Goal: Task Accomplishment & Management: Manage account settings

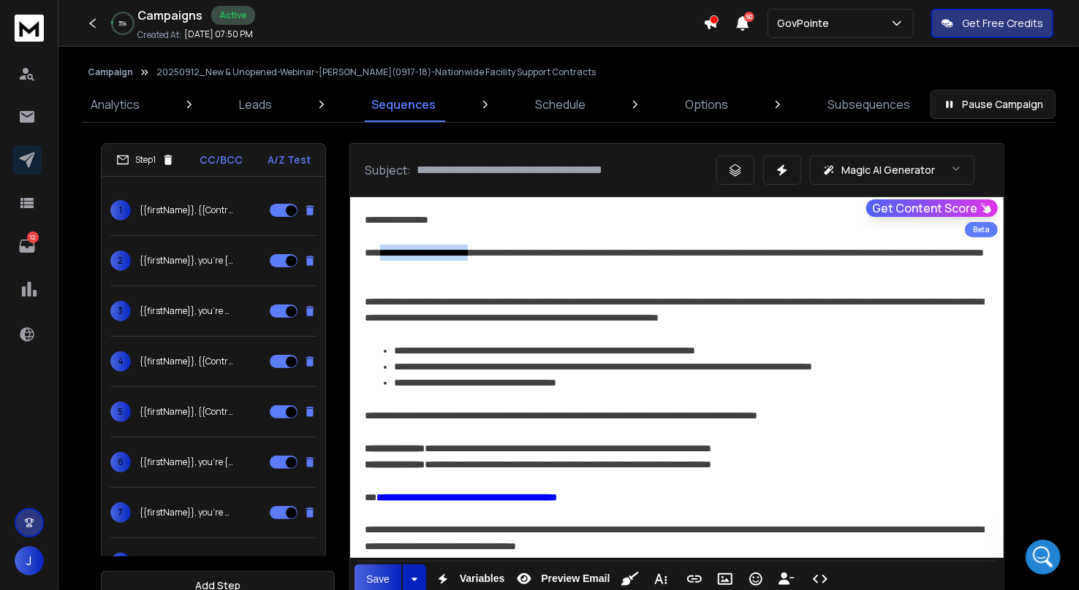
scroll to position [110, 0]
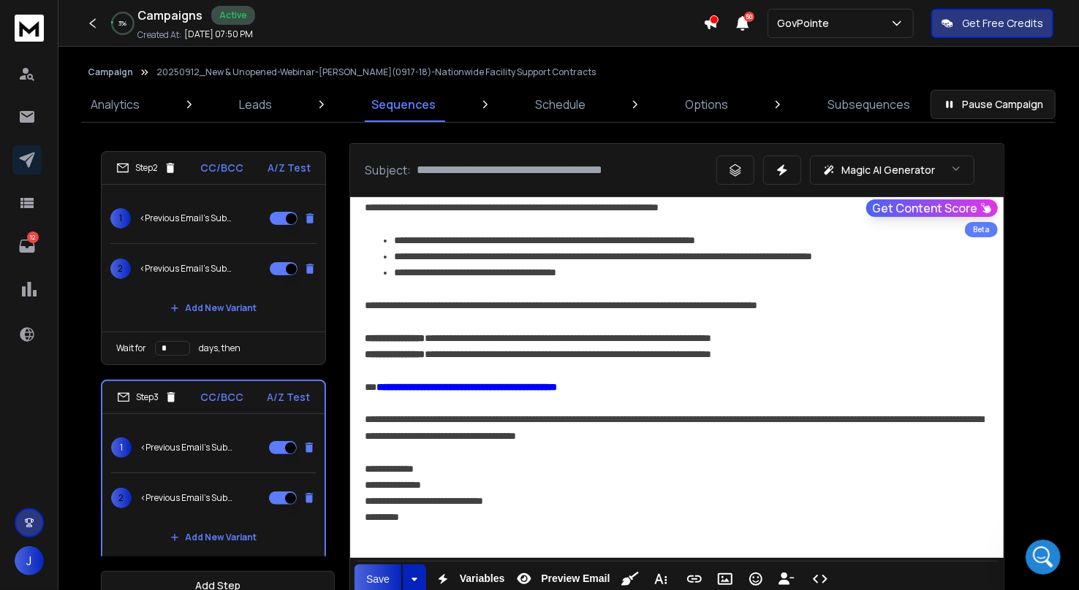
click at [221, 102] on div "Analytics Leads Sequences Schedule Options Subsequences" at bounding box center [500, 104] width 837 height 35
click at [277, 102] on link "Leads" at bounding box center [255, 104] width 50 height 35
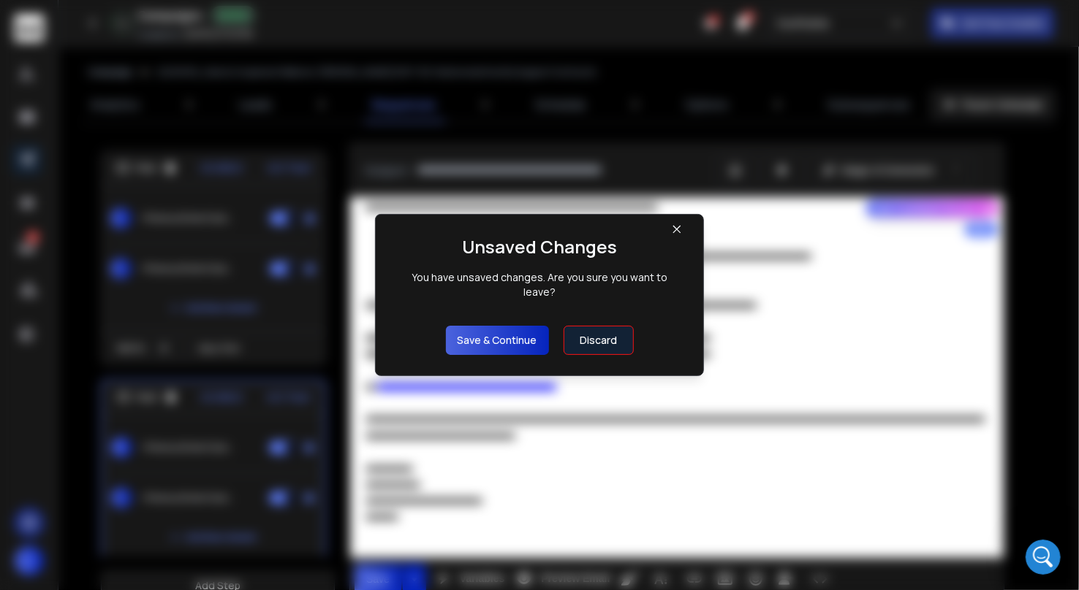
click at [680, 235] on icon at bounding box center [677, 230] width 12 height 12
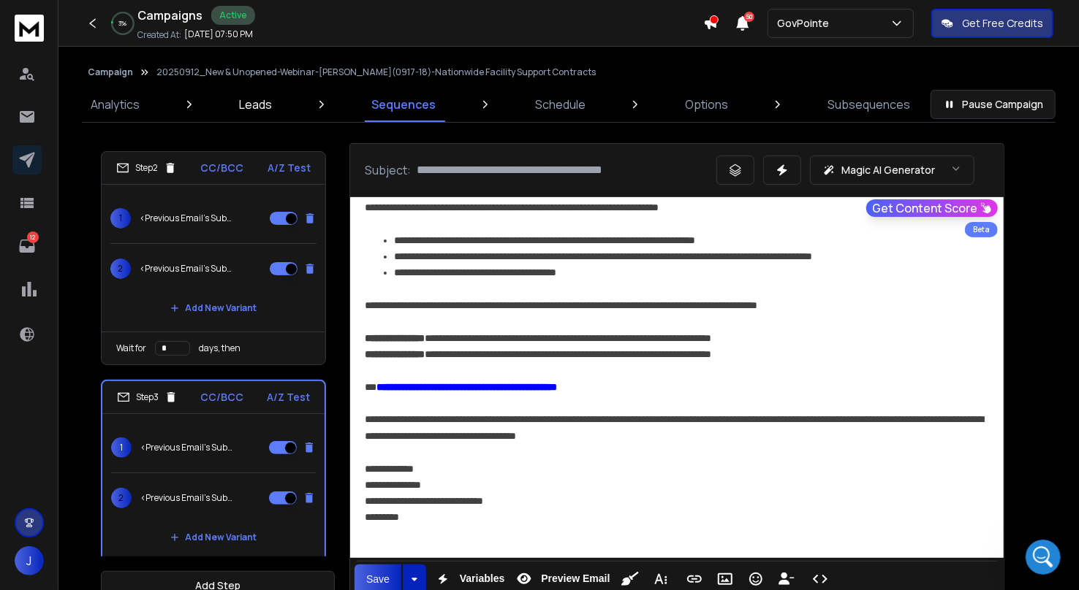
click at [259, 103] on p "Leads" at bounding box center [255, 105] width 33 height 18
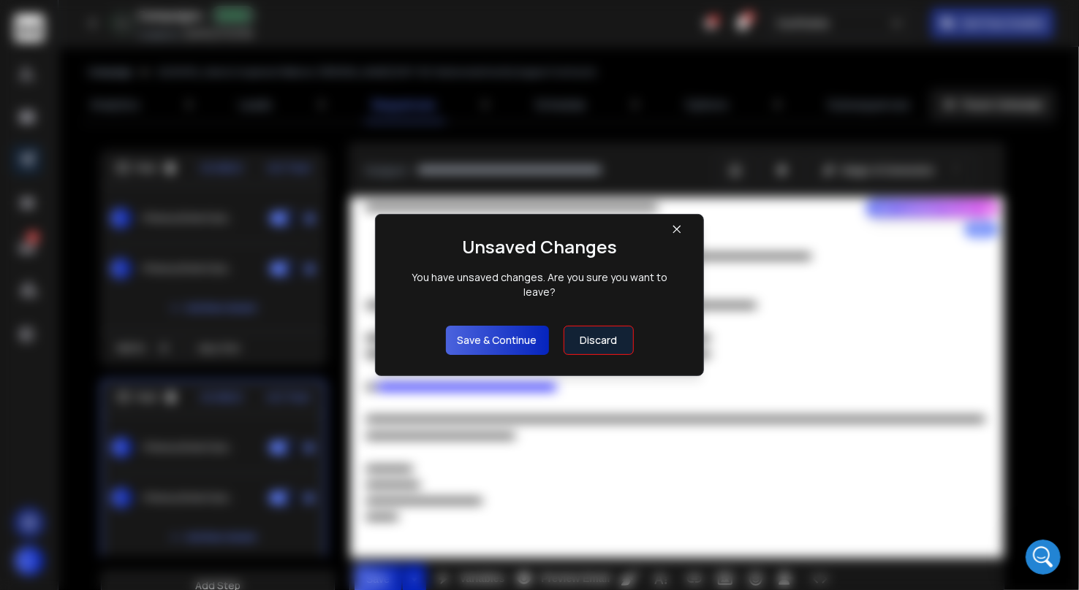
click at [595, 341] on button "Discard" at bounding box center [598, 340] width 70 height 29
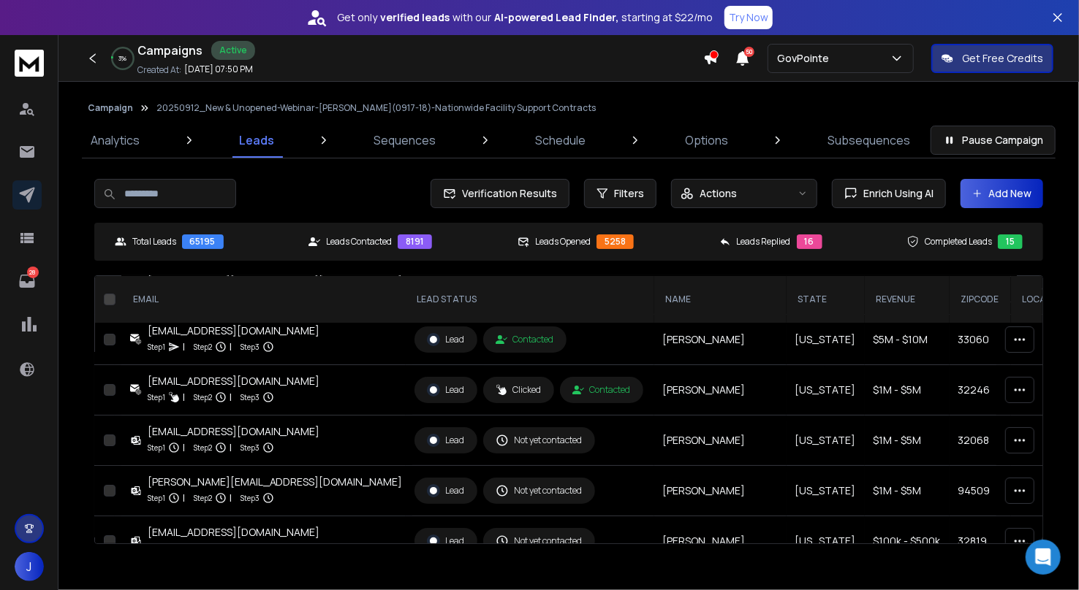
scroll to position [0, 7]
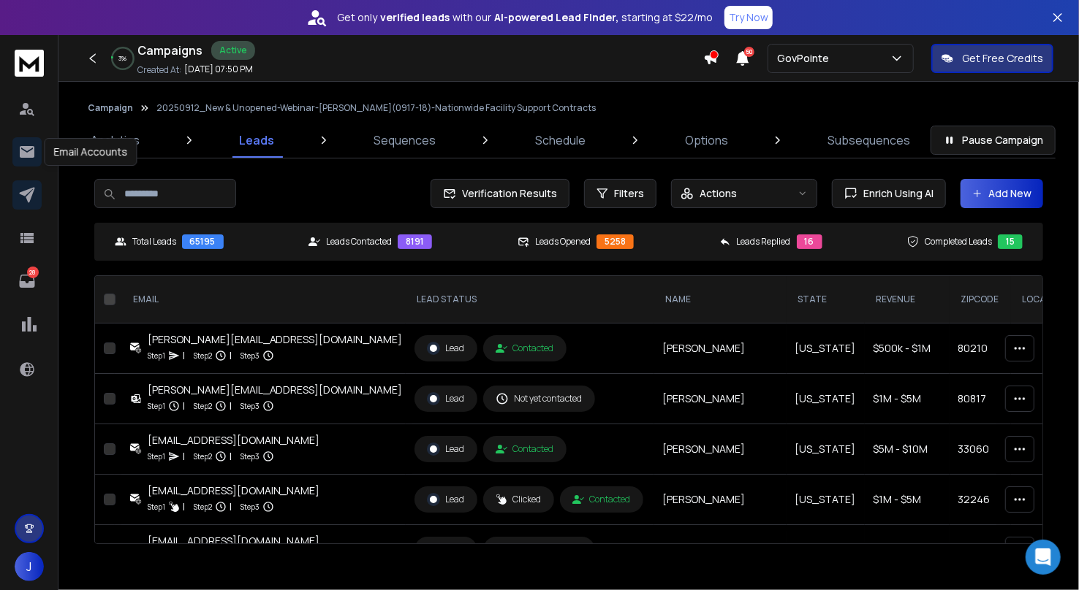
click at [27, 153] on icon at bounding box center [27, 152] width 15 height 12
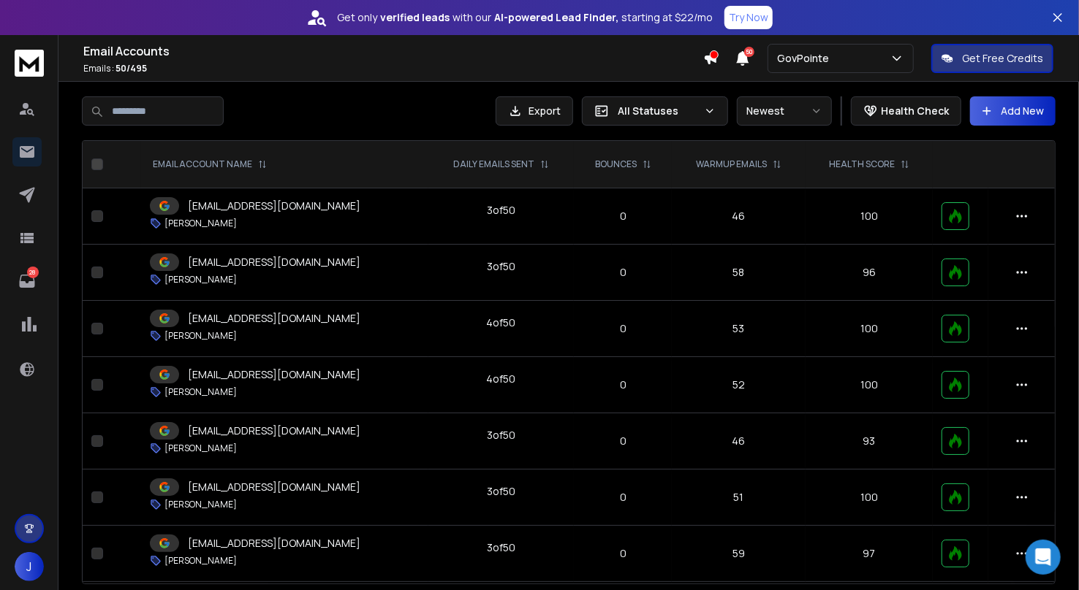
click at [666, 111] on p "All Statuses" at bounding box center [658, 111] width 80 height 15
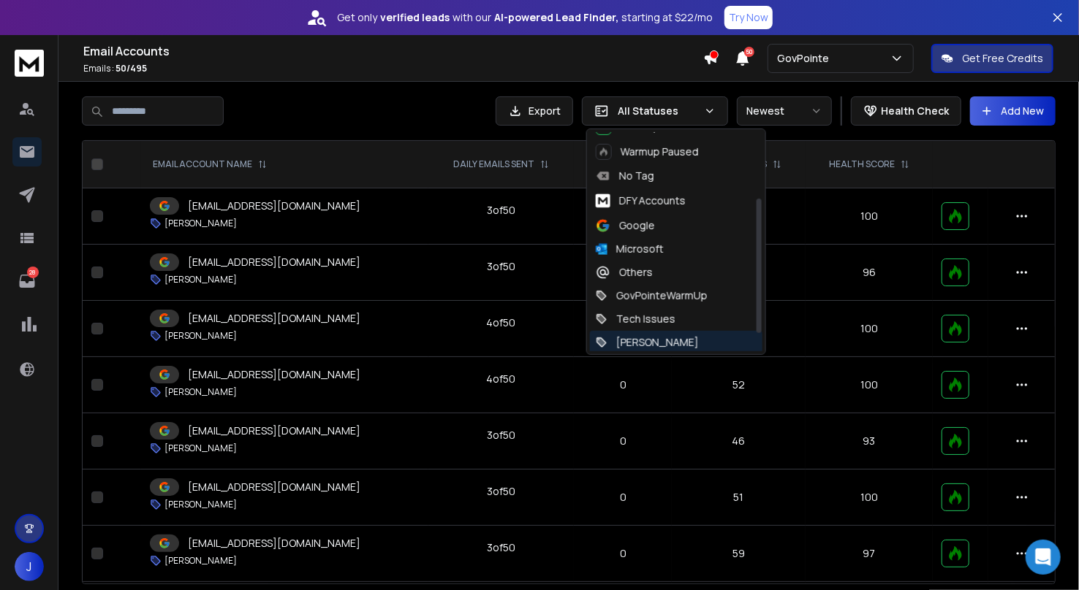
scroll to position [108, 0]
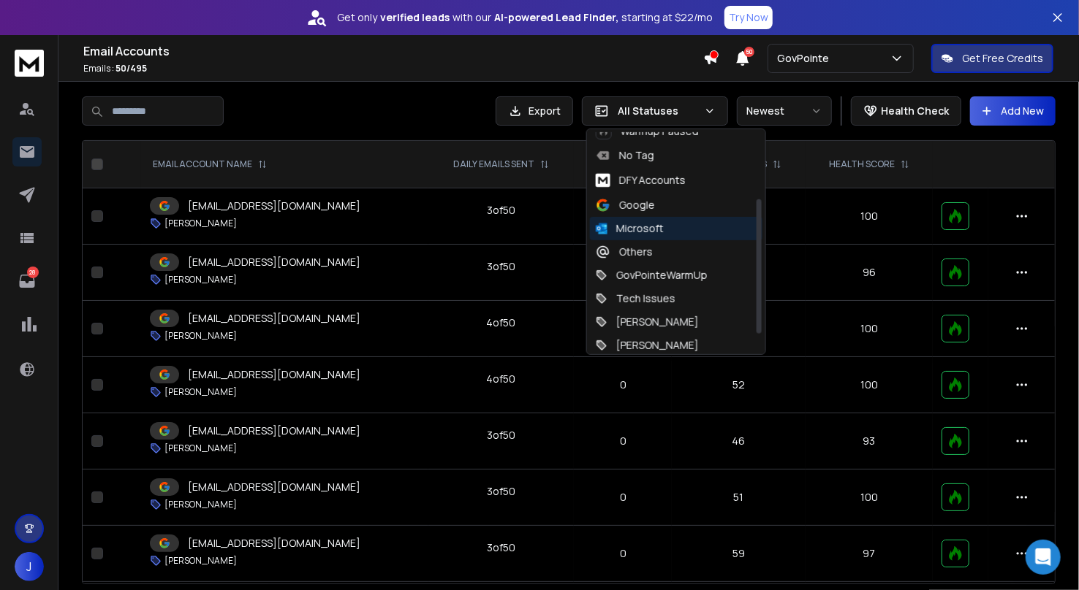
click at [645, 227] on div "Microsoft" at bounding box center [630, 228] width 68 height 15
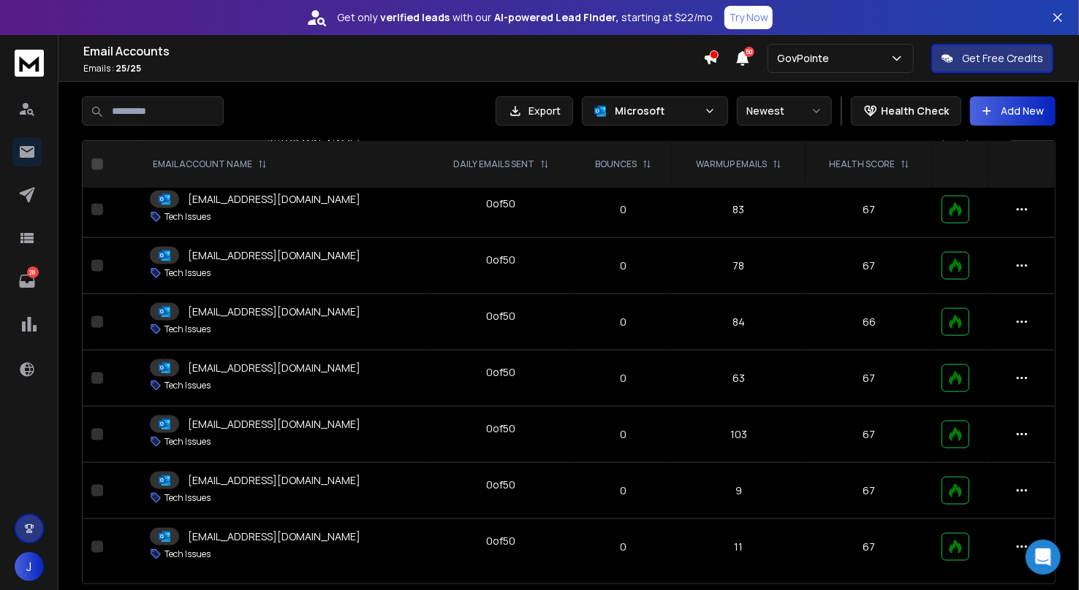
scroll to position [0, 0]
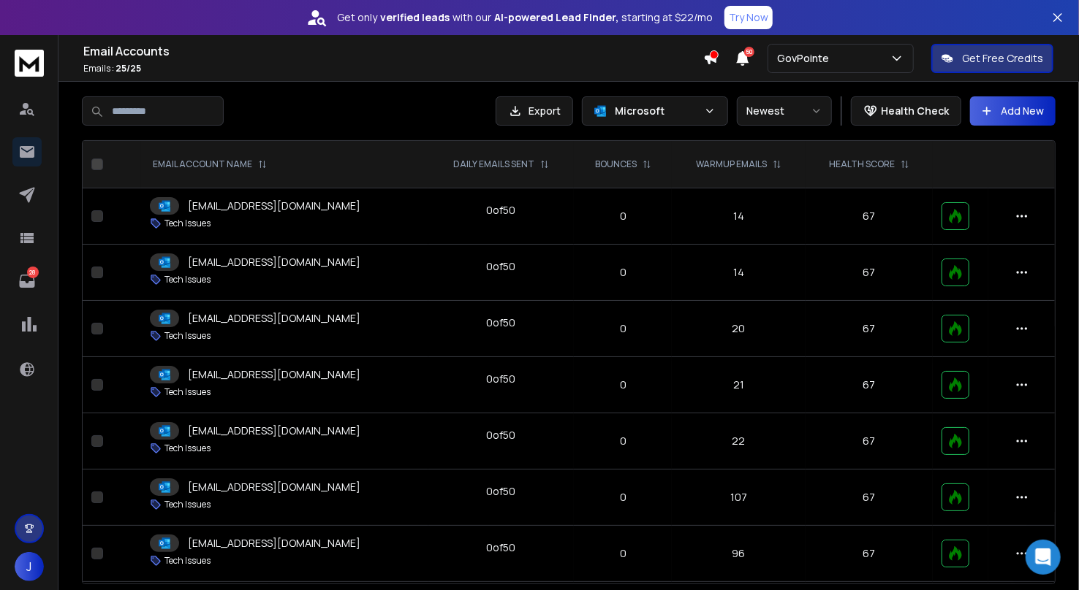
click at [662, 118] on div "Microsoft" at bounding box center [655, 110] width 146 height 29
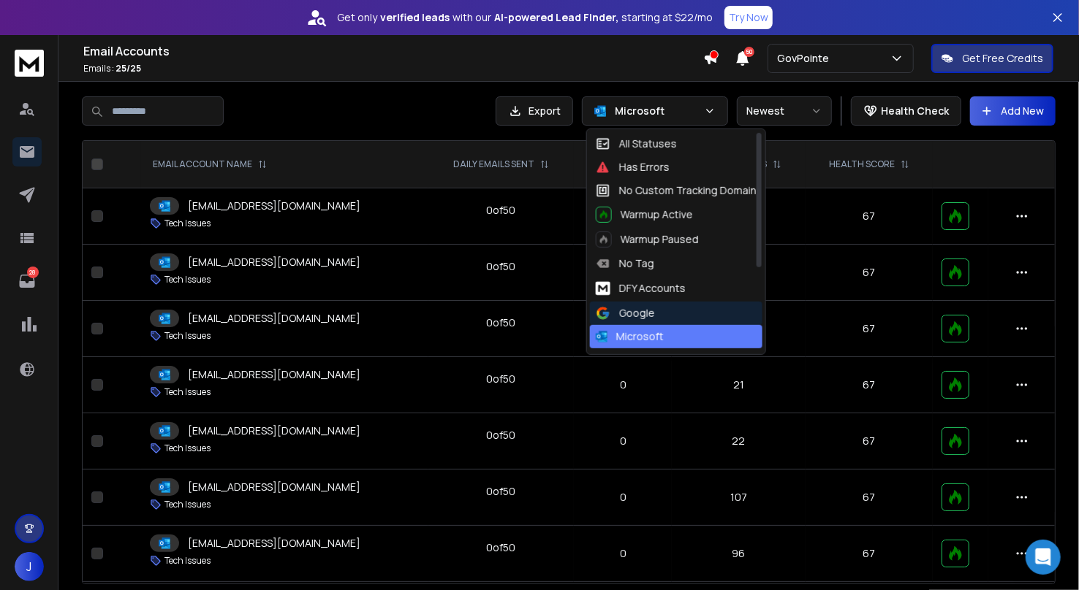
click at [613, 313] on div "Google" at bounding box center [625, 313] width 59 height 15
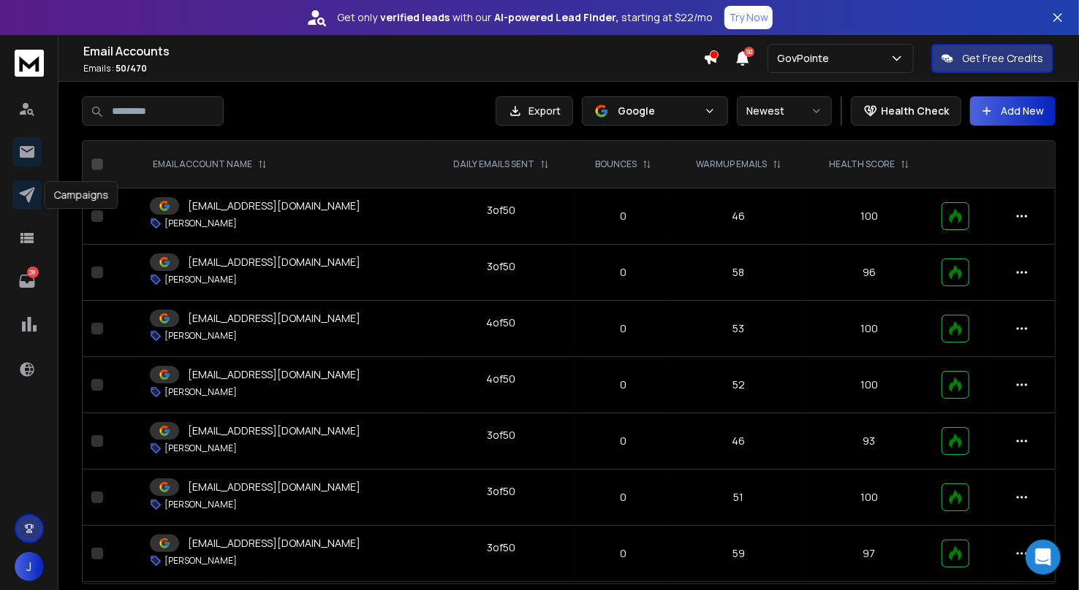
click at [24, 197] on icon at bounding box center [27, 195] width 18 height 18
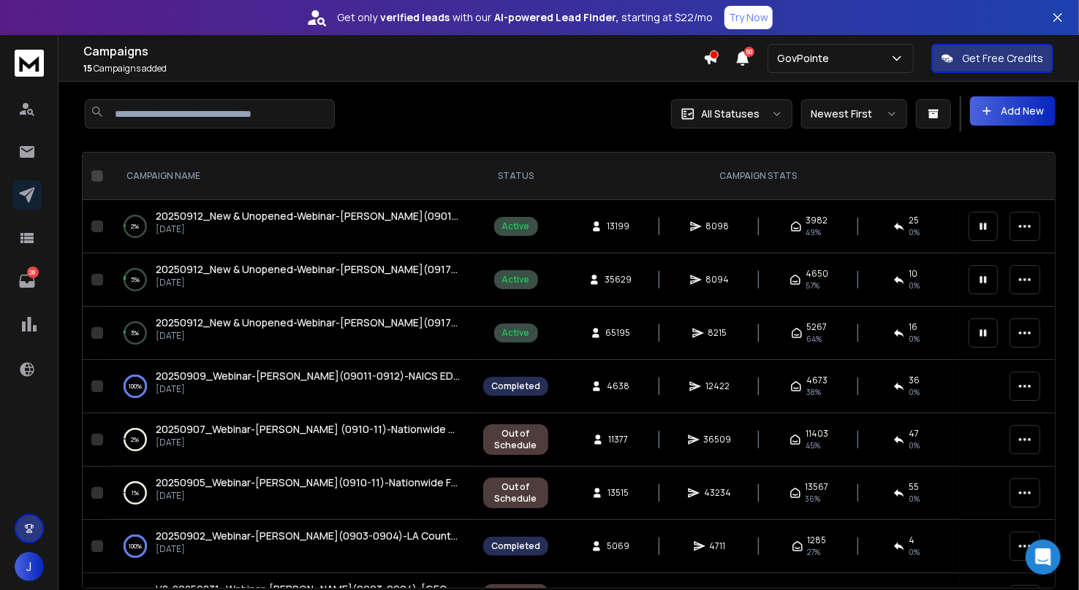
click at [340, 324] on span "20250912_New & Unopened-Webinar-[PERSON_NAME](0917-18)-Nationwide Facility Supp…" at bounding box center [407, 323] width 502 height 14
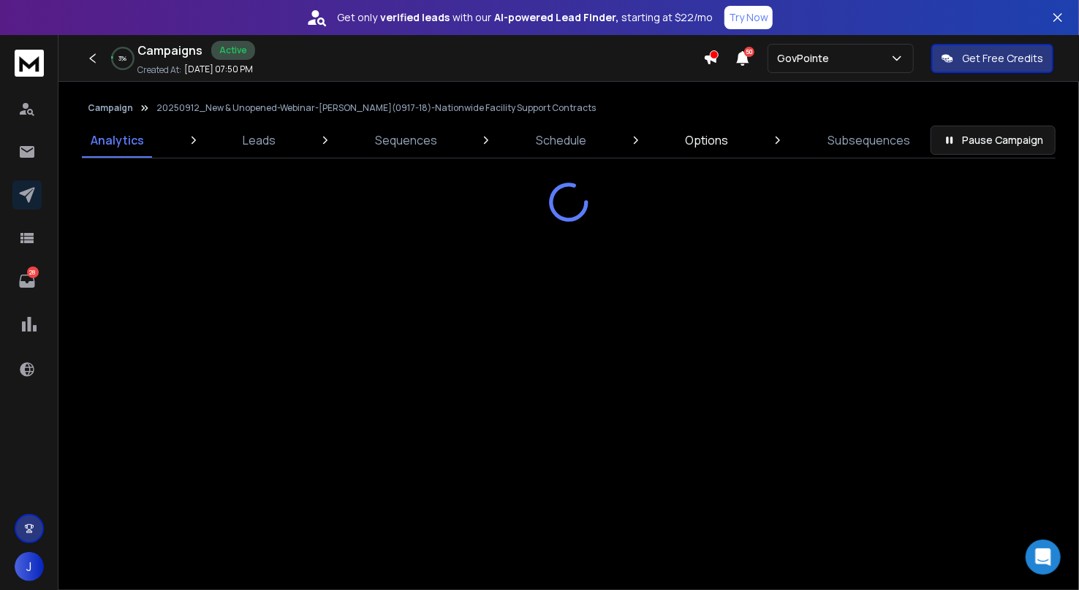
click at [726, 138] on p "Options" at bounding box center [706, 141] width 43 height 18
select select "**********"
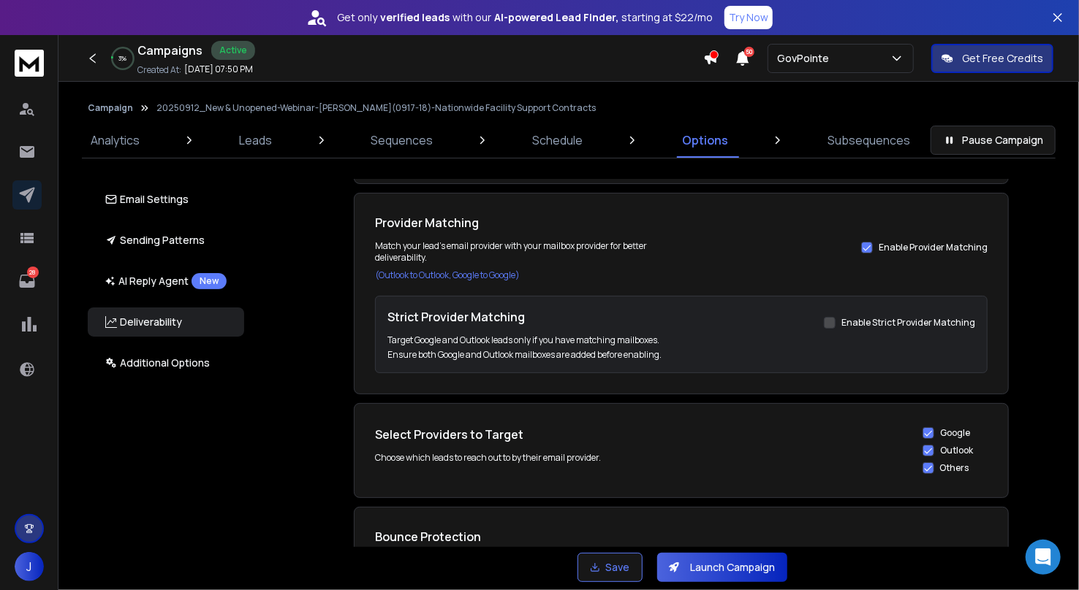
scroll to position [1733, 0]
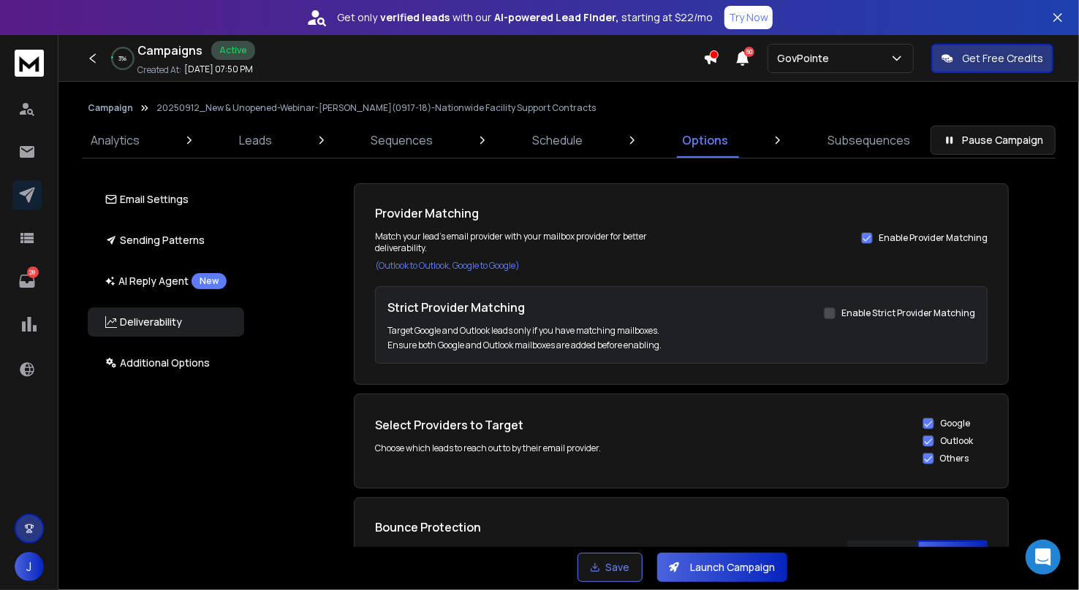
click at [870, 235] on button "Enable Provider Matching" at bounding box center [867, 238] width 12 height 12
click at [507, 263] on p "(Outlook to Outlook, Google to Google)" at bounding box center [521, 266] width 292 height 12
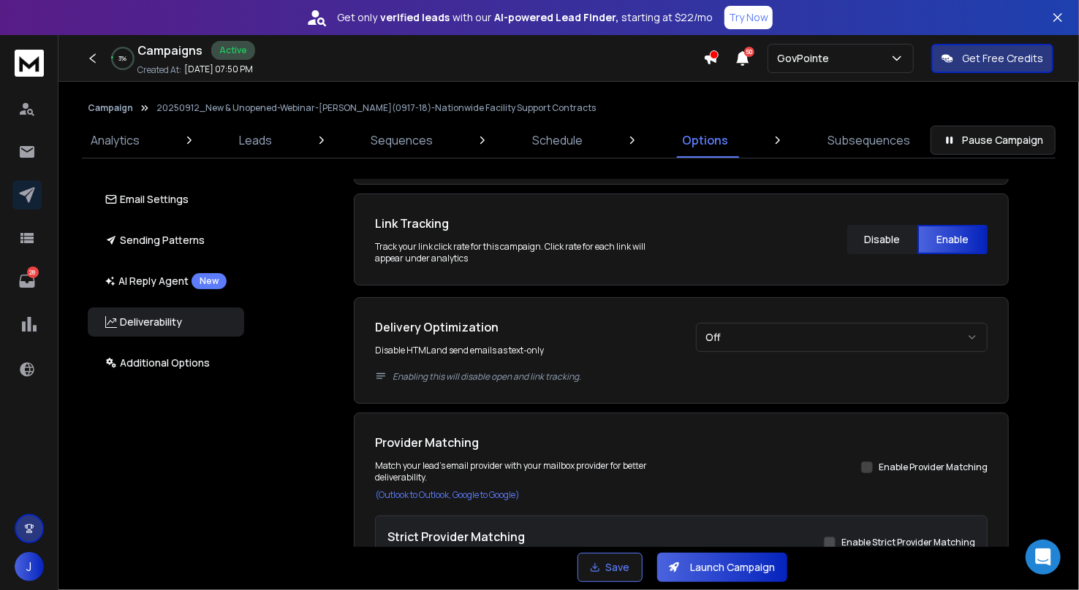
scroll to position [1963, 0]
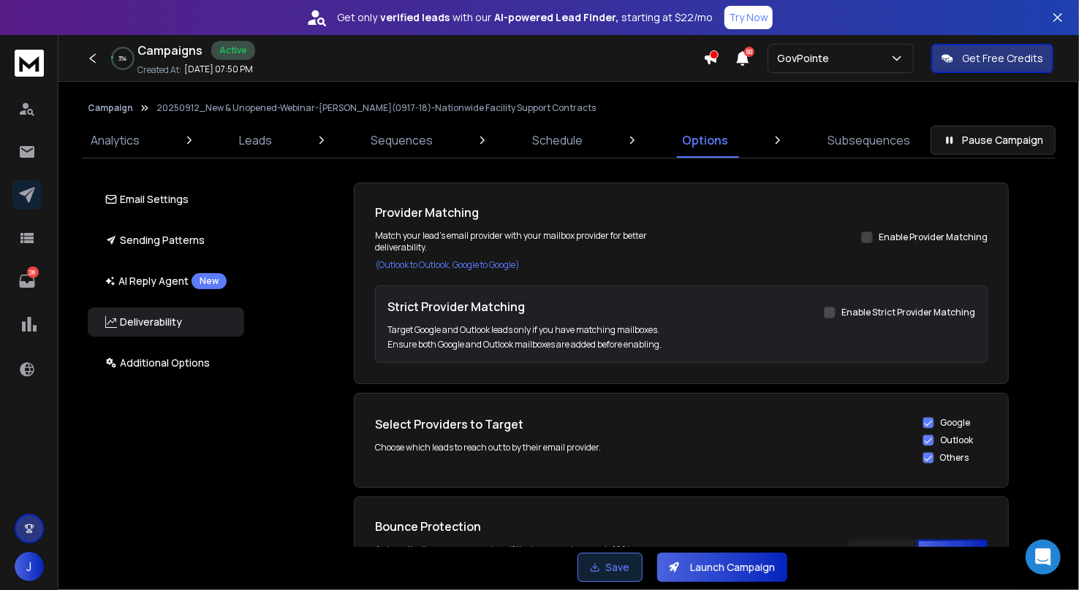
click at [622, 575] on button "Save" at bounding box center [609, 567] width 65 height 29
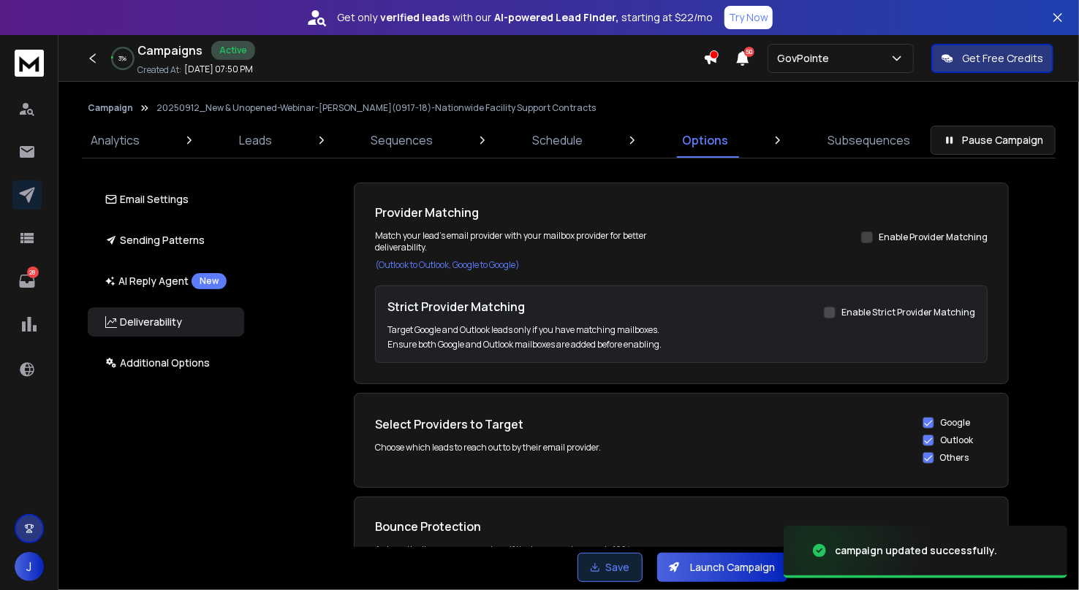
click at [601, 570] on button "Save" at bounding box center [609, 567] width 65 height 29
click at [25, 200] on icon at bounding box center [27, 195] width 18 height 18
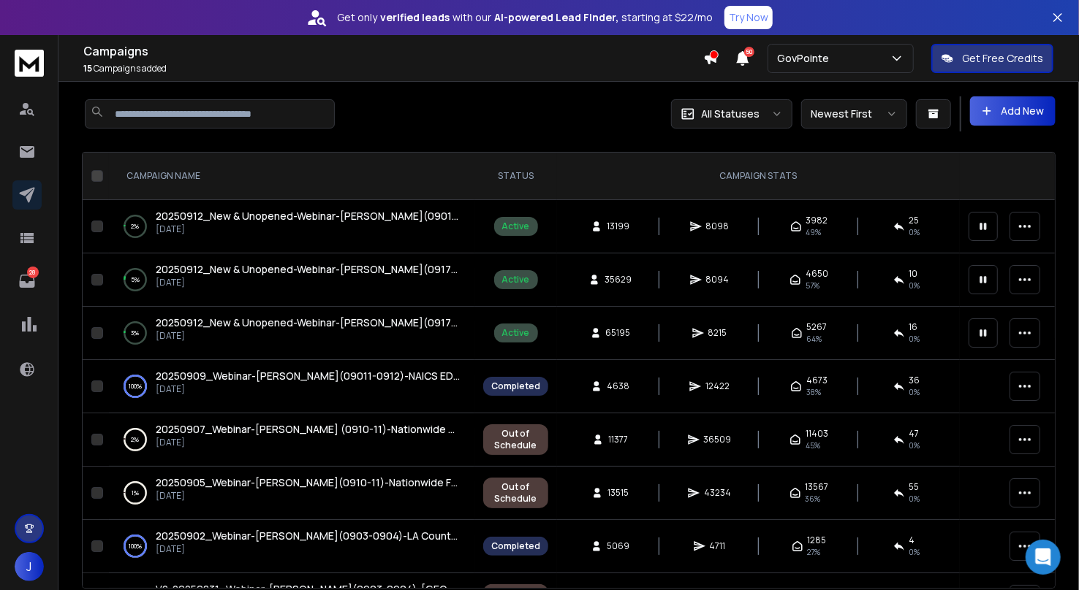
click at [277, 332] on p "[DATE]" at bounding box center [308, 336] width 304 height 12
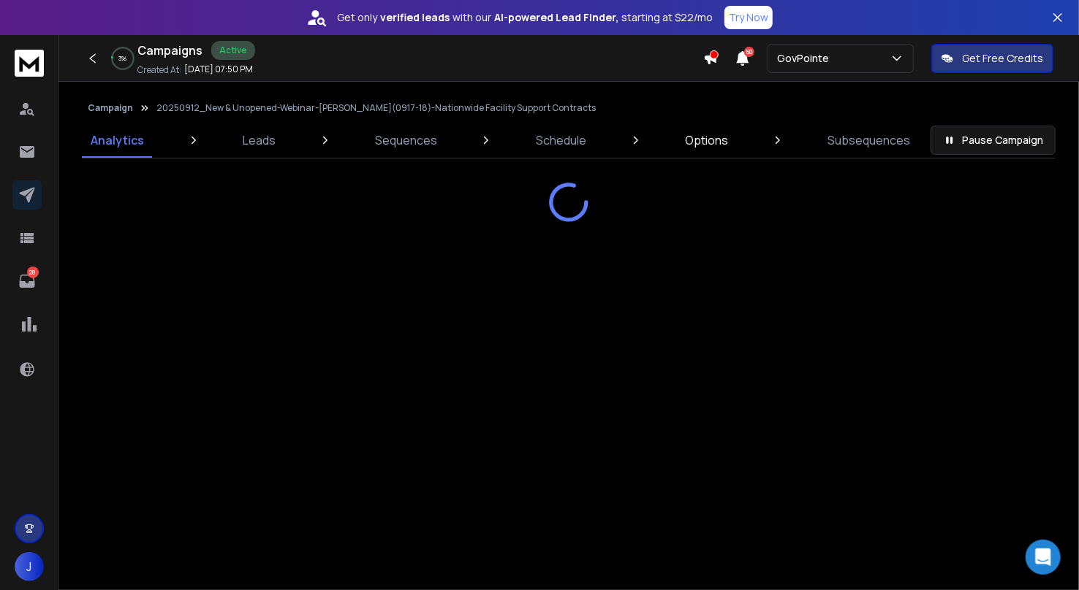
click at [725, 142] on p "Options" at bounding box center [706, 141] width 43 height 18
select select "**********"
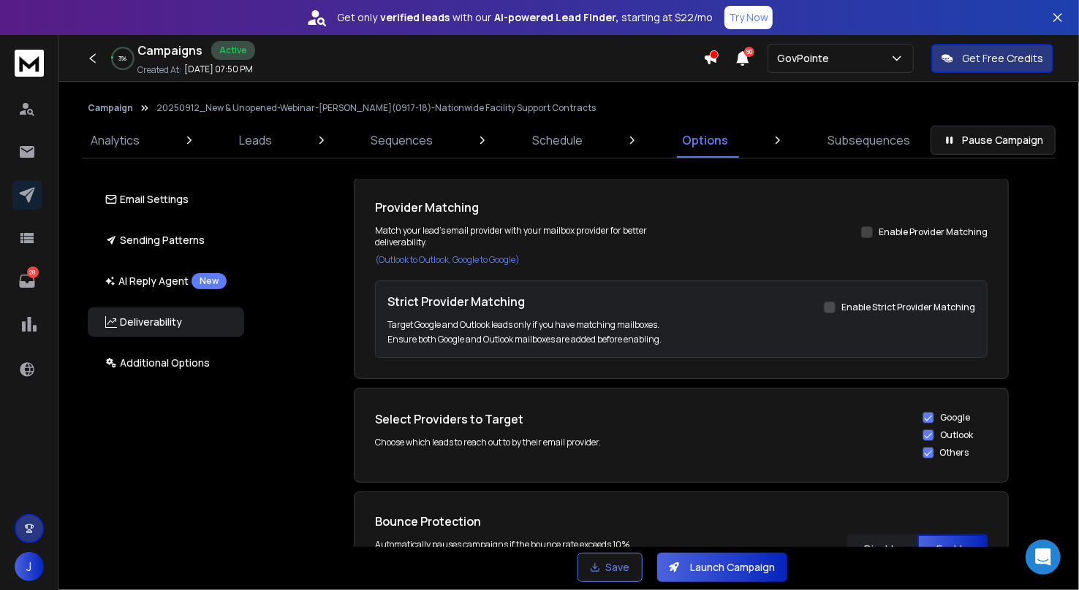
scroll to position [1738, 0]
click at [34, 205] on link at bounding box center [26, 195] width 29 height 29
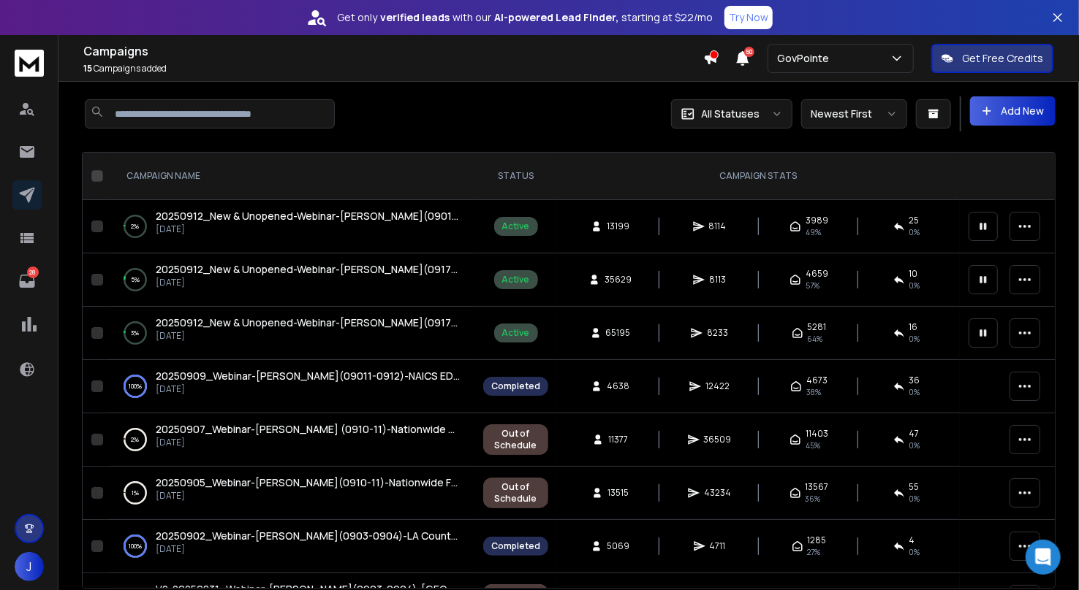
click at [360, 268] on span "20250912_New & Unopened-Webinar-[PERSON_NAME](0917-18)-Nationwide Marketing Sup…" at bounding box center [414, 269] width 517 height 14
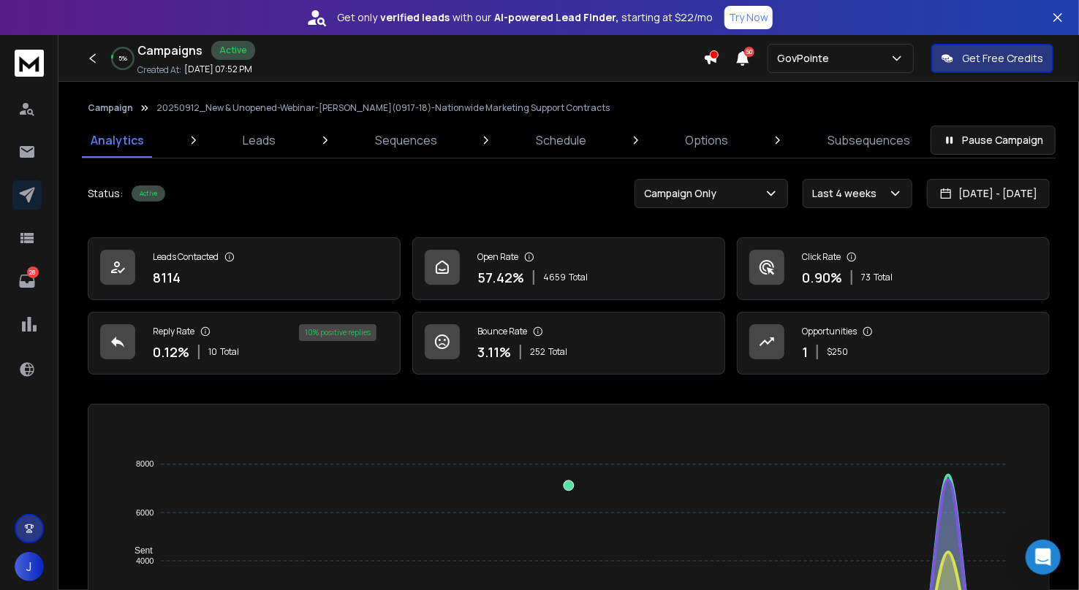
scroll to position [1, 0]
click at [706, 140] on p "Options" at bounding box center [706, 140] width 43 height 18
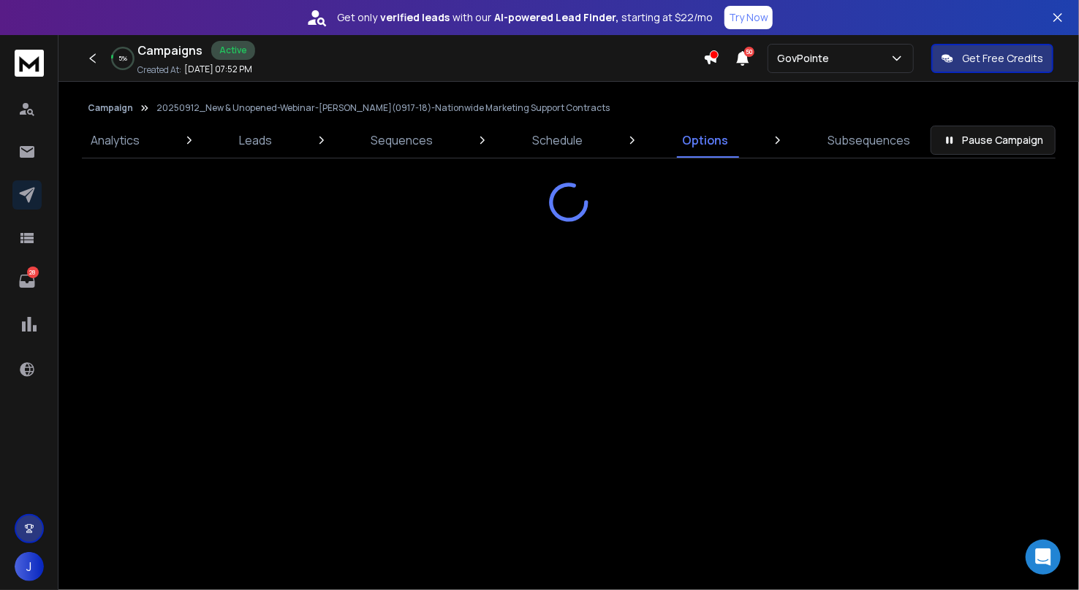
select select "**********"
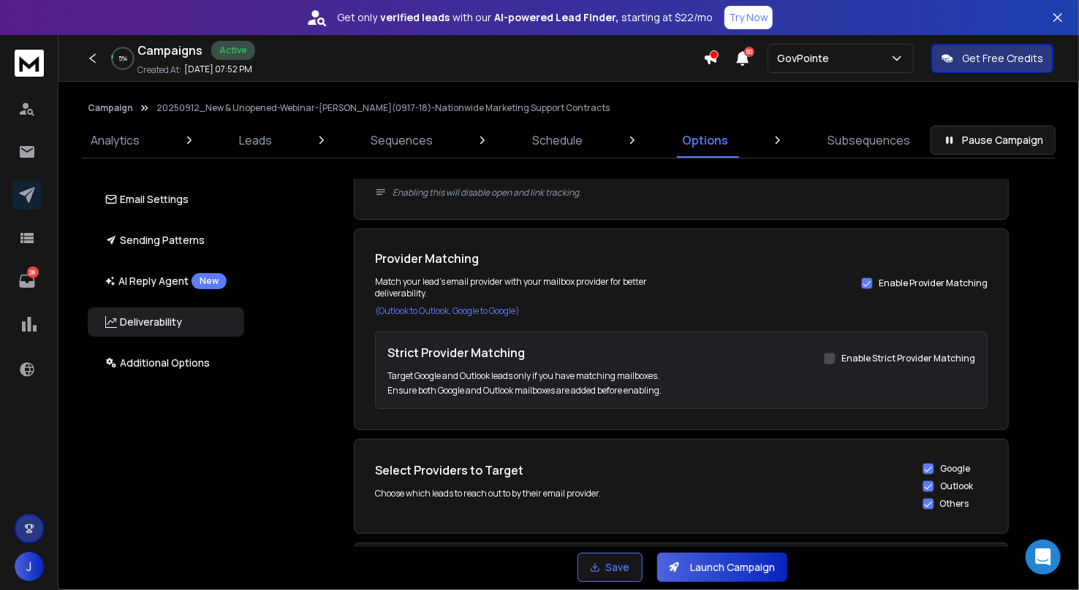
scroll to position [1617, 0]
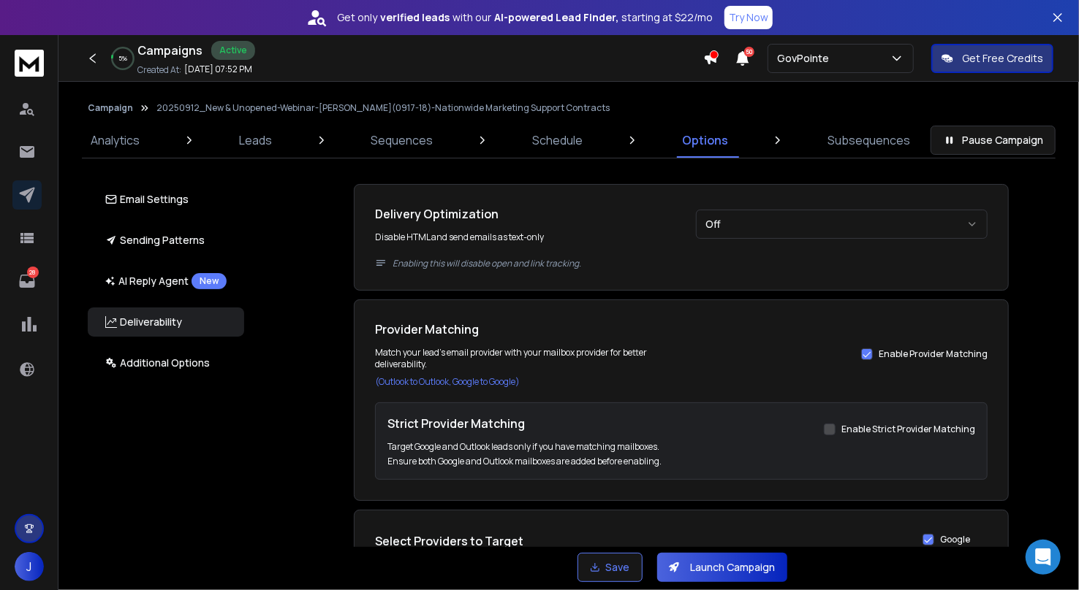
click at [873, 349] on button "Enable Provider Matching" at bounding box center [867, 355] width 12 height 12
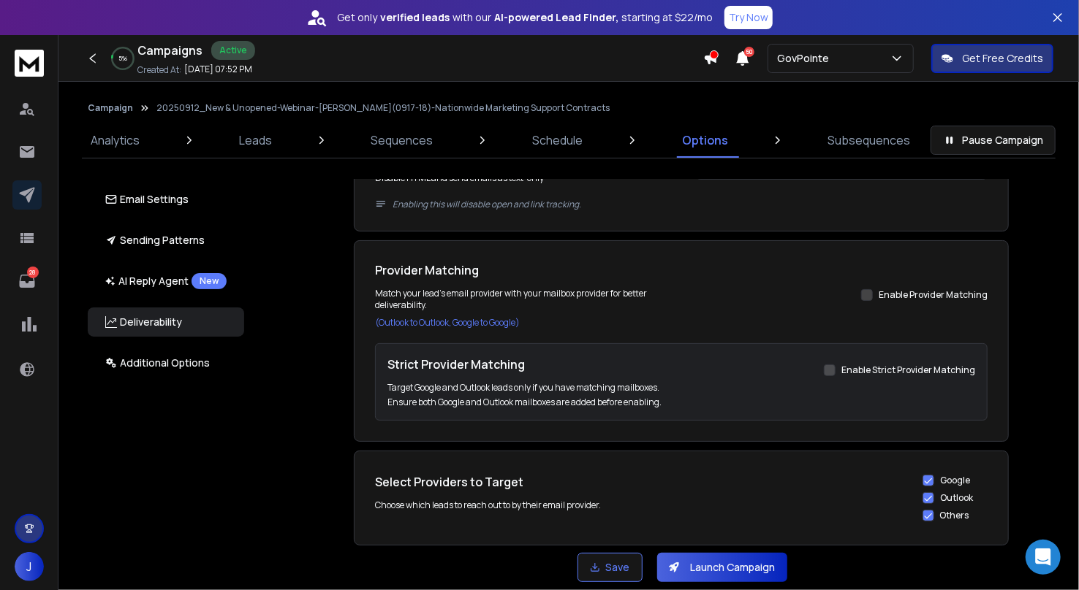
scroll to position [1675, 0]
type button "on"
click at [604, 576] on button "Save" at bounding box center [609, 567] width 65 height 29
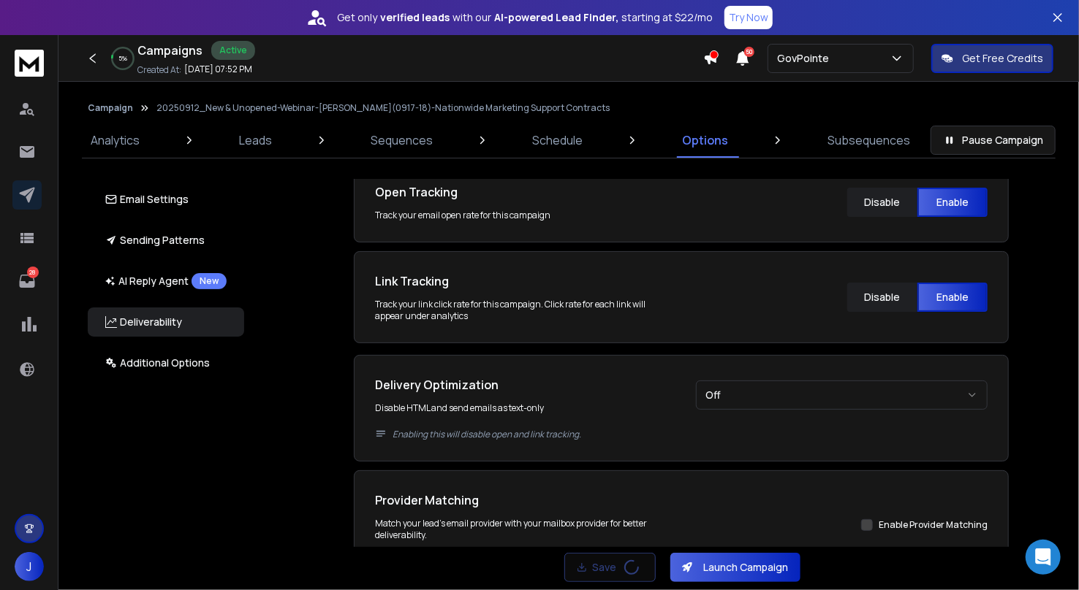
scroll to position [1905, 0]
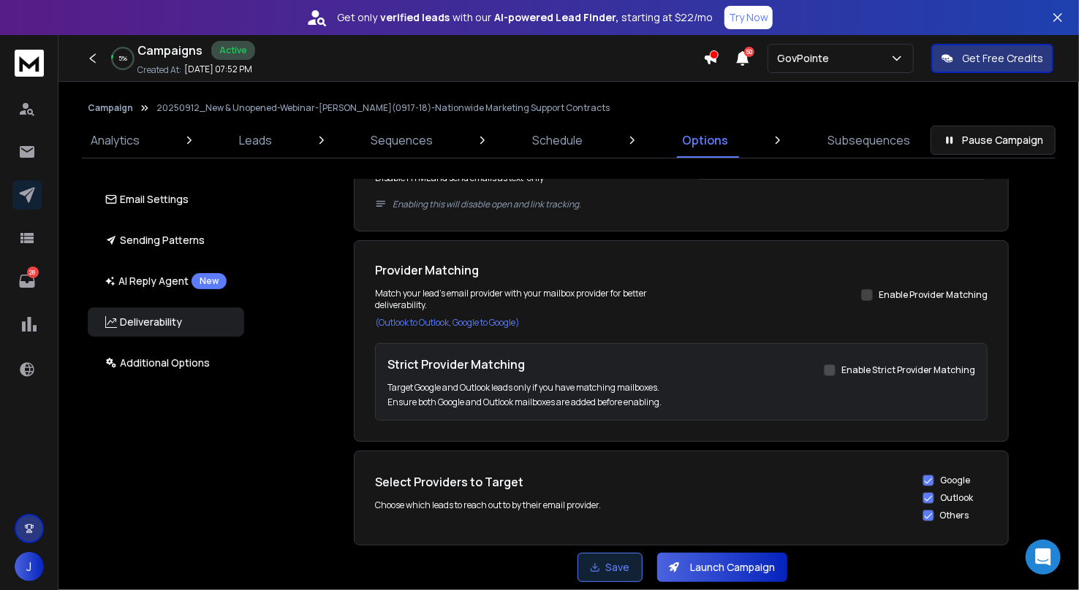
click at [604, 567] on button "Save" at bounding box center [609, 567] width 65 height 29
click at [595, 580] on button "Save" at bounding box center [609, 567] width 65 height 29
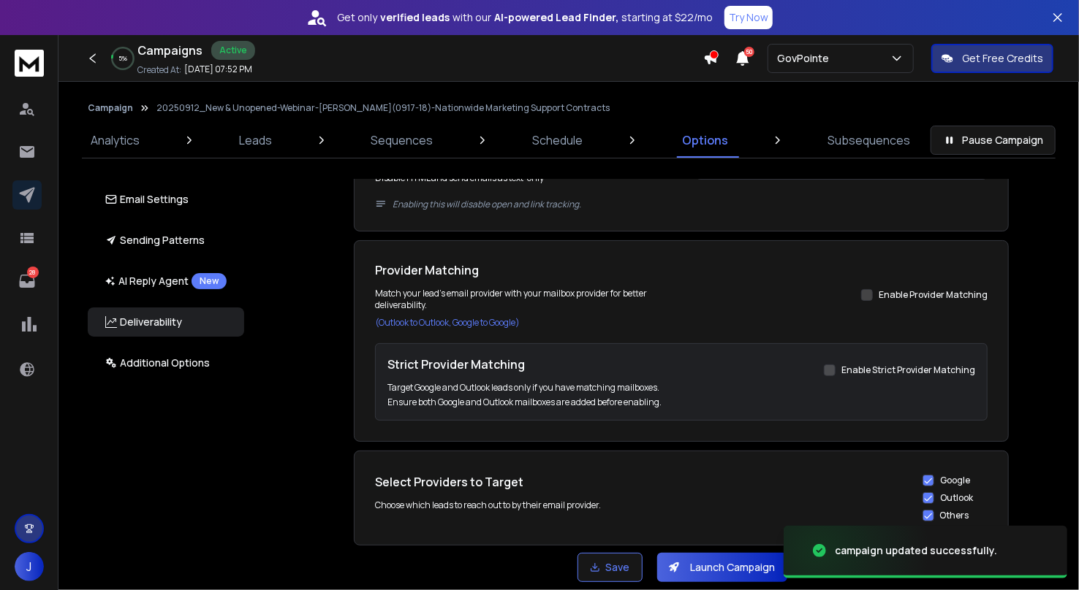
click at [872, 292] on button "on" at bounding box center [867, 295] width 12 height 12
click at [1049, 545] on icon "Notifications (F8)" at bounding box center [1051, 542] width 15 height 15
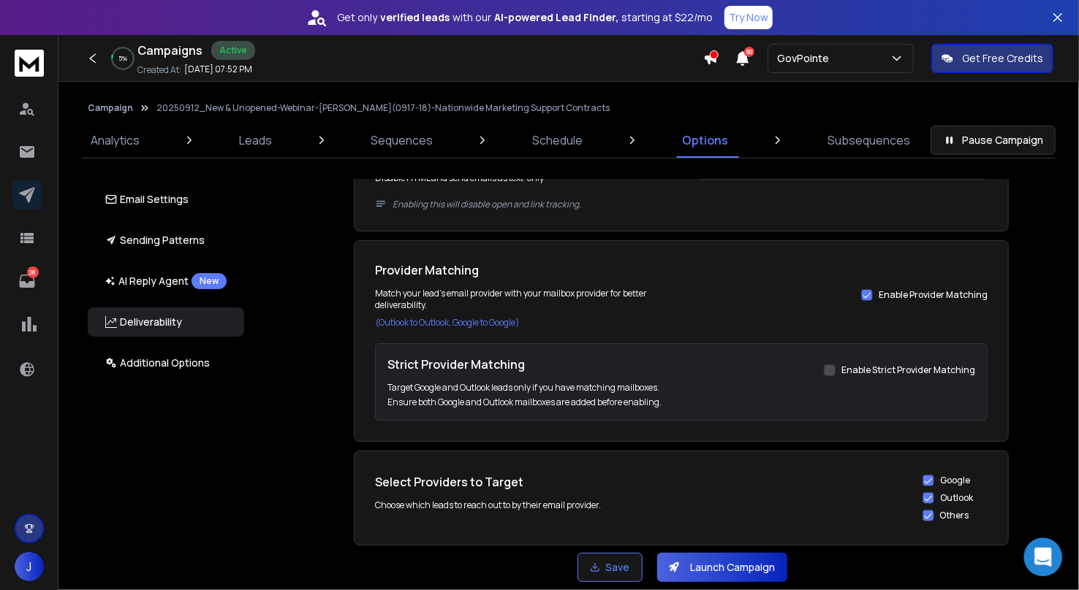
click at [1045, 551] on icon "Open Intercom Messenger" at bounding box center [1042, 557] width 17 height 19
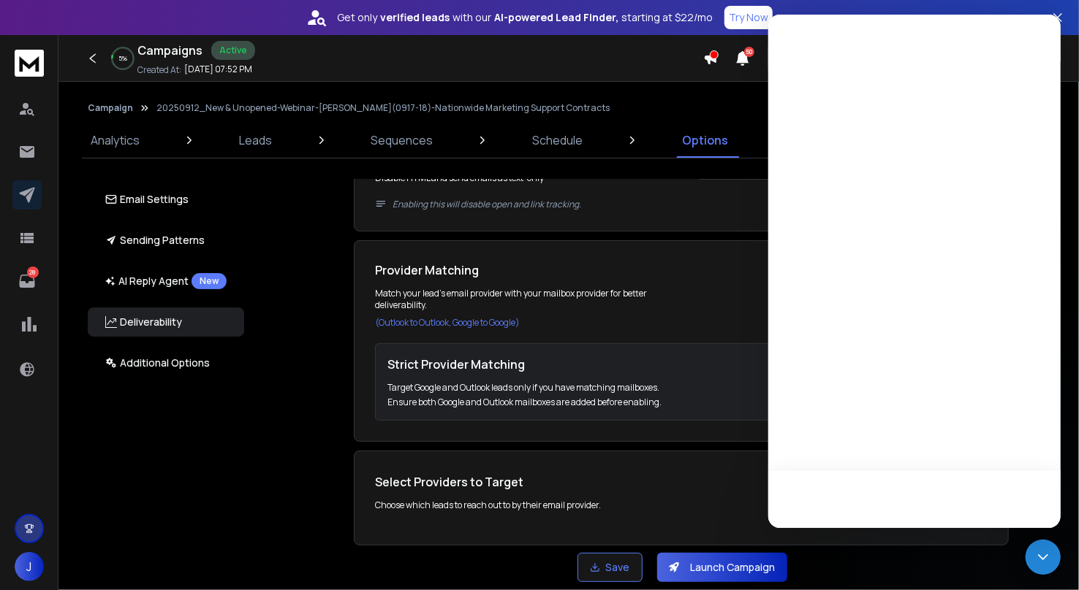
scroll to position [0, 0]
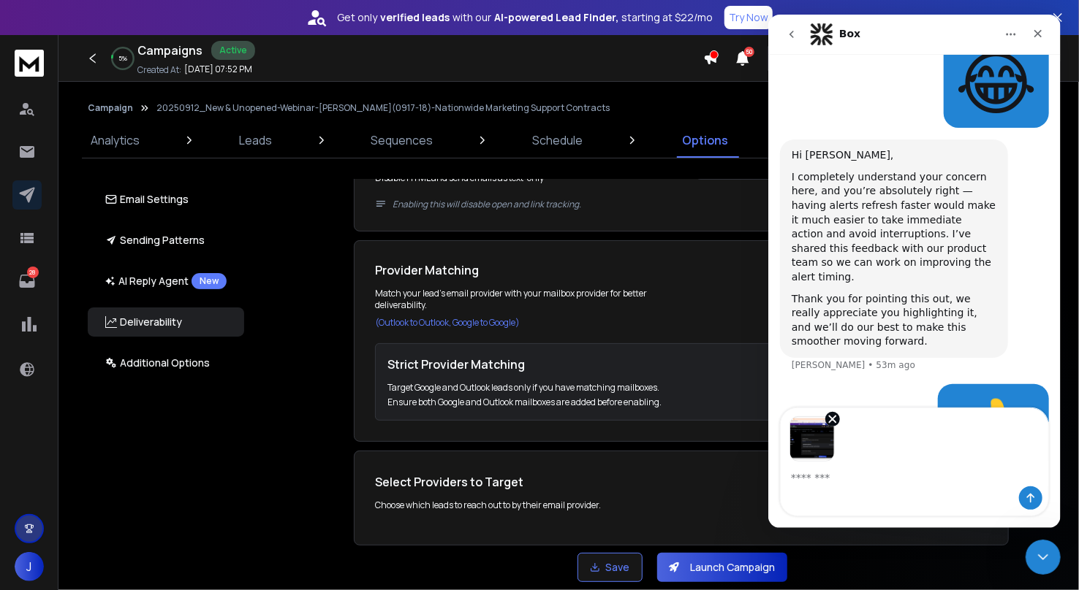
scroll to position [4922, 0]
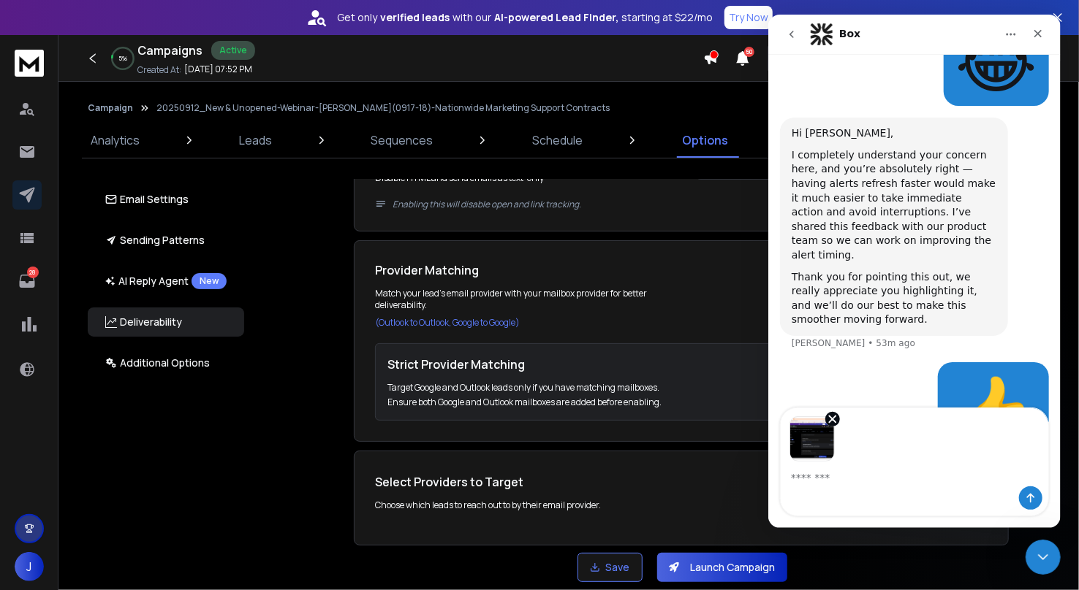
click at [838, 474] on textarea "Message…" at bounding box center [913, 474] width 267 height 25
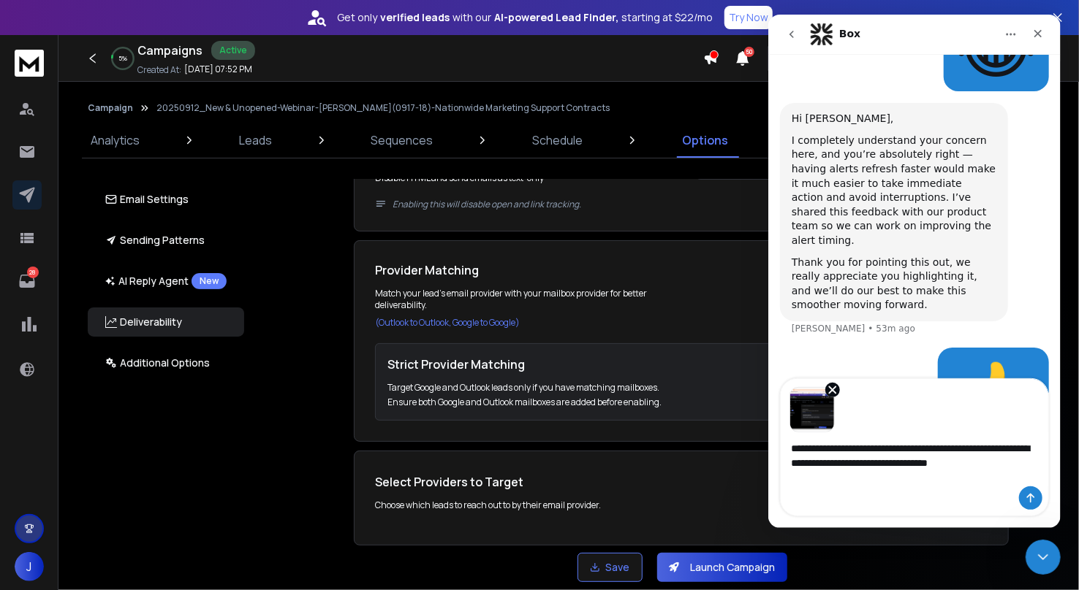
scroll to position [4951, 0]
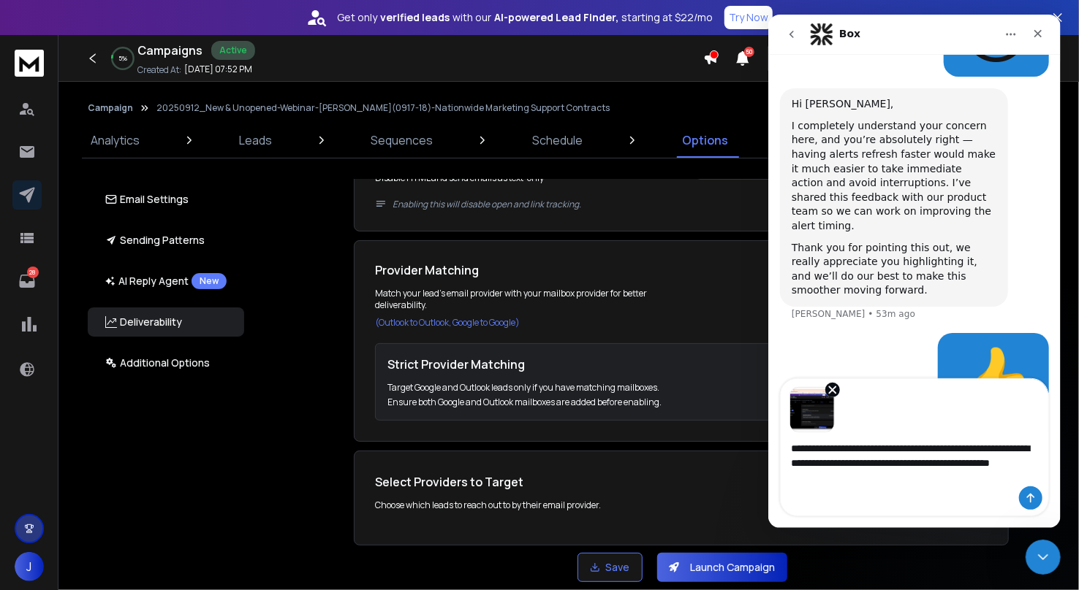
type textarea "**********"
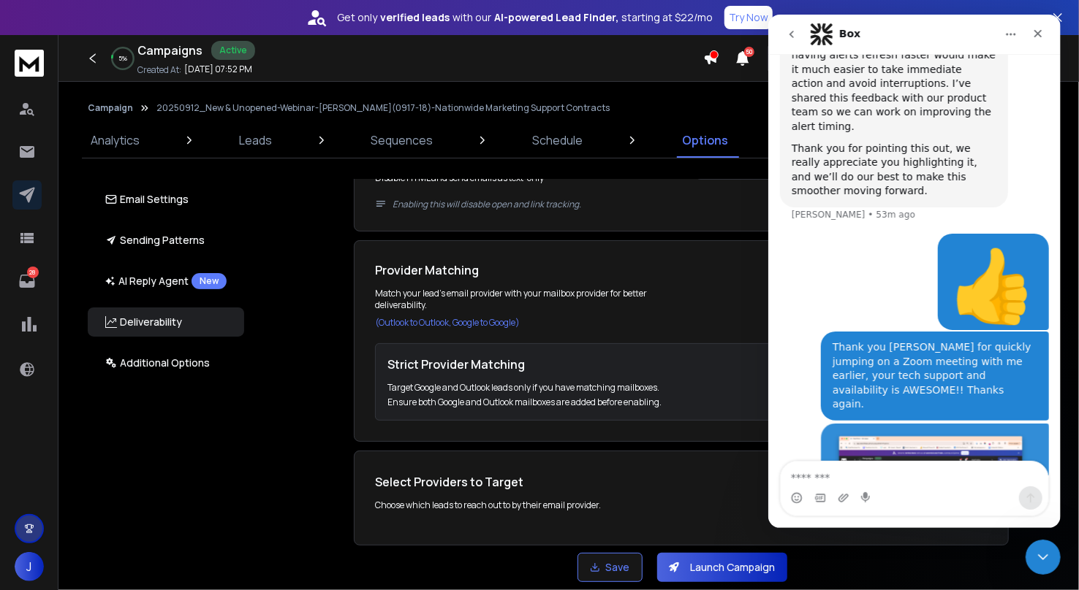
scroll to position [5064, 0]
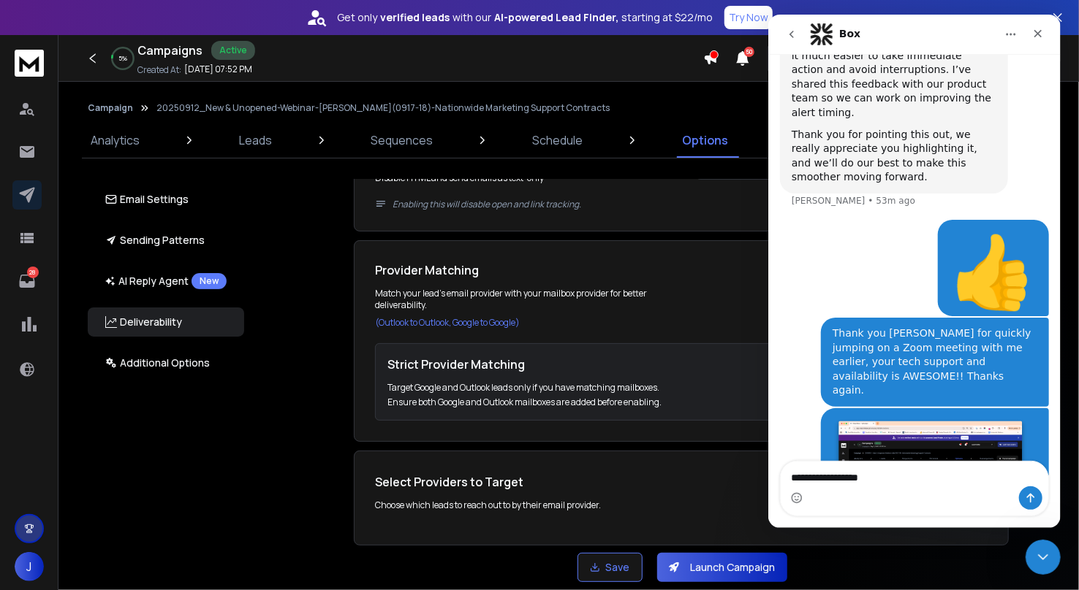
type textarea "**********"
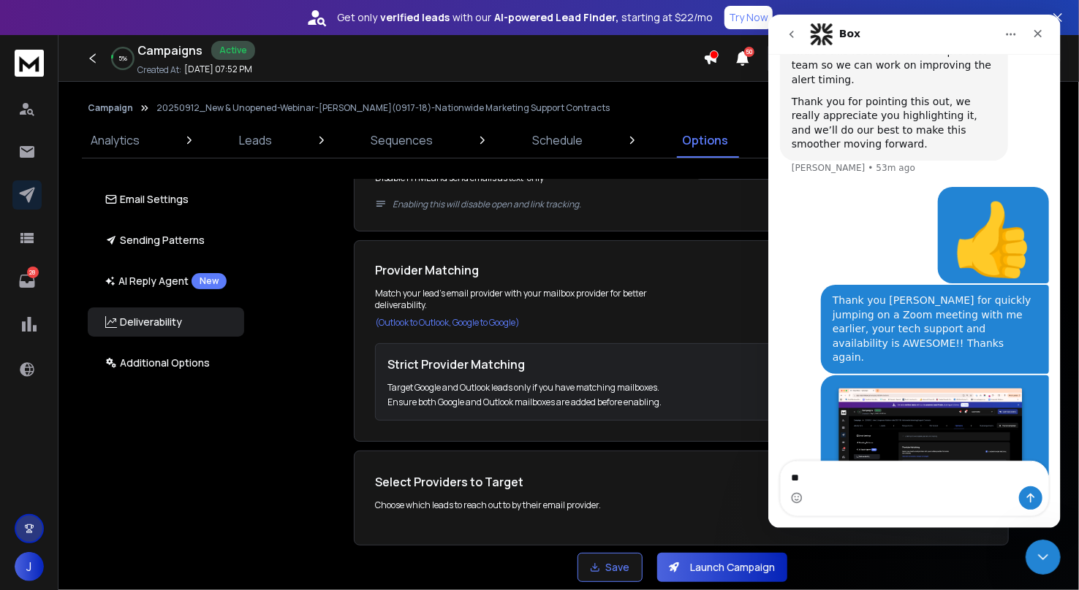
type textarea "*"
type textarea "**********"
drag, startPoint x: 505, startPoint y: 273, endPoint x: 376, endPoint y: 271, distance: 129.4
click at [376, 271] on h1 "Provider Matching" at bounding box center [521, 271] width 292 height 18
click at [396, 282] on div "Provider Matching Match your lead's email provider with your mailbox provider f…" at bounding box center [521, 295] width 292 height 67
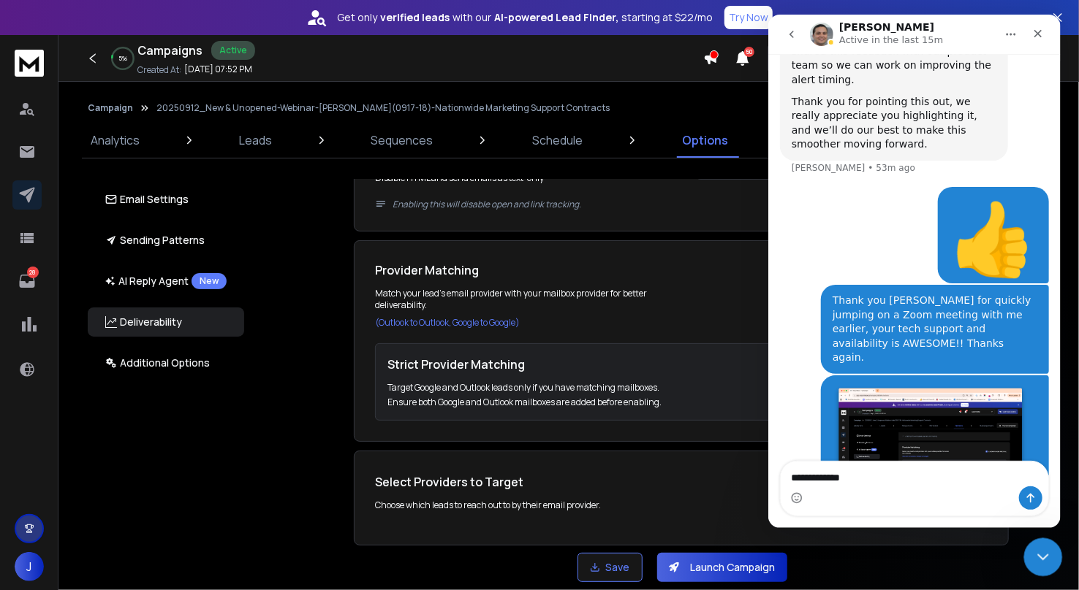
click at [1043, 558] on icon "Close Intercom Messenger" at bounding box center [1041, 556] width 18 height 18
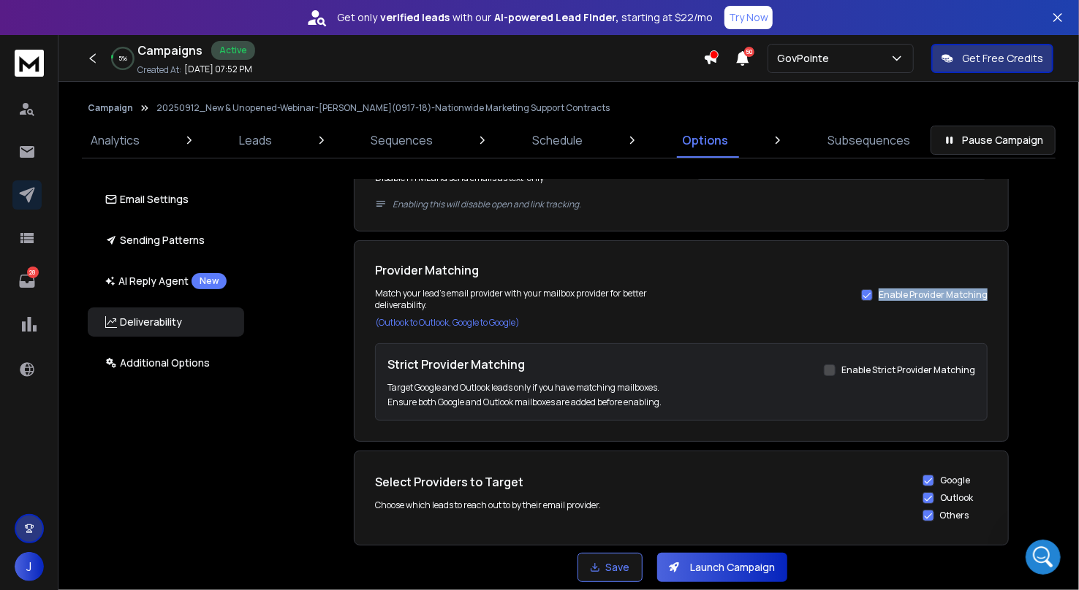
drag, startPoint x: 1008, startPoint y: 292, endPoint x: 881, endPoint y: 295, distance: 127.9
click at [881, 295] on div "Email Accounts Accounts to Use Select one or more accounts to send emails from …" at bounding box center [689, 363] width 845 height 368
copy label "Enable Provider Matching"
click at [1046, 555] on icon "Open Intercom Messenger" at bounding box center [1041, 556] width 24 height 24
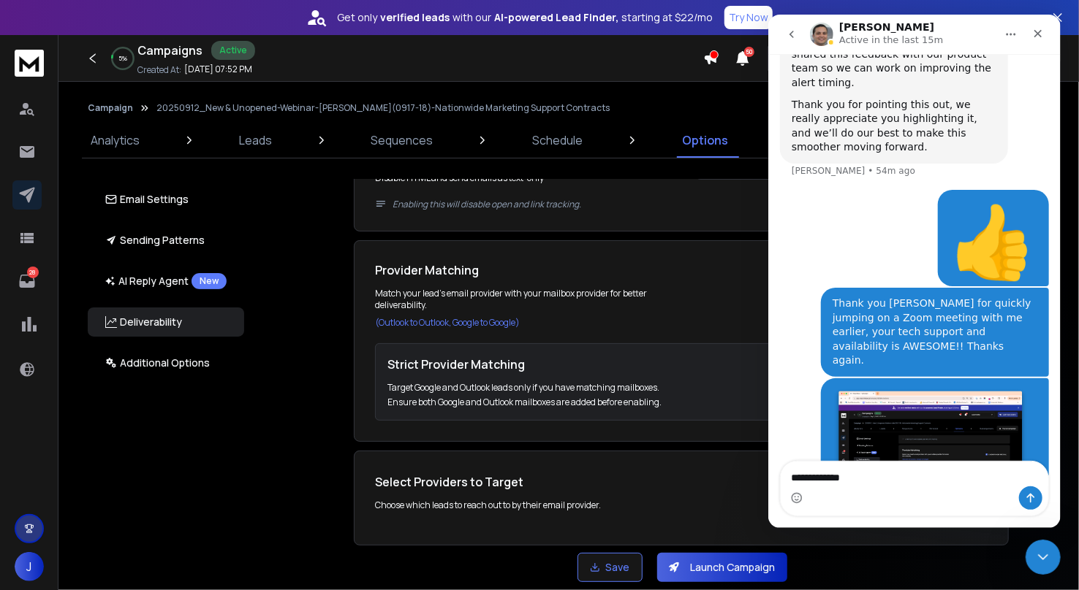
click at [865, 474] on textarea "**********" at bounding box center [913, 474] width 267 height 25
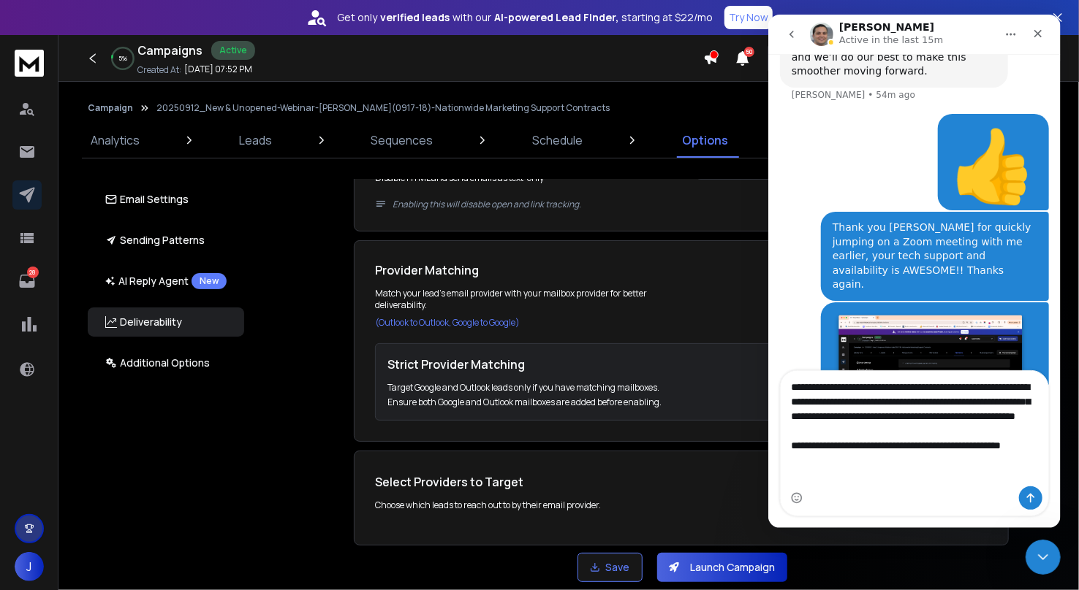
scroll to position [5185, 0]
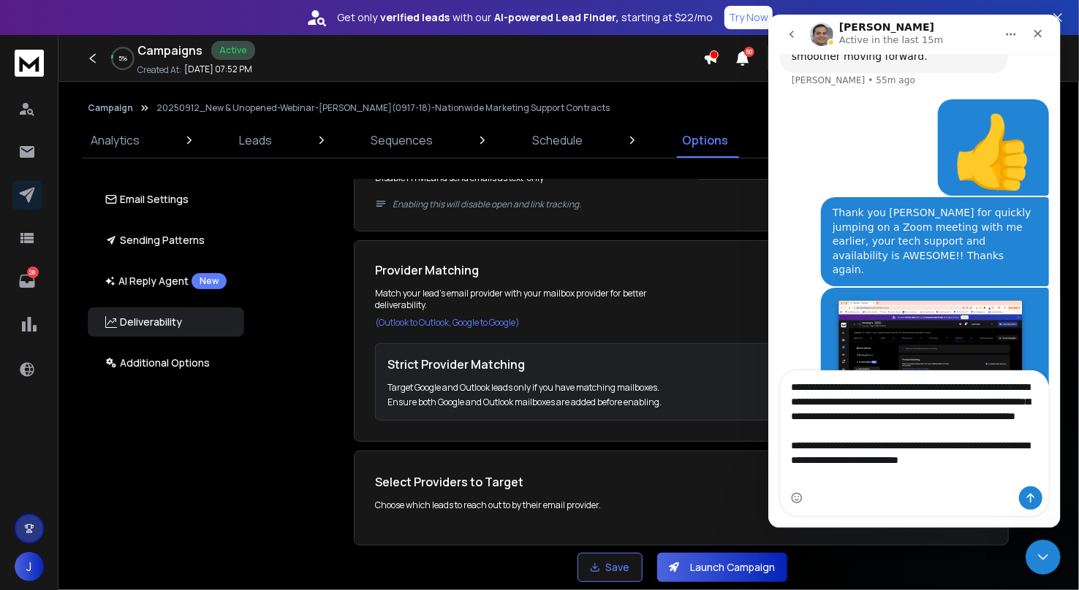
type textarea "**********"
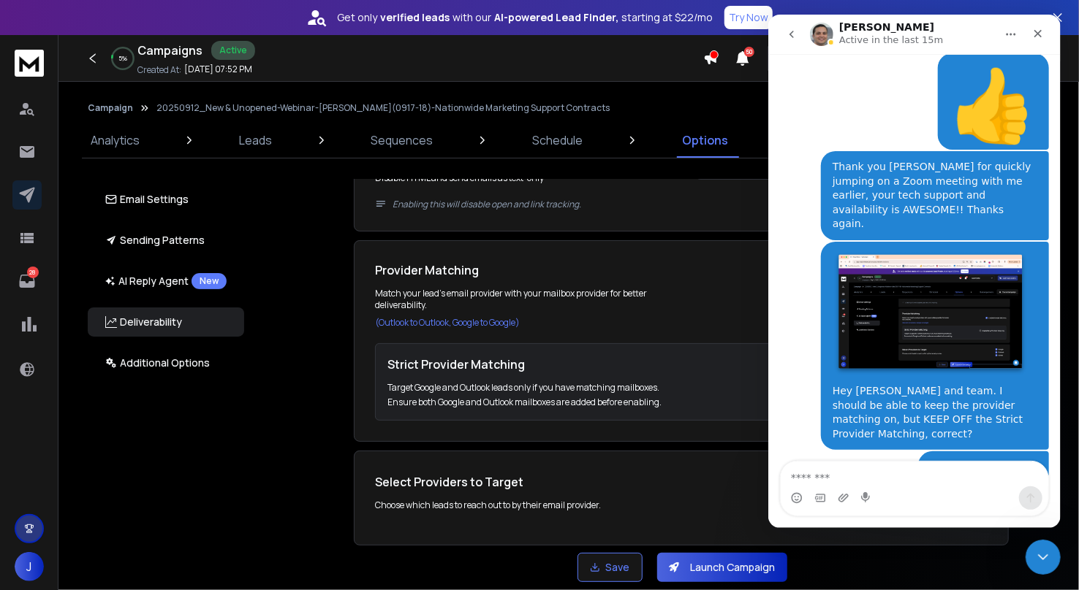
scroll to position [5238, 0]
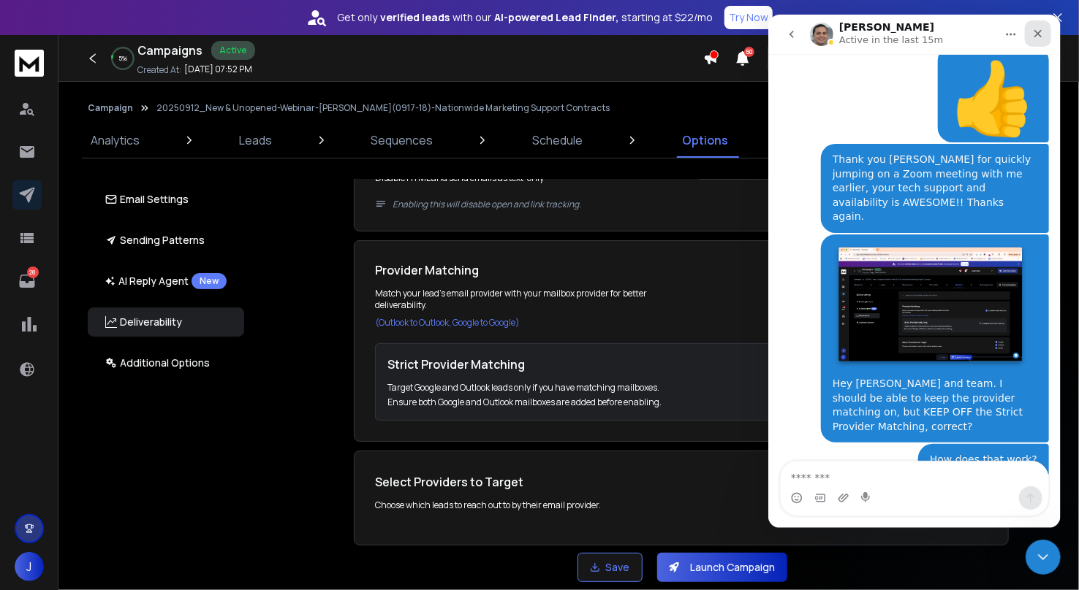
click at [1036, 31] on icon "Close" at bounding box center [1037, 34] width 12 height 12
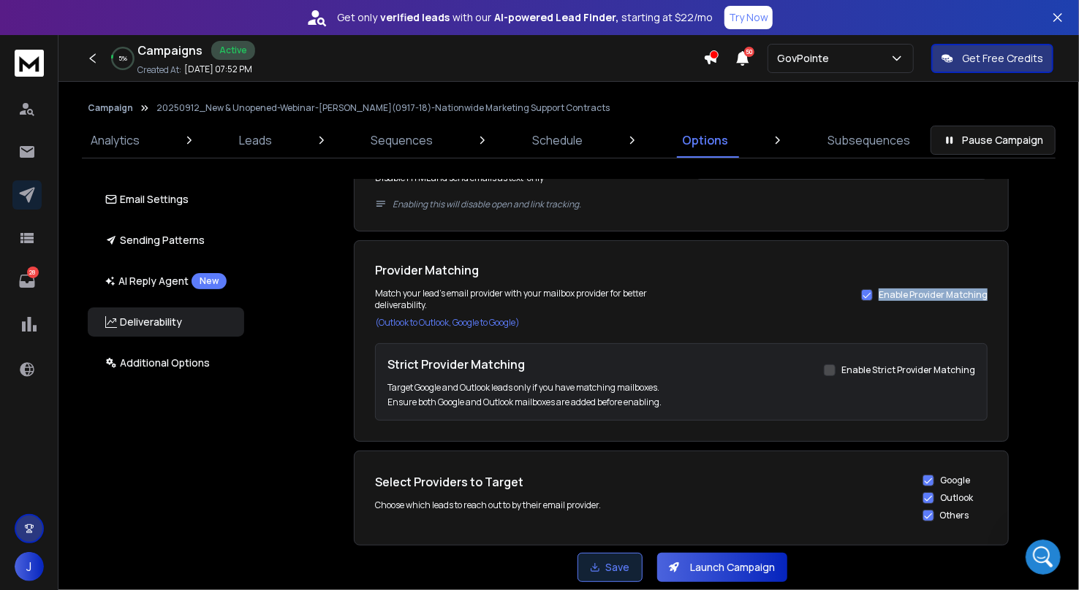
click at [616, 563] on button "Save" at bounding box center [609, 567] width 65 height 29
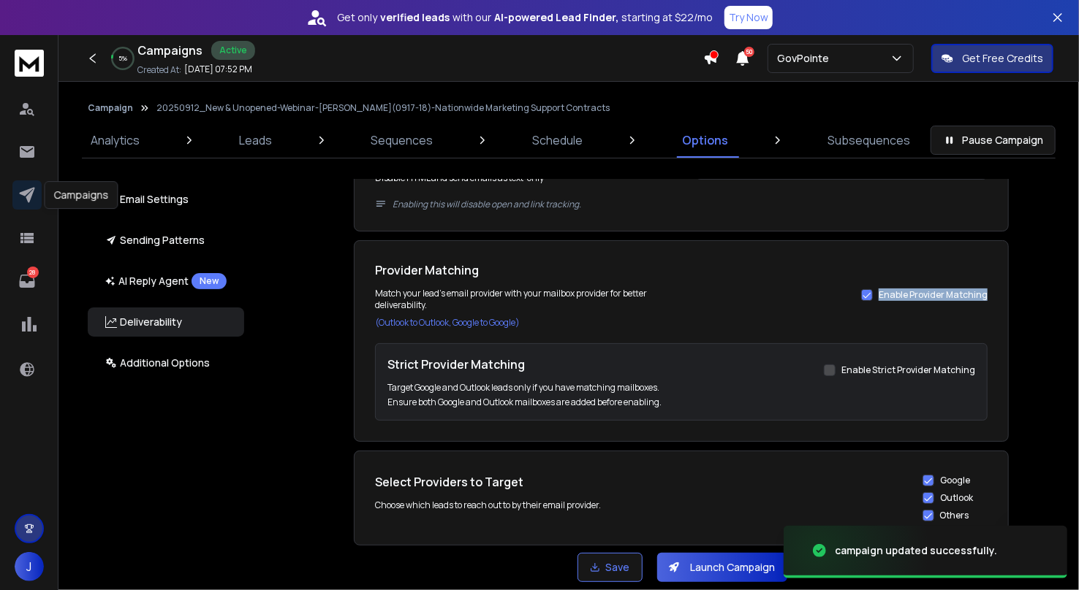
click at [27, 199] on icon at bounding box center [26, 194] width 15 height 15
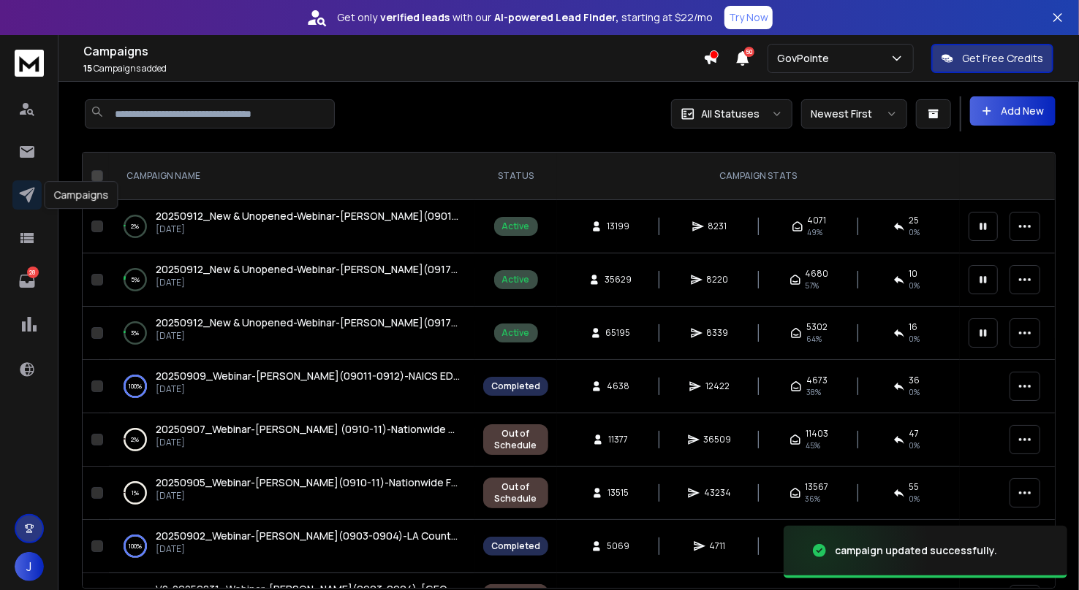
click at [359, 323] on span "20250912_New & Unopened-Webinar-[PERSON_NAME](0917-18)-Nationwide Facility Supp…" at bounding box center [407, 323] width 502 height 14
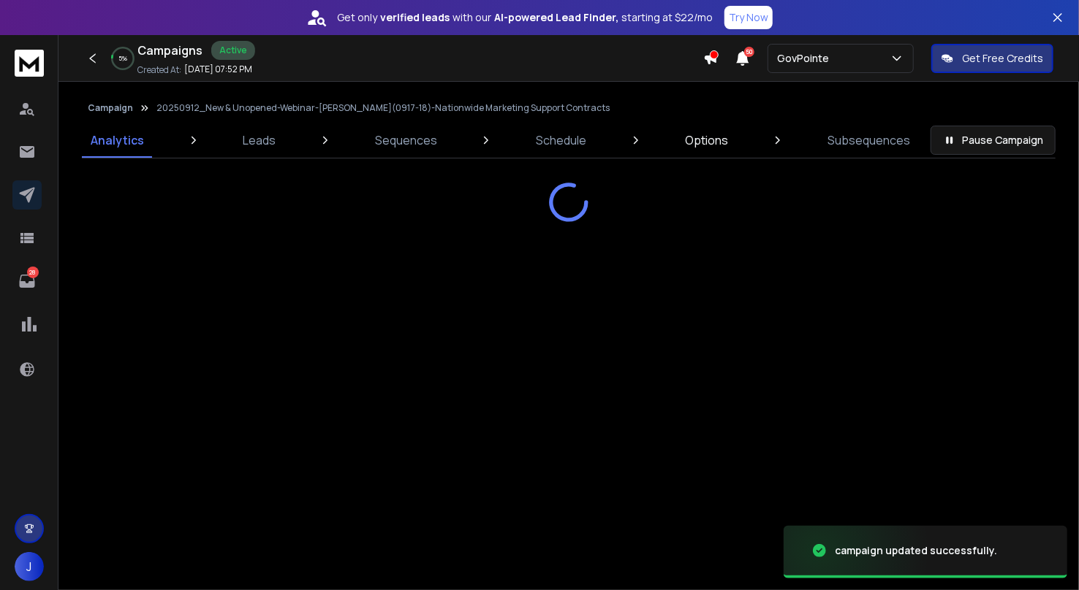
click at [714, 140] on p "Options" at bounding box center [706, 141] width 43 height 18
select select "**********"
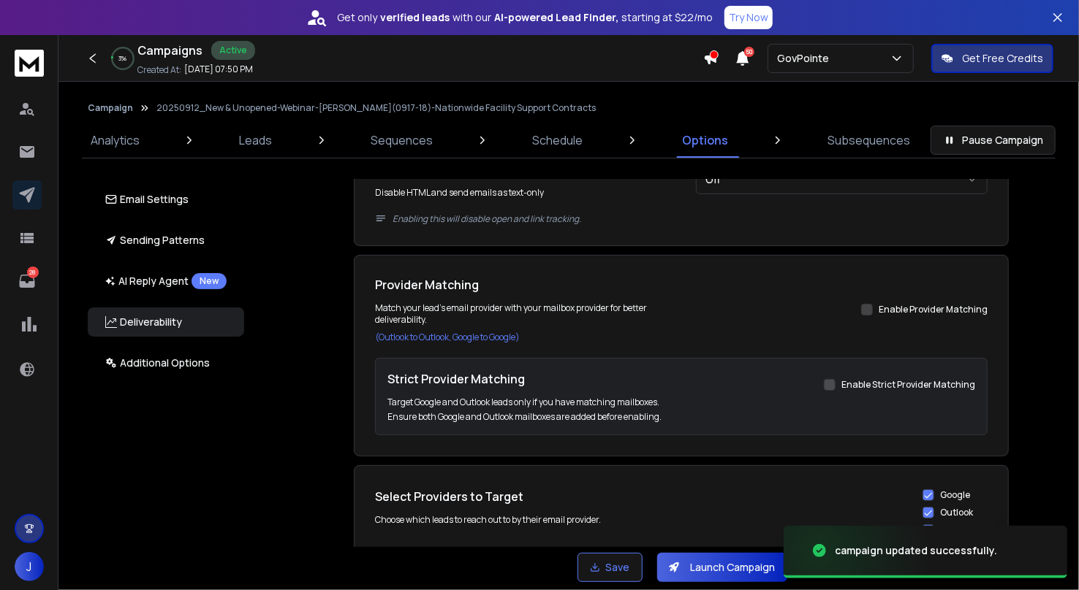
click at [871, 312] on button "Enable Provider Matching" at bounding box center [867, 310] width 12 height 12
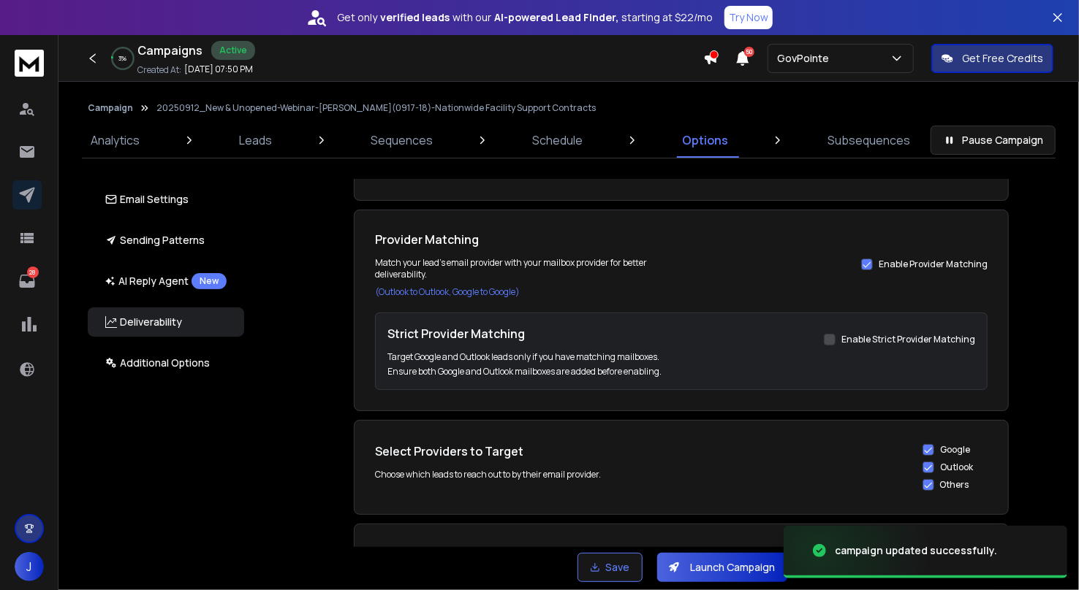
scroll to position [1707, 0]
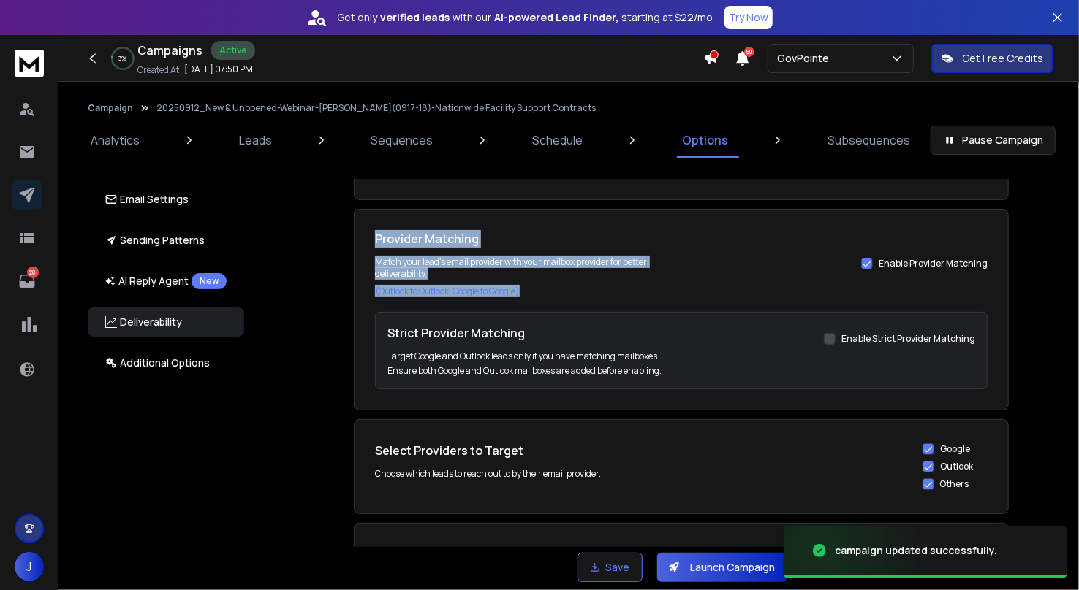
drag, startPoint x: 376, startPoint y: 236, endPoint x: 565, endPoint y: 289, distance: 196.7
click at [565, 289] on div "Provider Matching Match your lead's email provider with your mailbox provider f…" at bounding box center [521, 263] width 292 height 67
copy div "Provider Matching Match your lead's email provider with your mailbox provider f…"
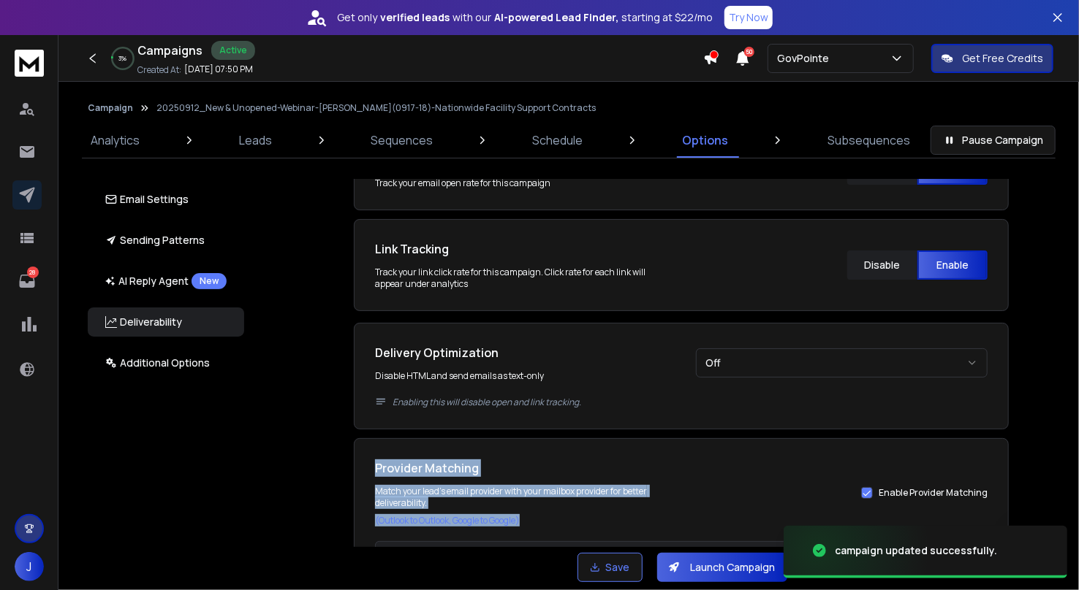
scroll to position [1937, 0]
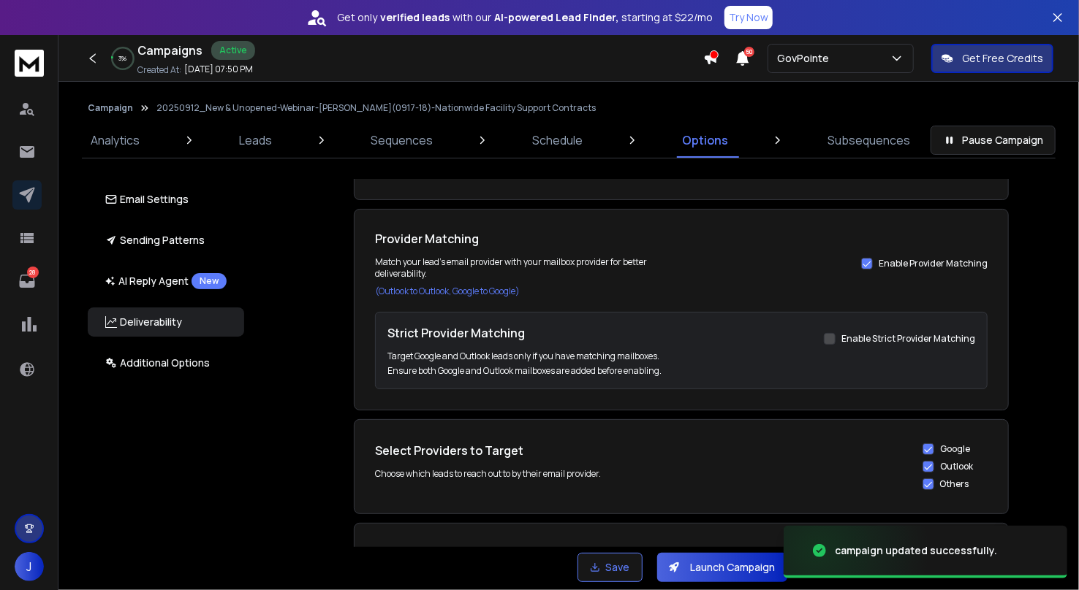
click at [324, 360] on div "Email Accounts Accounts to Use Select one or more accounts to send emails from …" at bounding box center [689, 363] width 845 height 368
click at [593, 566] on icon "submit" at bounding box center [595, 568] width 10 height 10
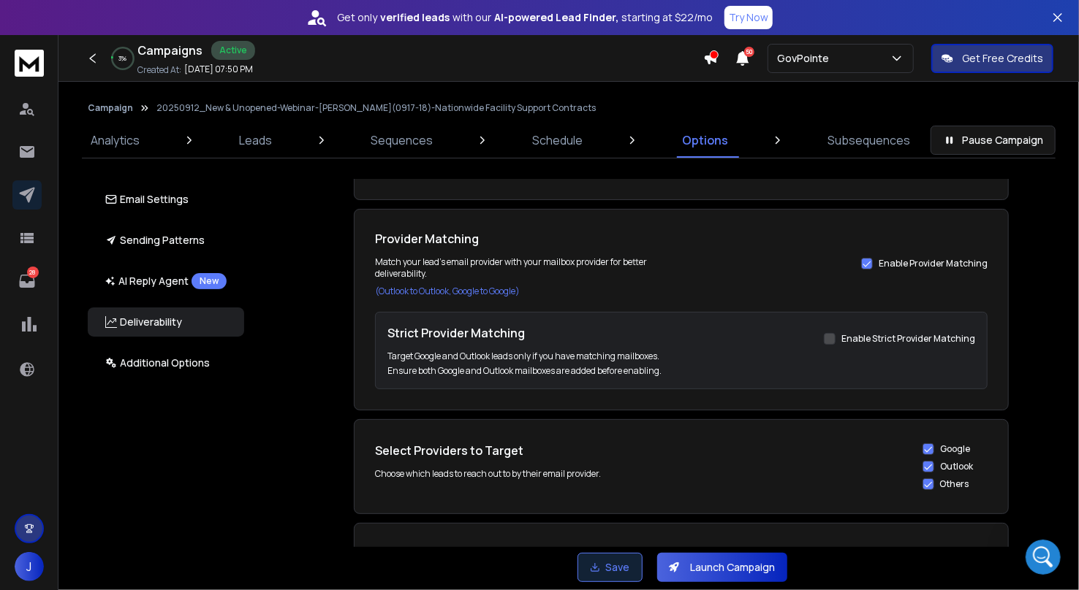
click at [607, 573] on button "Save" at bounding box center [609, 567] width 65 height 29
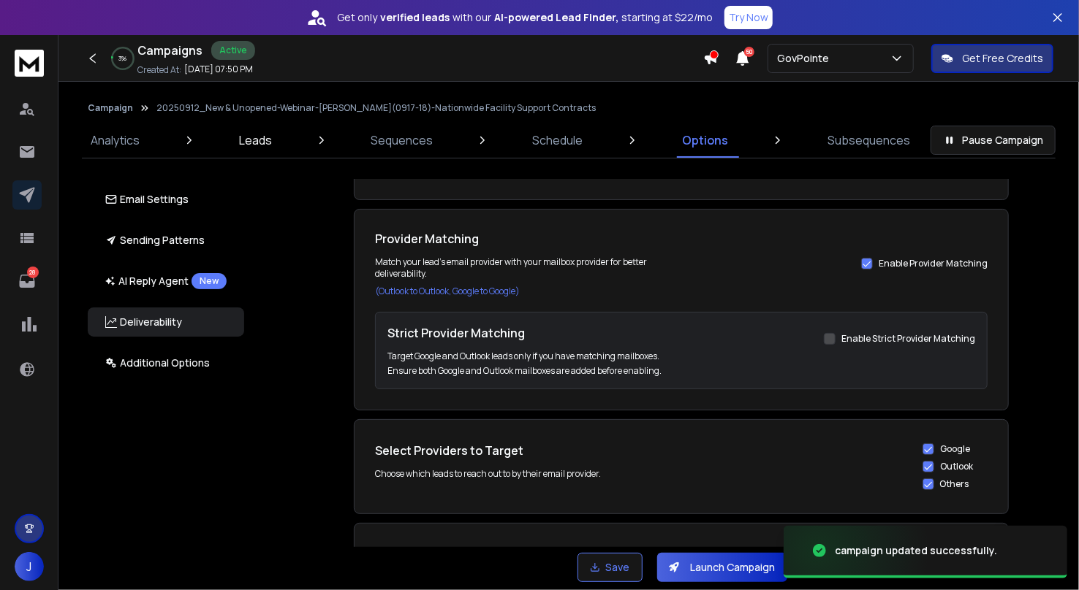
click at [269, 140] on p "Leads" at bounding box center [255, 141] width 33 height 18
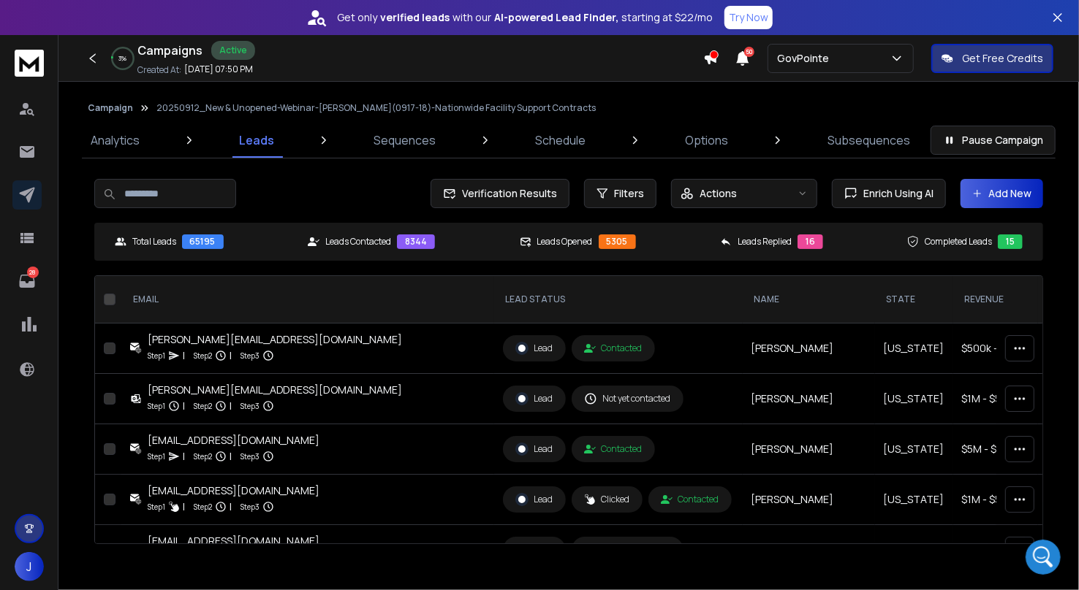
click at [114, 105] on button "Campaign" at bounding box center [110, 108] width 45 height 12
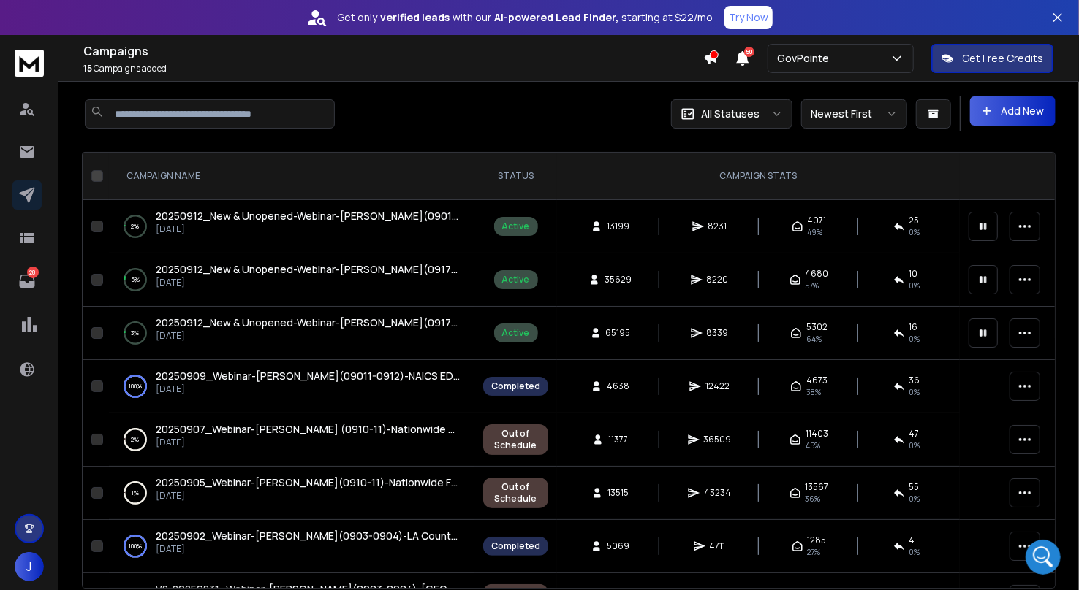
click at [338, 270] on span "20250912_New & Unopened-Webinar-[PERSON_NAME](0917-18)-Nationwide Marketing Sup…" at bounding box center [414, 269] width 517 height 14
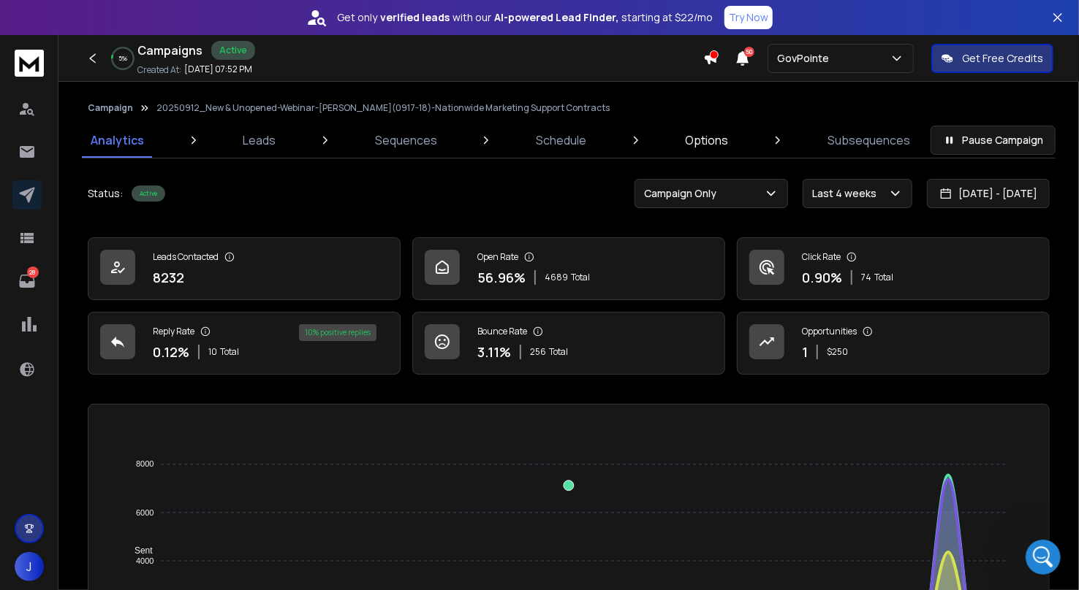
click at [714, 141] on p "Options" at bounding box center [706, 141] width 43 height 18
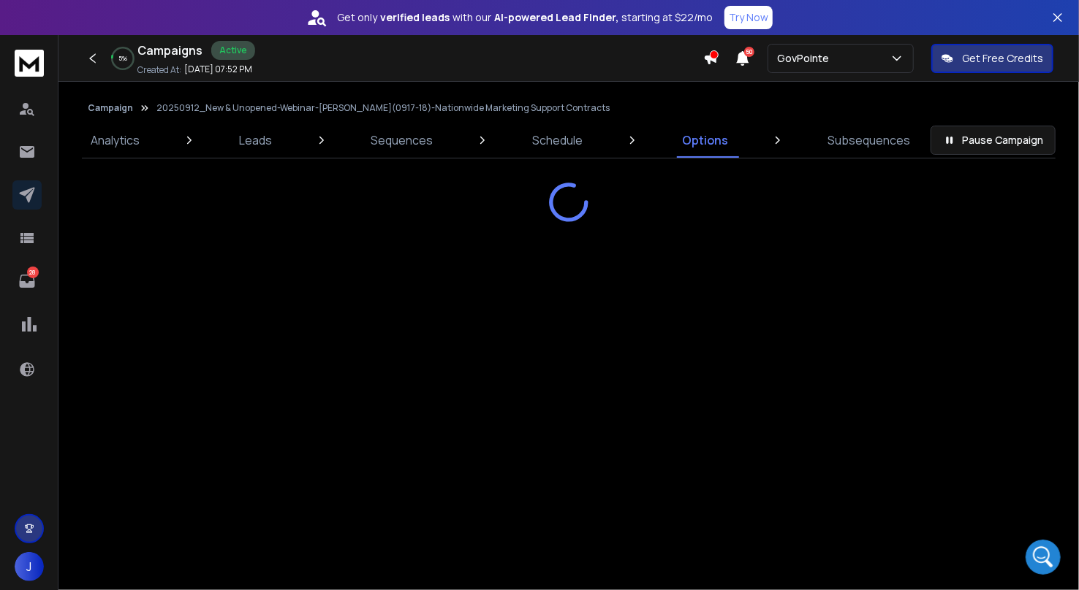
select select "**********"
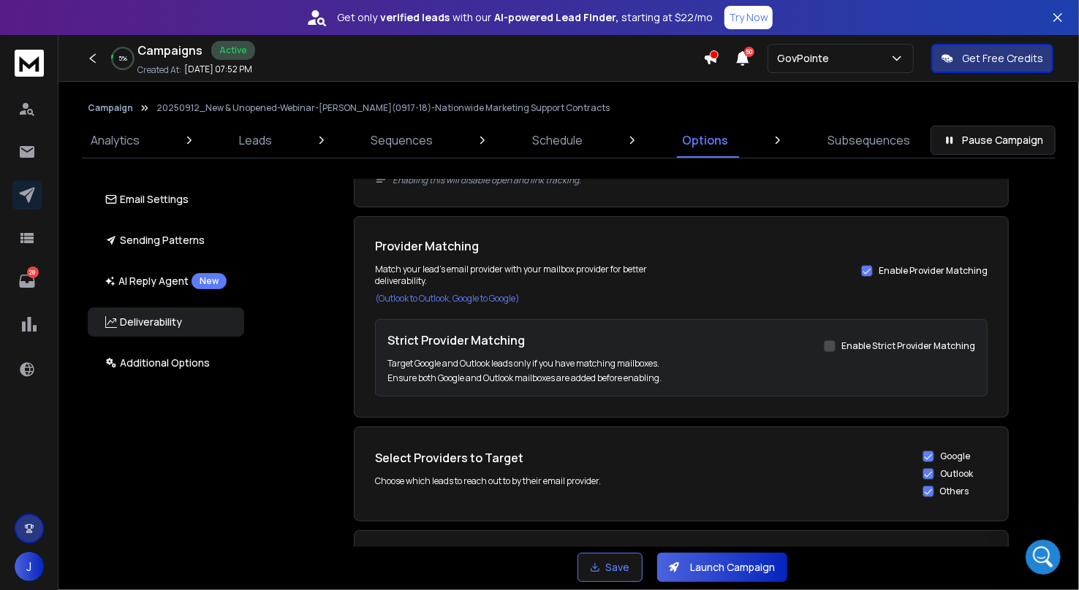
scroll to position [1703, 0]
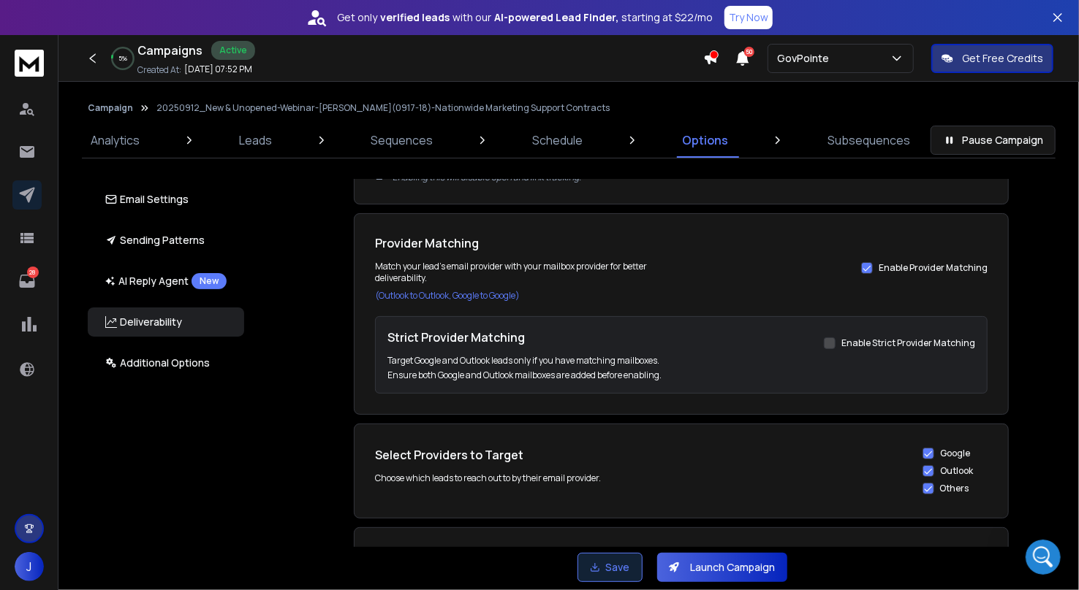
click at [596, 571] on icon "submit" at bounding box center [594, 570] width 8 height 3
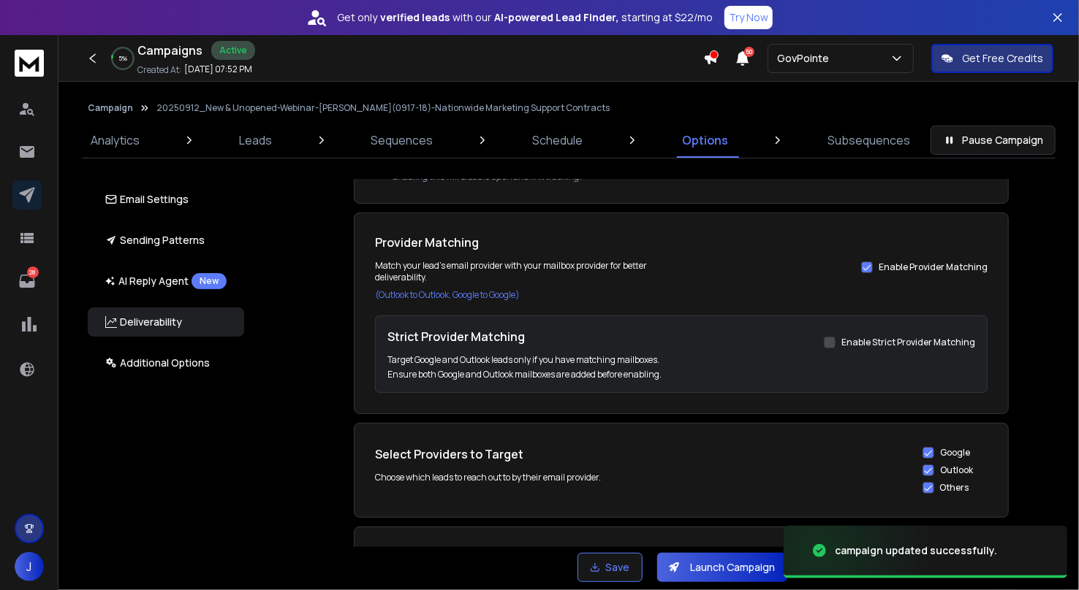
click at [107, 107] on button "Campaign" at bounding box center [110, 108] width 45 height 12
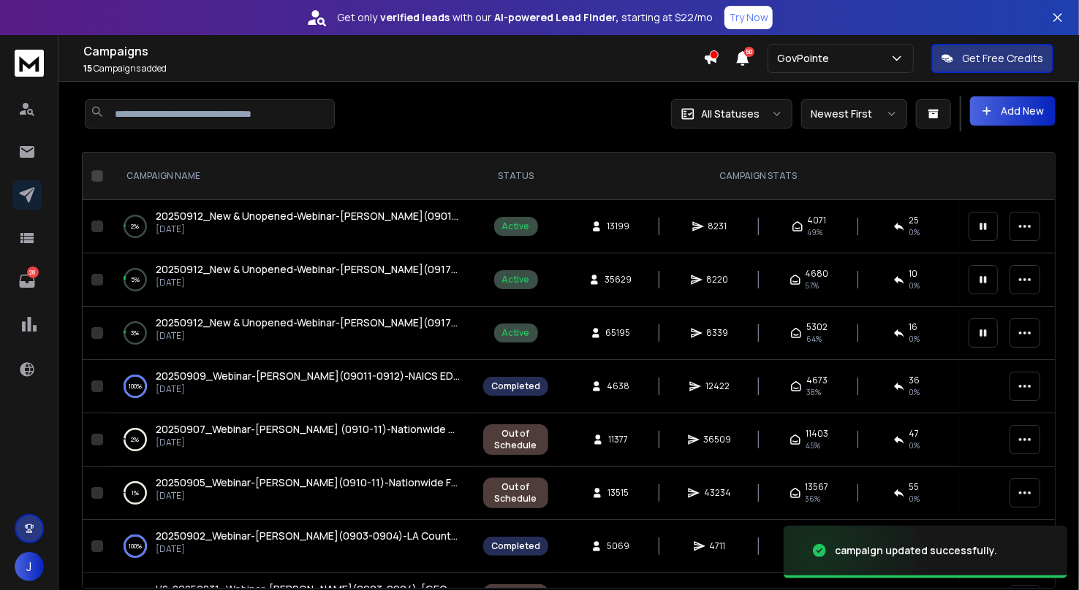
click at [331, 219] on span "20250912_New & Unopened-Webinar-[PERSON_NAME](09017-18)-NAICS EDU Support - Nat…" at bounding box center [422, 216] width 533 height 14
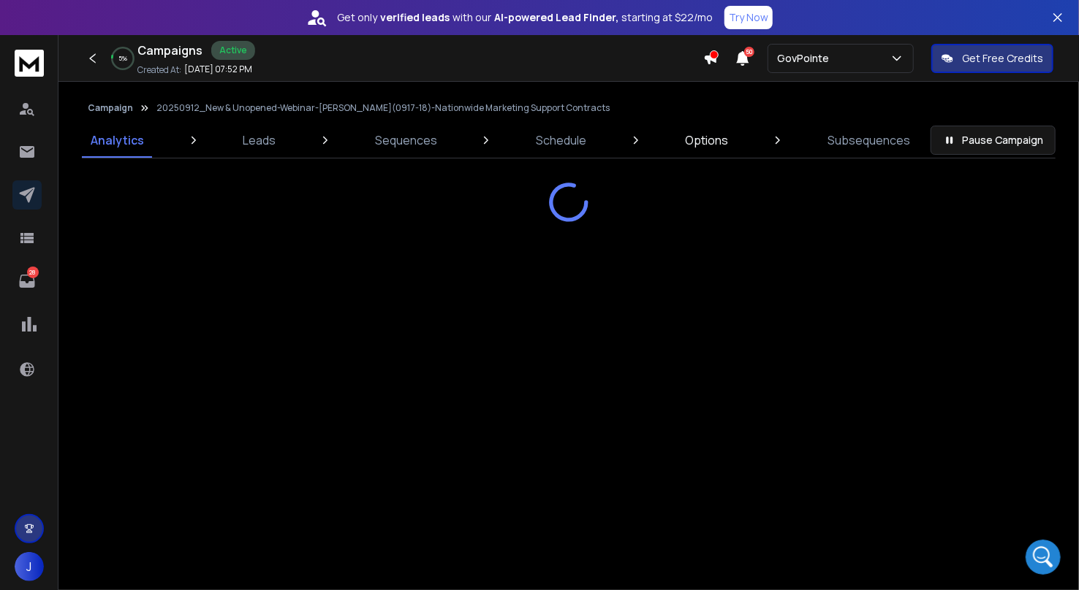
click at [694, 140] on p "Options" at bounding box center [706, 141] width 43 height 18
select select "**********"
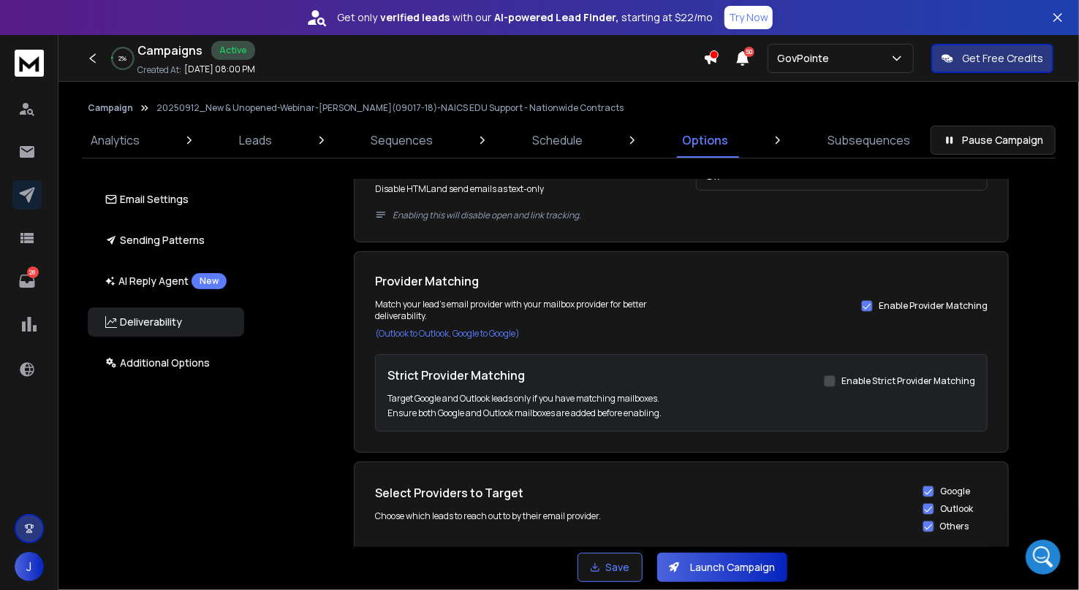
scroll to position [1666, 0]
click at [599, 569] on button "Save" at bounding box center [609, 567] width 65 height 29
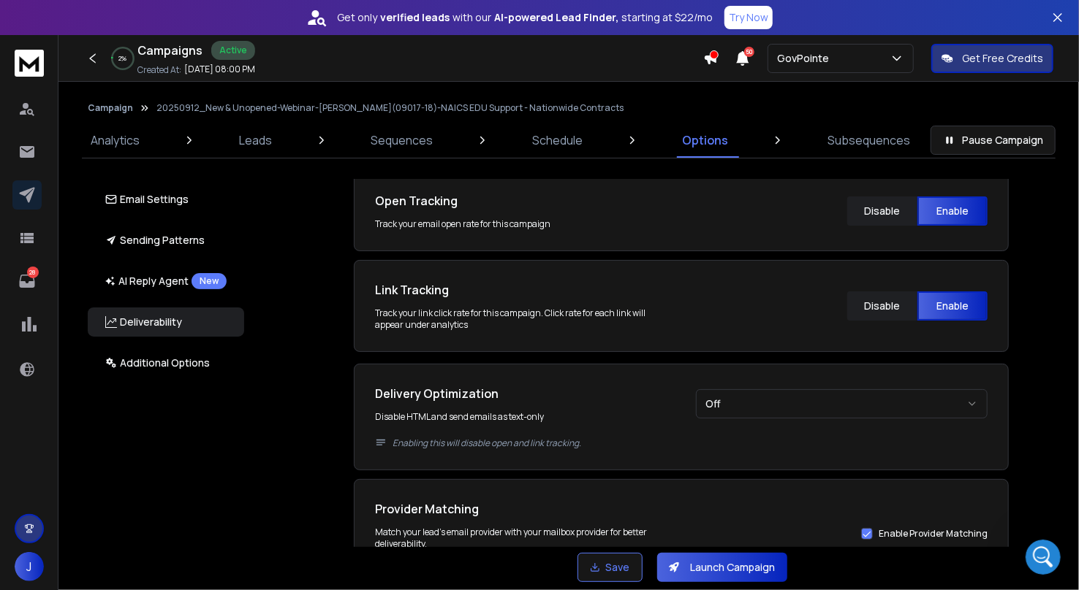
scroll to position [1896, 0]
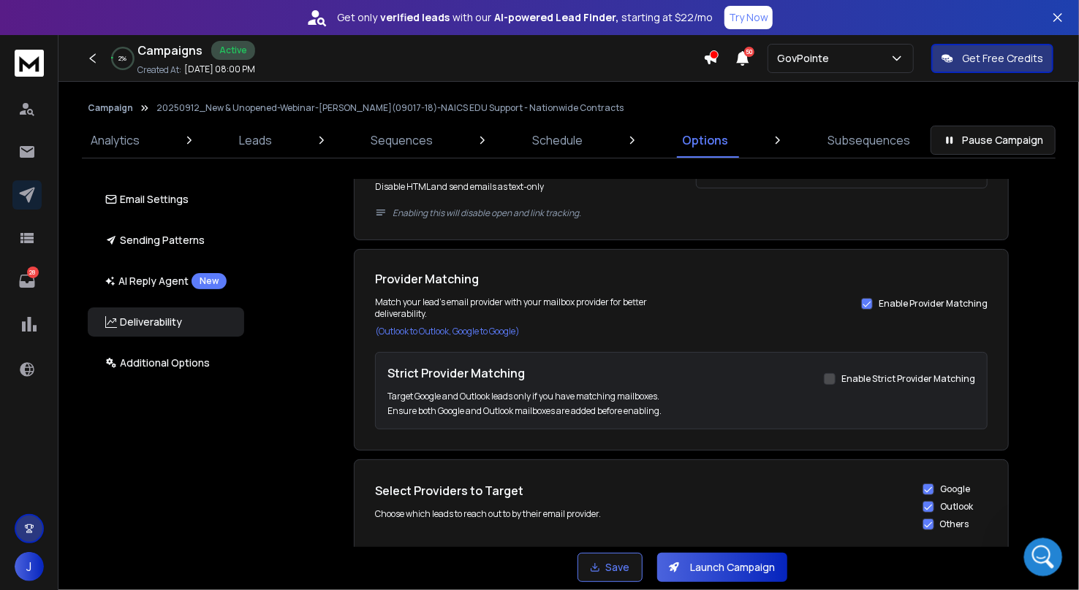
click at [1045, 550] on icon "Open Intercom Messenger" at bounding box center [1041, 556] width 24 height 24
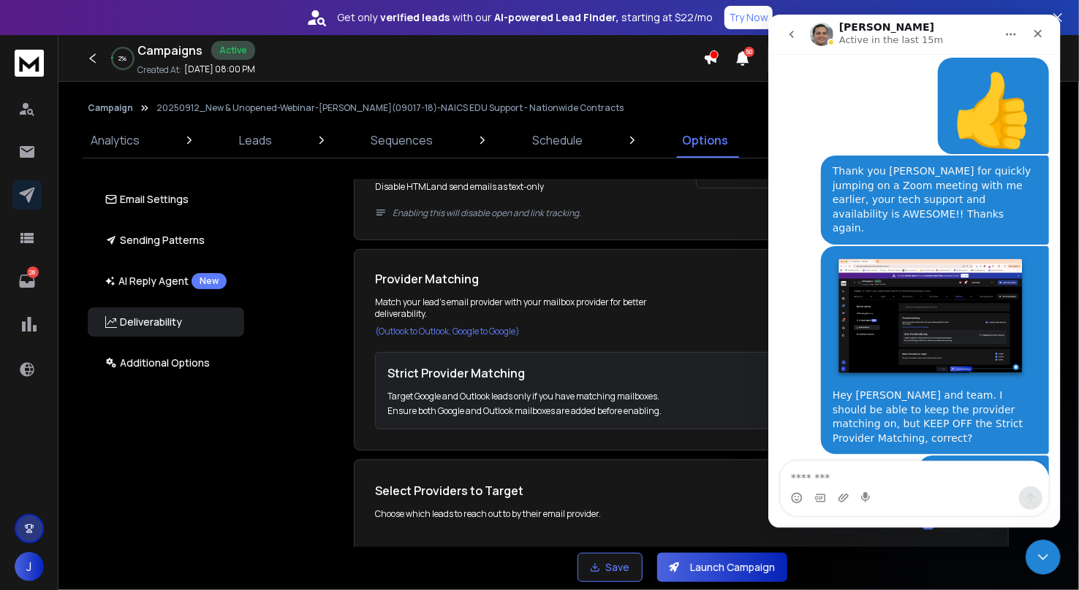
scroll to position [5238, 0]
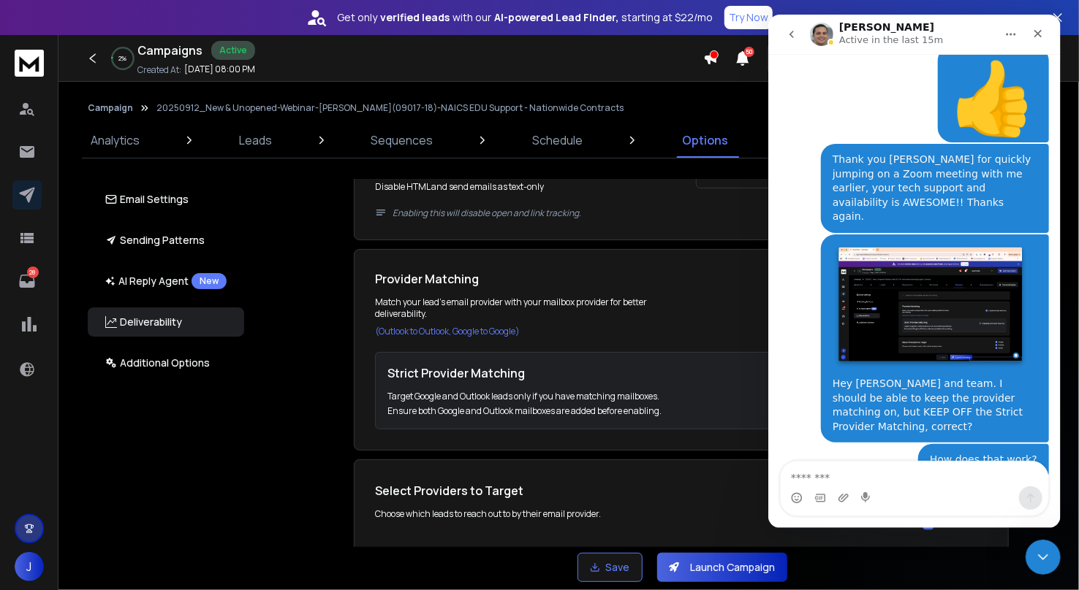
click at [873, 469] on textarea "Message…" at bounding box center [913, 474] width 267 height 25
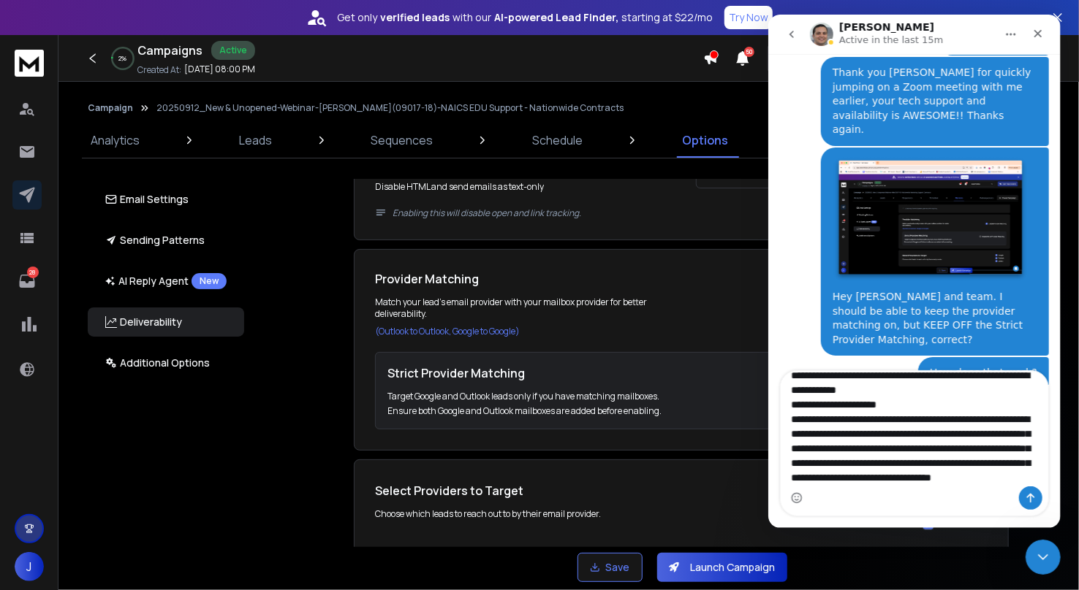
scroll to position [5329, 0]
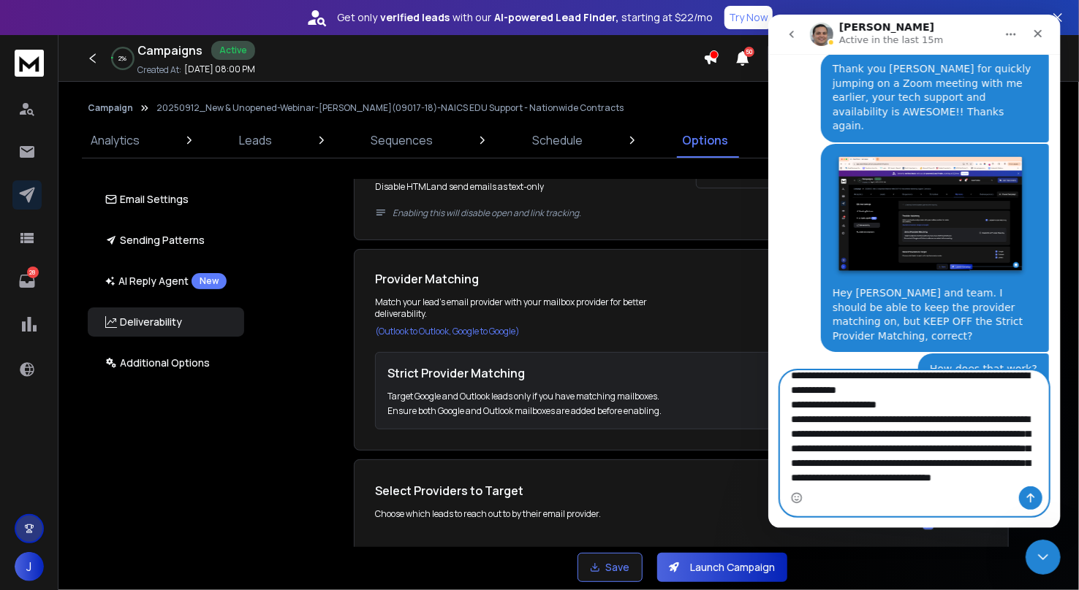
drag, startPoint x: 881, startPoint y: 424, endPoint x: 929, endPoint y: 384, distance: 62.2
click at [889, 419] on textarea "**********" at bounding box center [913, 428] width 267 height 115
click at [933, 379] on textarea "**********" at bounding box center [913, 428] width 267 height 115
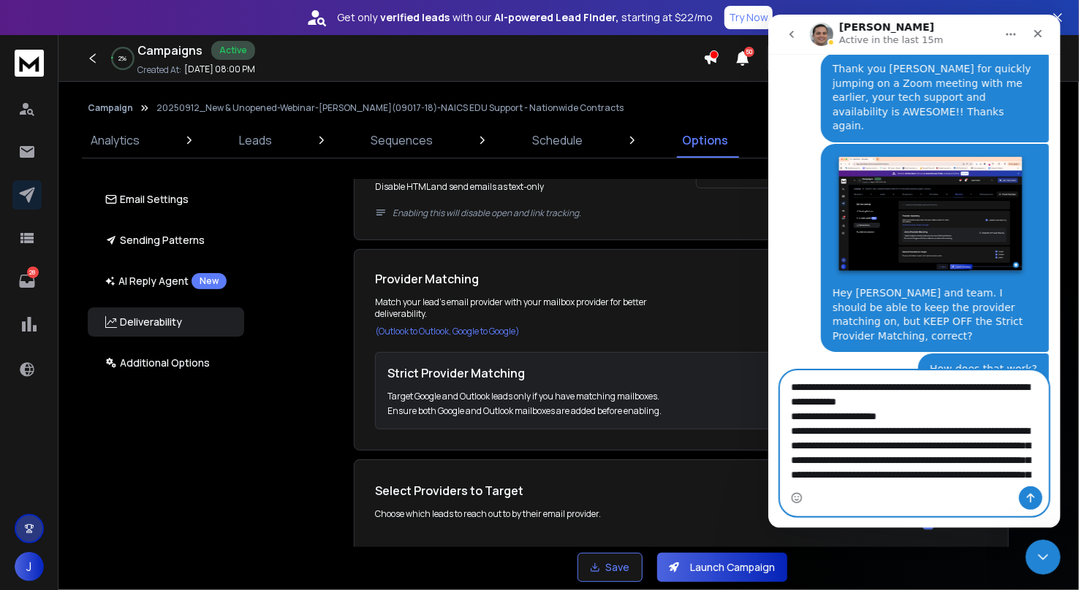
click at [883, 386] on textarea "**********" at bounding box center [913, 428] width 267 height 115
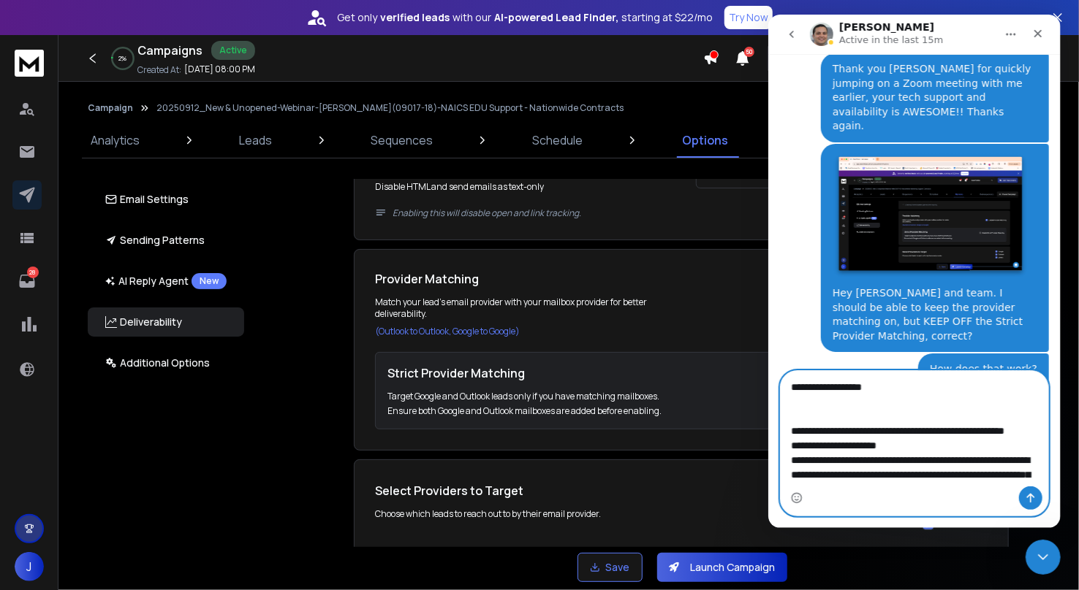
paste textarea "**********"
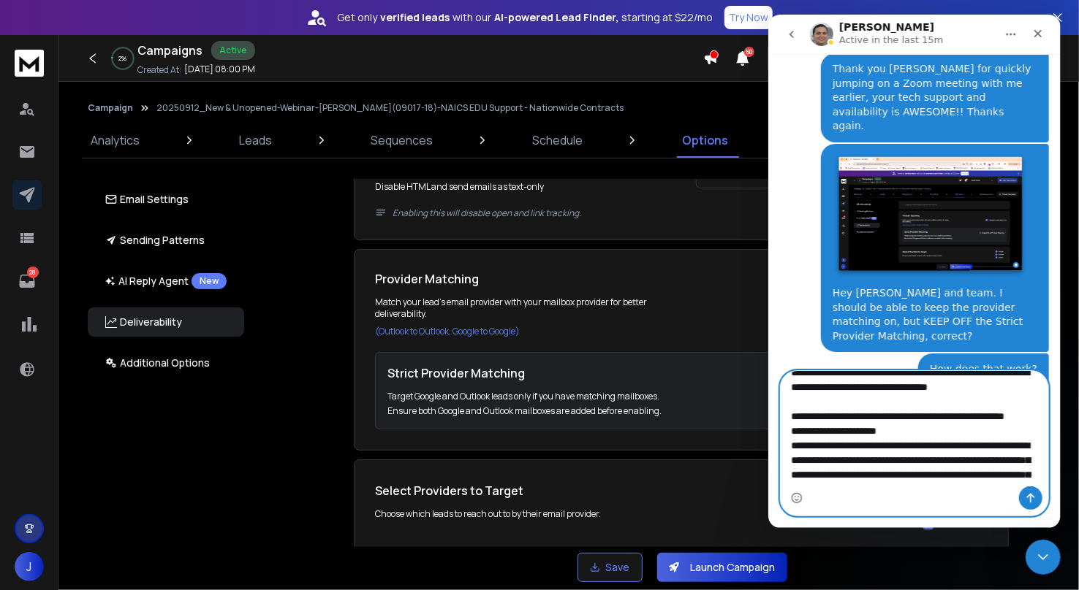
scroll to position [43, 0]
click at [916, 445] on textarea "**********" at bounding box center [913, 428] width 267 height 115
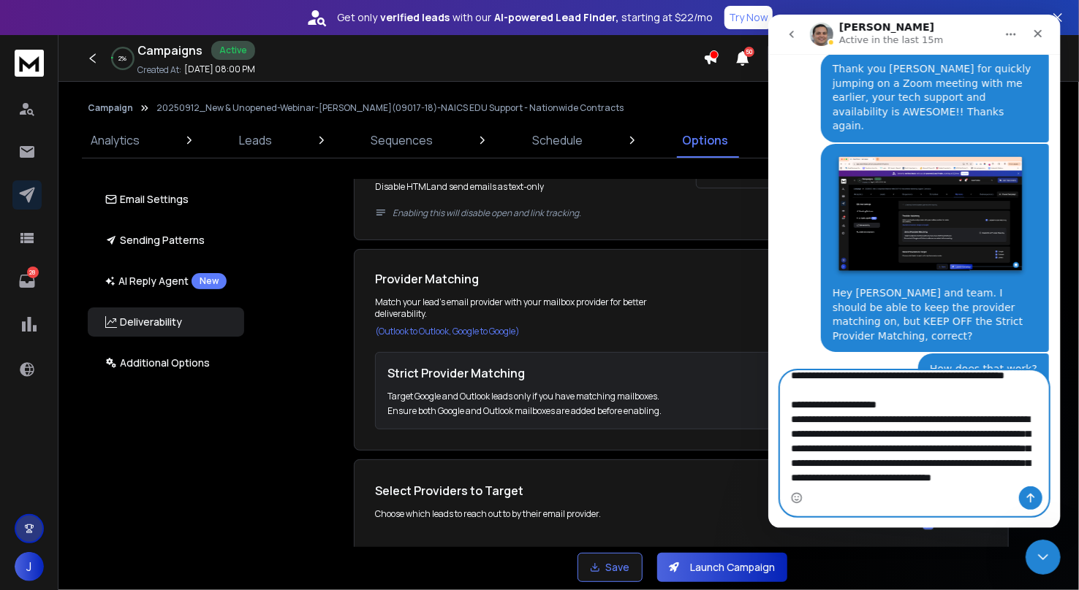
scroll to position [97, 0]
type textarea "**********"
click at [1024, 495] on icon "Send a message…" at bounding box center [1030, 499] width 12 height 12
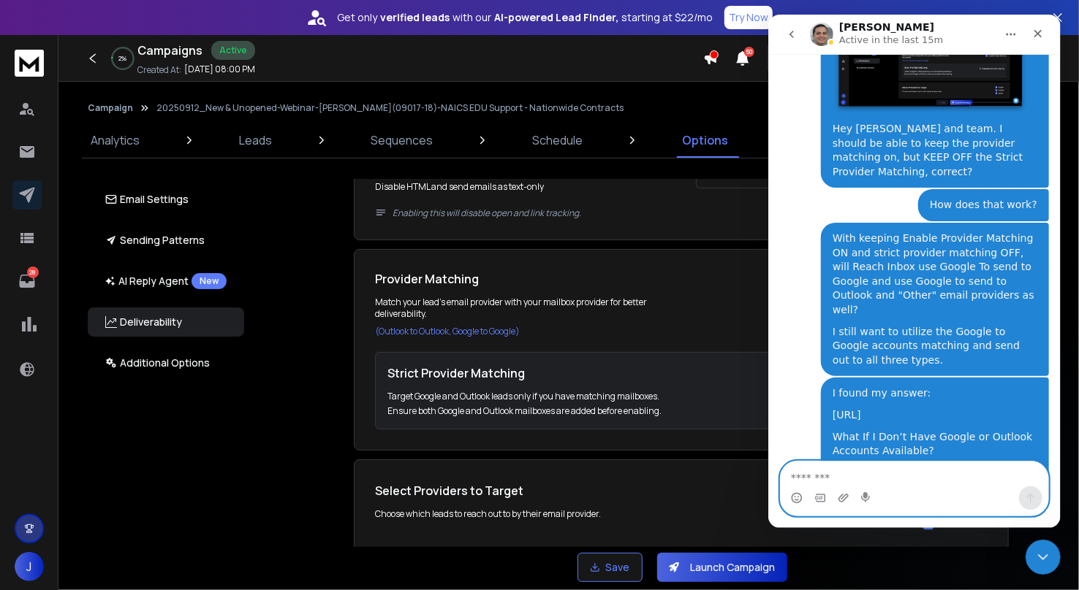
scroll to position [5494, 0]
click at [1045, 564] on div "Close Intercom Messenger" at bounding box center [1040, 555] width 35 height 35
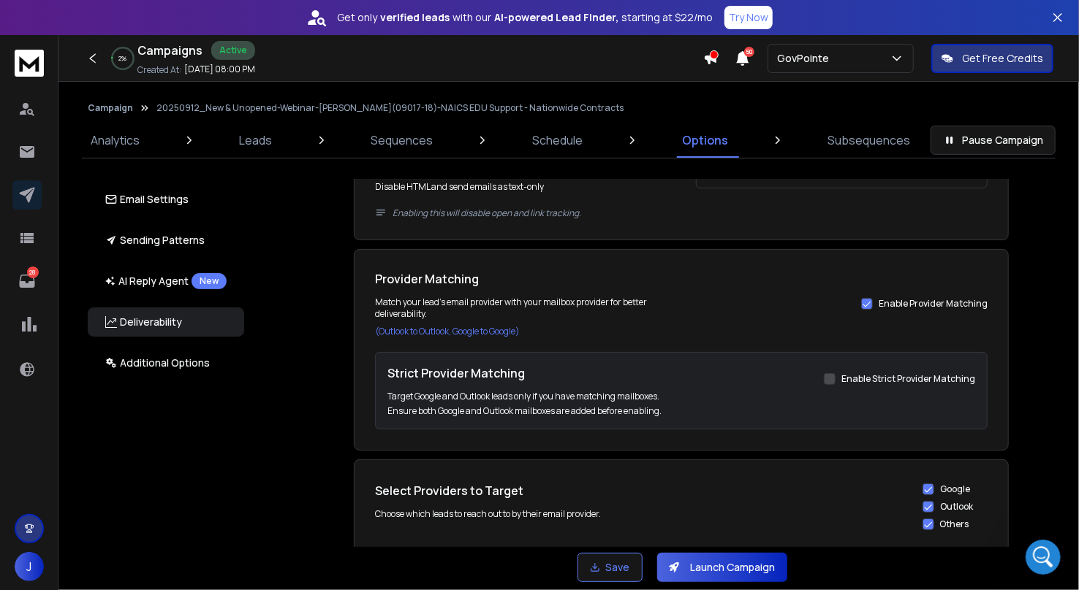
click at [278, 436] on div "Email Accounts Accounts to Use Select one or more accounts to send emails from …" at bounding box center [689, 363] width 845 height 368
click at [872, 303] on button "Enable Provider Matching" at bounding box center [867, 304] width 12 height 12
click at [619, 567] on button "Save" at bounding box center [609, 567] width 65 height 29
click at [265, 482] on div "Email Settings Sending Patterns AI Reply Agent New Deliverability Additional Op…" at bounding box center [600, 363] width 1025 height 368
click at [620, 569] on button "Save" at bounding box center [609, 567] width 65 height 29
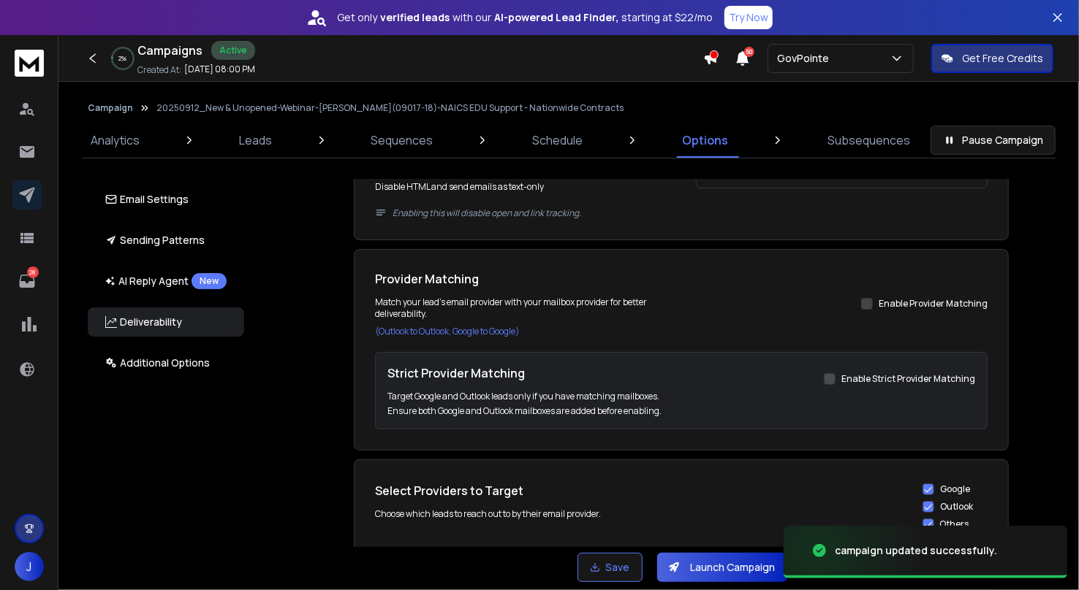
click at [114, 108] on button "Campaign" at bounding box center [110, 108] width 45 height 12
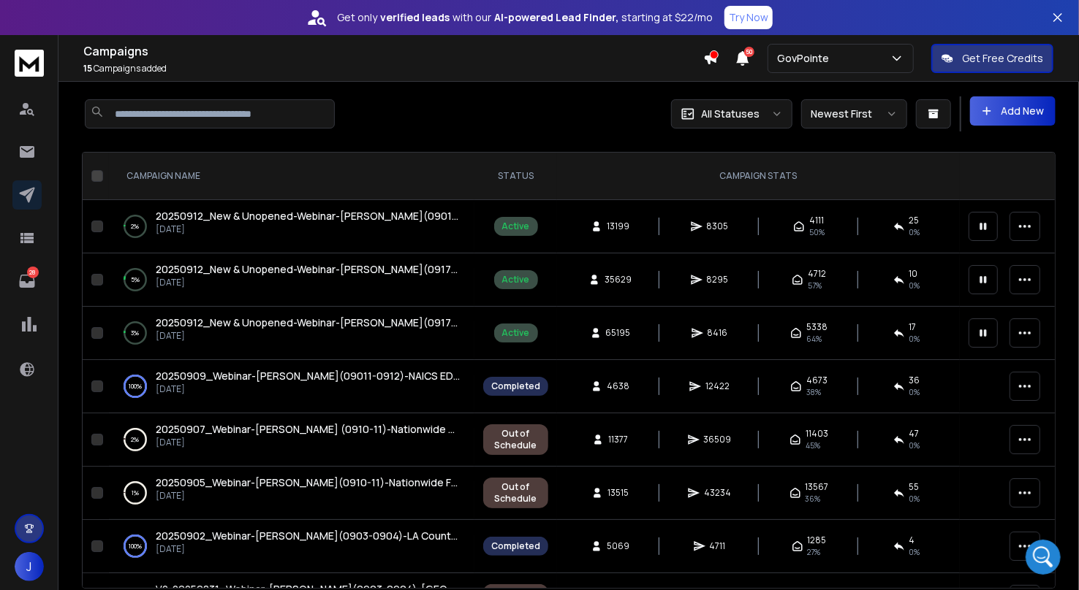
click at [405, 209] on link "20250912_New & Unopened-Webinar-[PERSON_NAME](09017-18)-NAICS EDU Support - Nat…" at bounding box center [308, 216] width 304 height 15
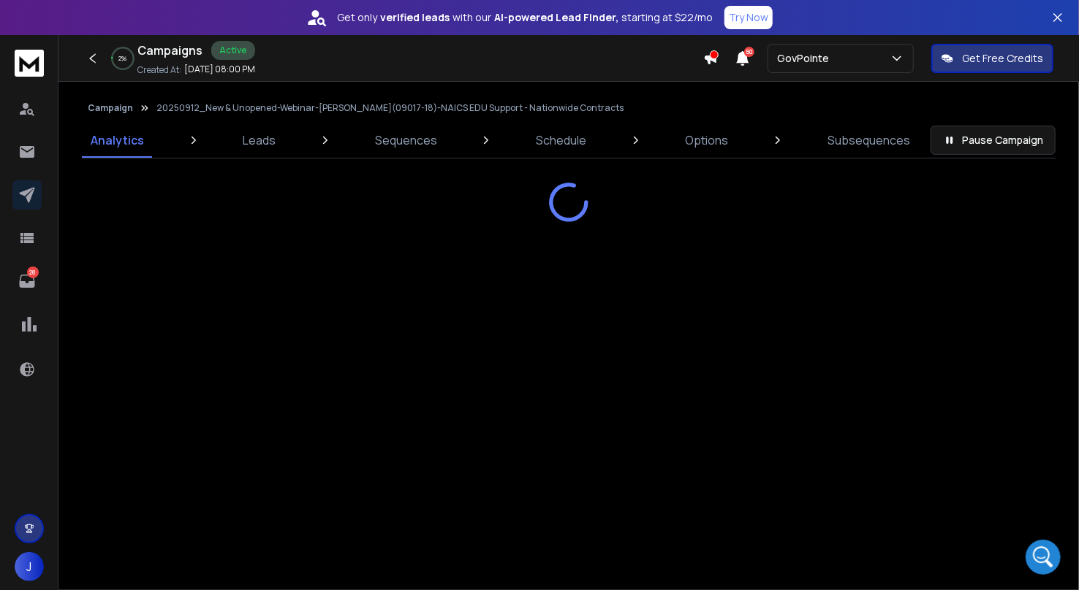
drag, startPoint x: 699, startPoint y: 142, endPoint x: 726, endPoint y: 309, distance: 169.6
click at [699, 143] on p "Options" at bounding box center [706, 141] width 43 height 18
select select "**********"
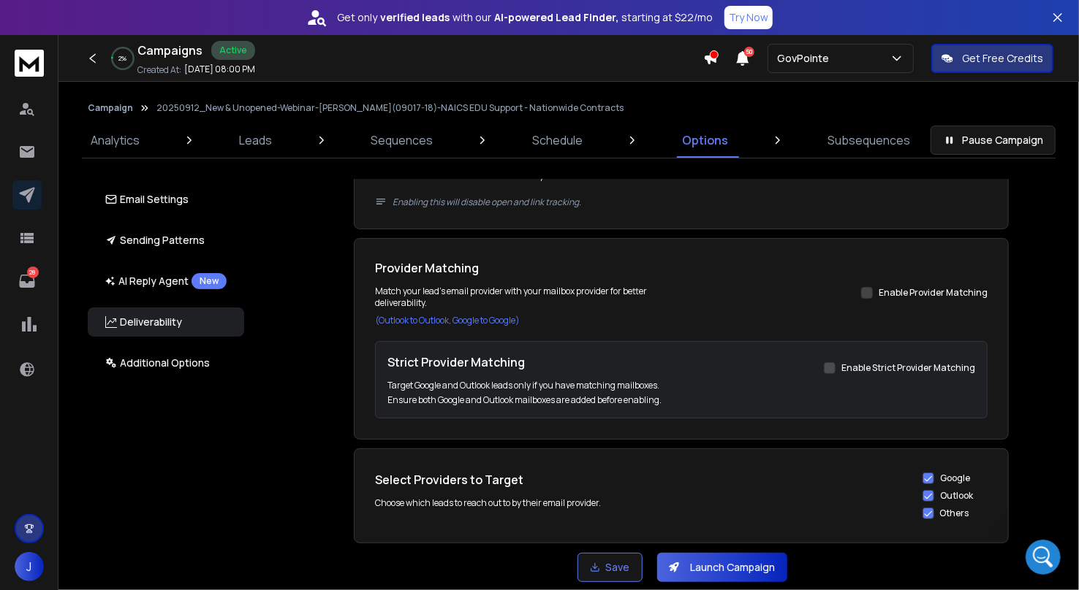
scroll to position [1663, 0]
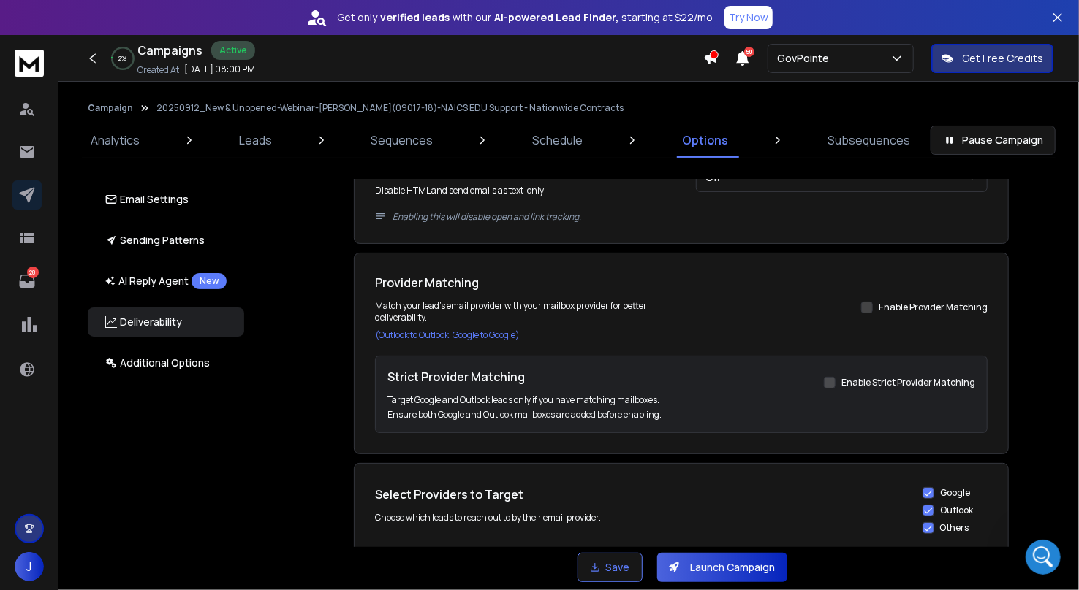
click at [112, 110] on button "Campaign" at bounding box center [110, 108] width 45 height 12
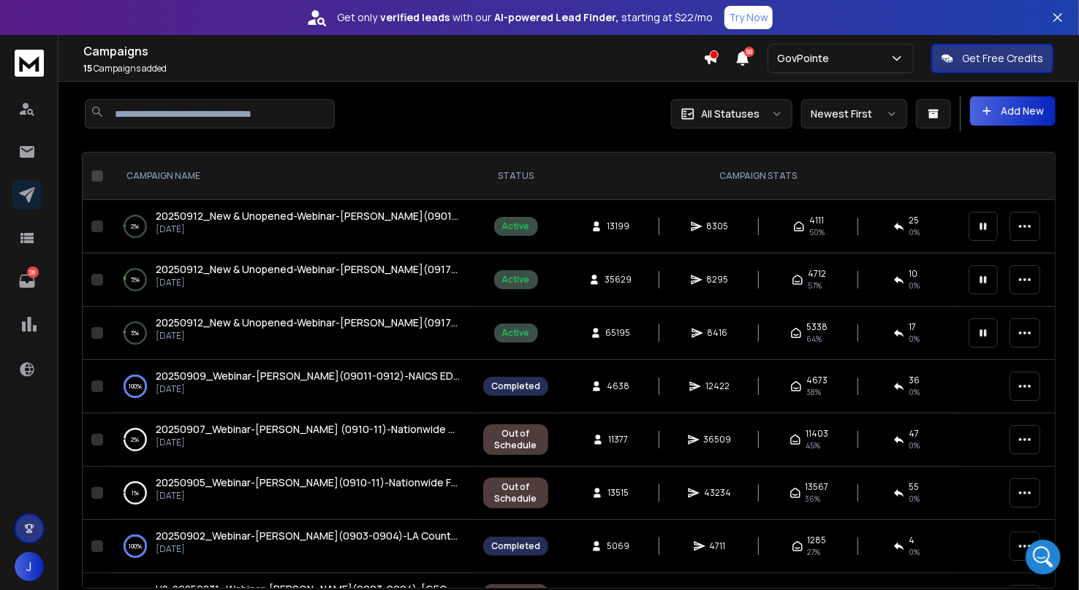
click at [339, 272] on span "20250912_New & Unopened-Webinar-[PERSON_NAME](0917-18)-Nationwide Marketing Sup…" at bounding box center [414, 269] width 517 height 14
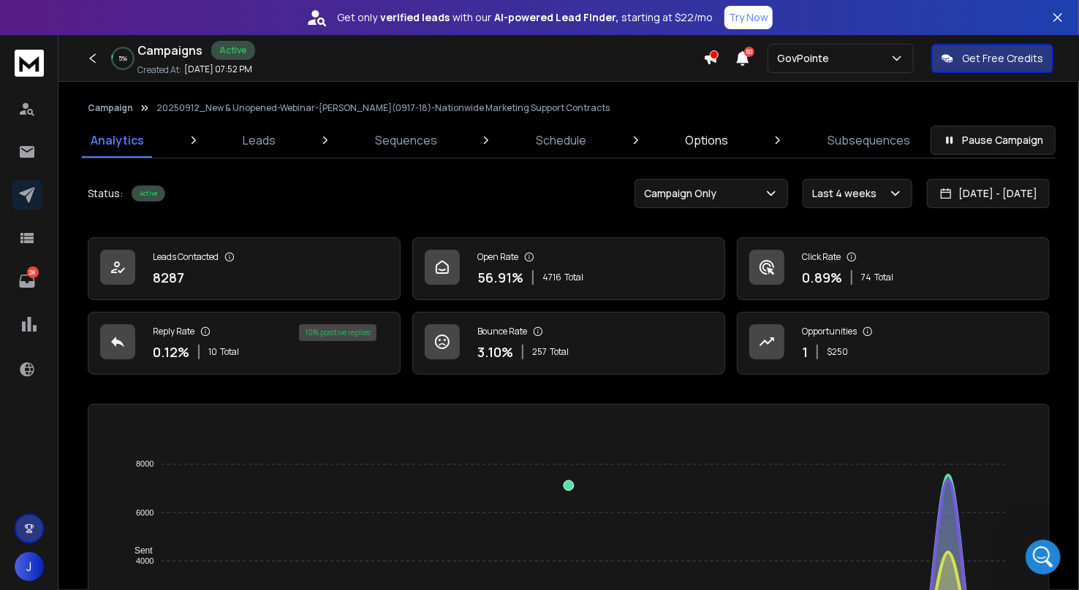
click at [702, 135] on p "Options" at bounding box center [706, 141] width 43 height 18
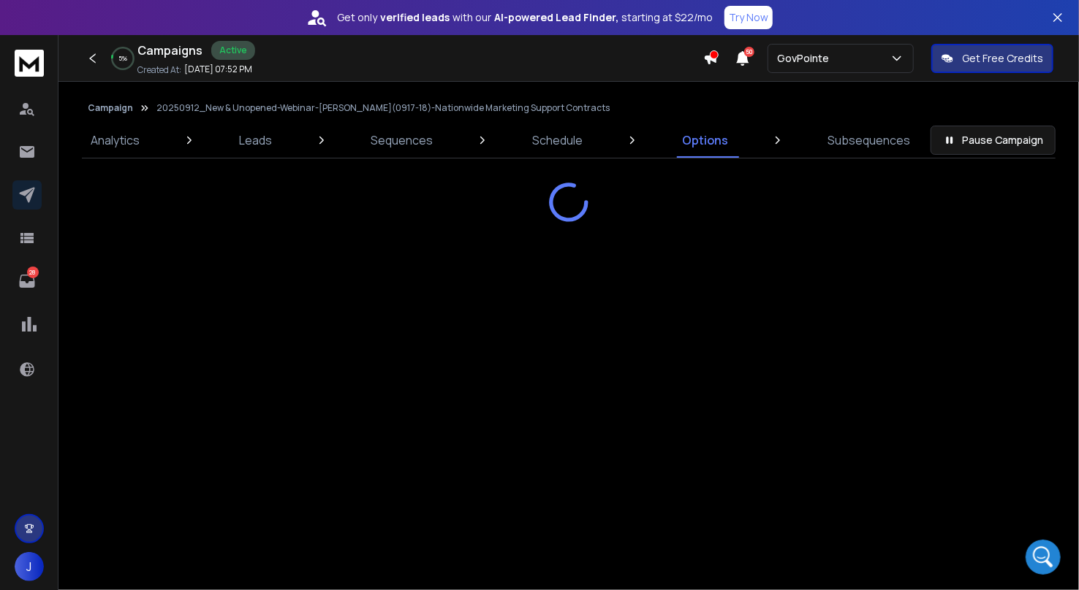
select select "**********"
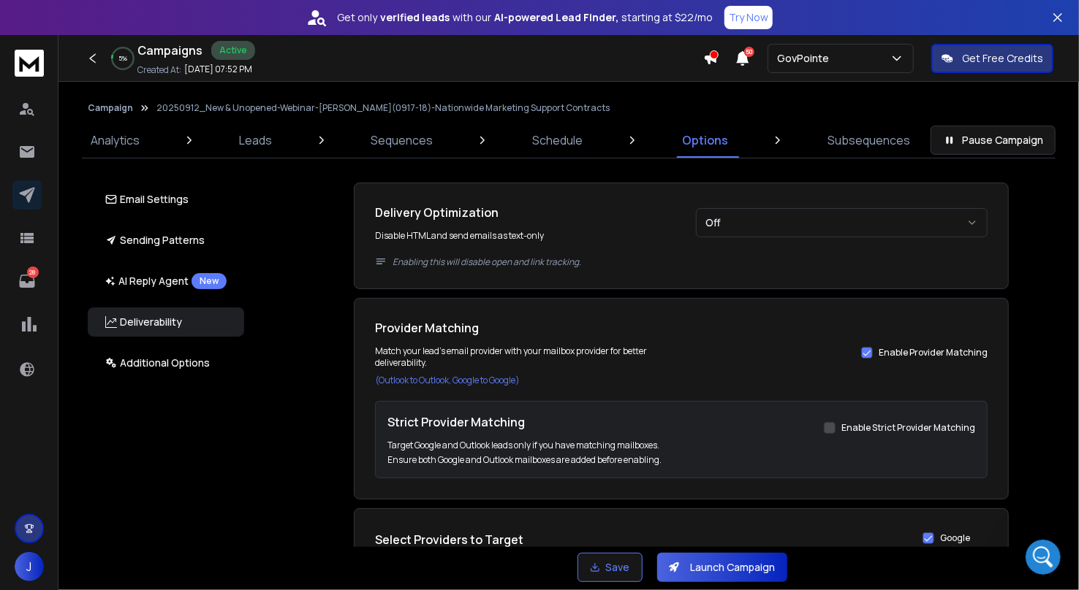
click at [867, 352] on button "Enable Provider Matching" at bounding box center [867, 353] width 12 height 12
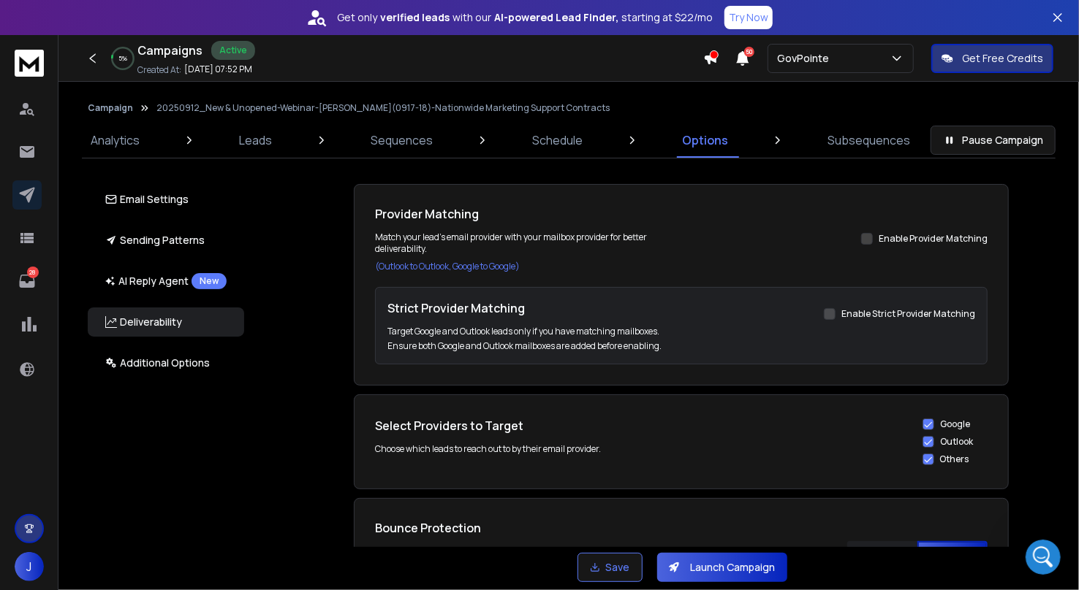
type button "on"
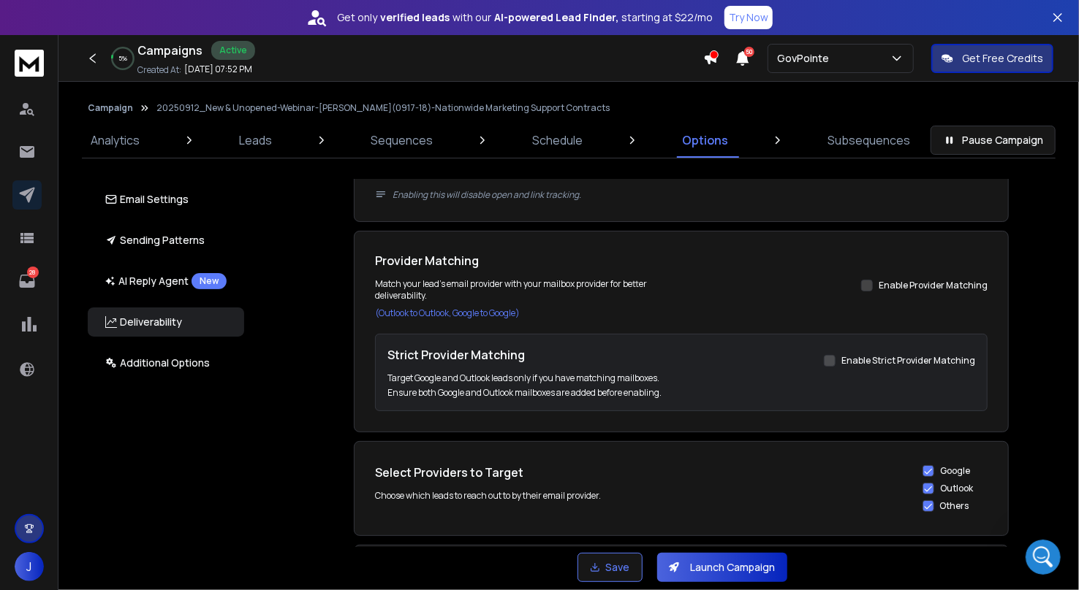
scroll to position [1681, 0]
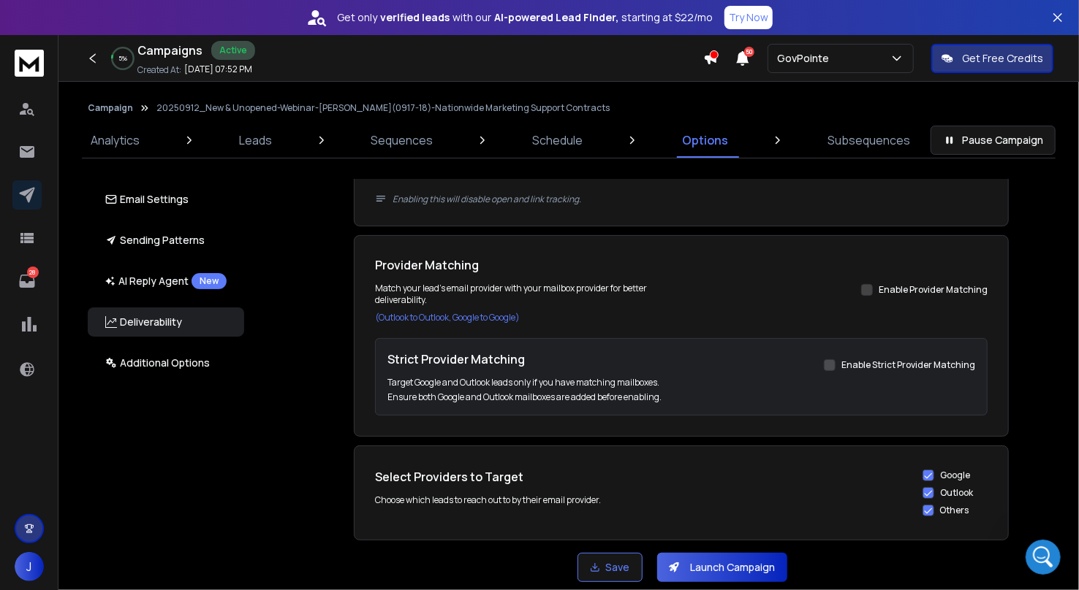
click at [635, 563] on button "Save" at bounding box center [609, 567] width 65 height 29
click at [121, 108] on button "Campaign" at bounding box center [110, 108] width 45 height 12
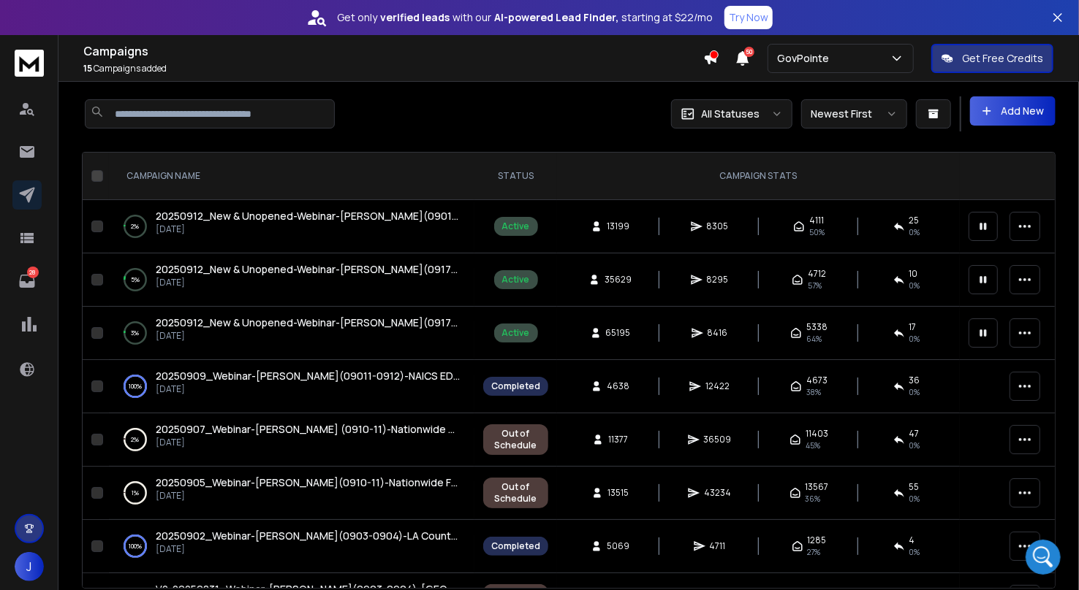
click at [374, 327] on span "20250912_New & Unopened-Webinar-[PERSON_NAME](0917-18)-Nationwide Facility Supp…" at bounding box center [407, 323] width 502 height 14
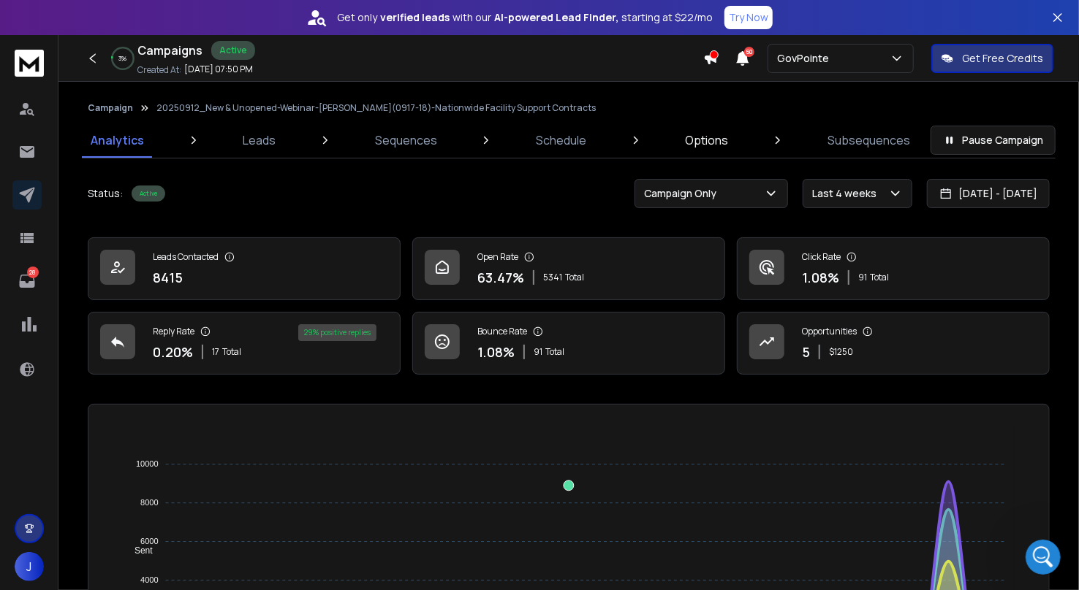
click at [711, 137] on p "Options" at bounding box center [706, 141] width 43 height 18
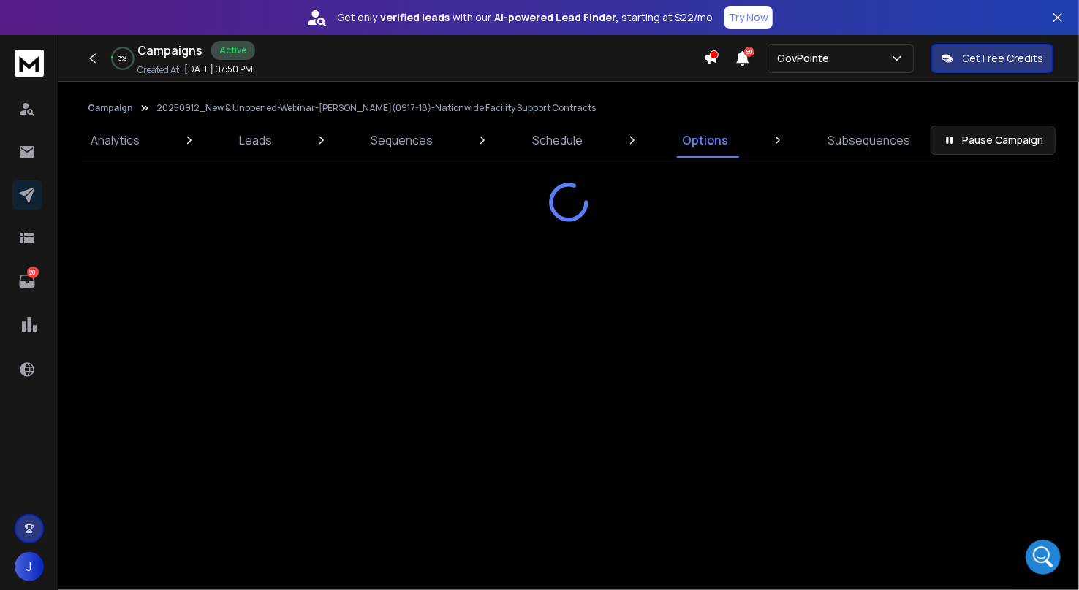
select select "**********"
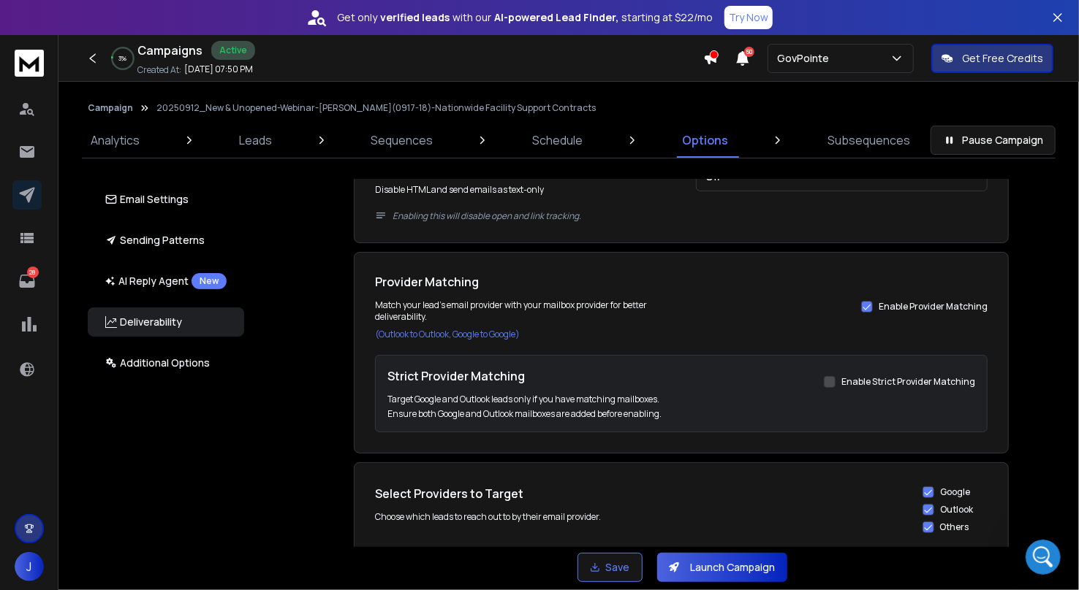
scroll to position [1663, 0]
click at [870, 305] on button "Enable Provider Matching" at bounding box center [867, 309] width 12 height 12
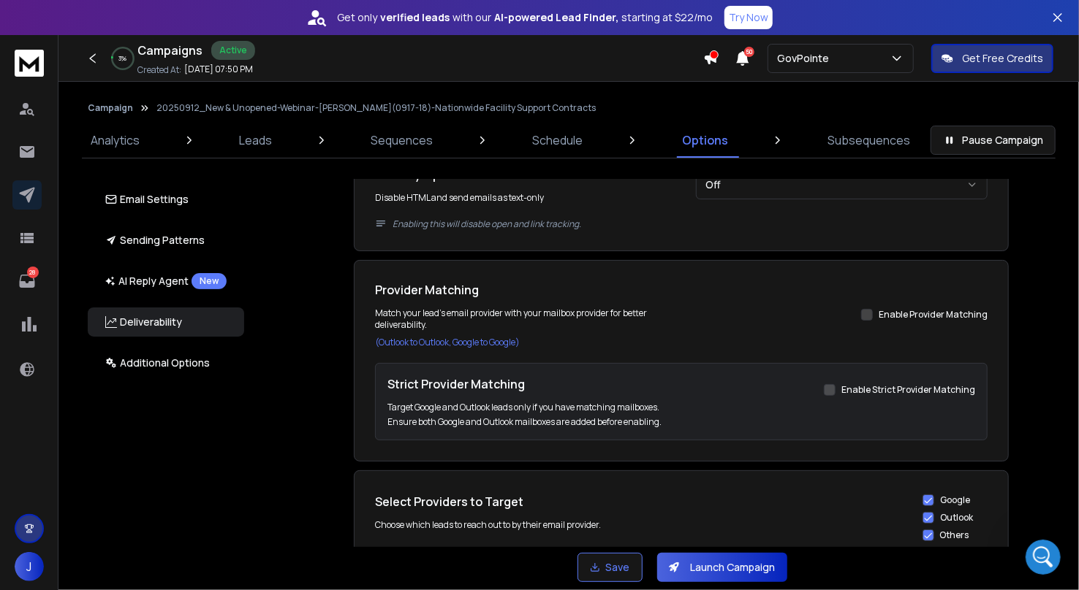
type button "on"
click at [598, 566] on icon "submit" at bounding box center [595, 568] width 10 height 10
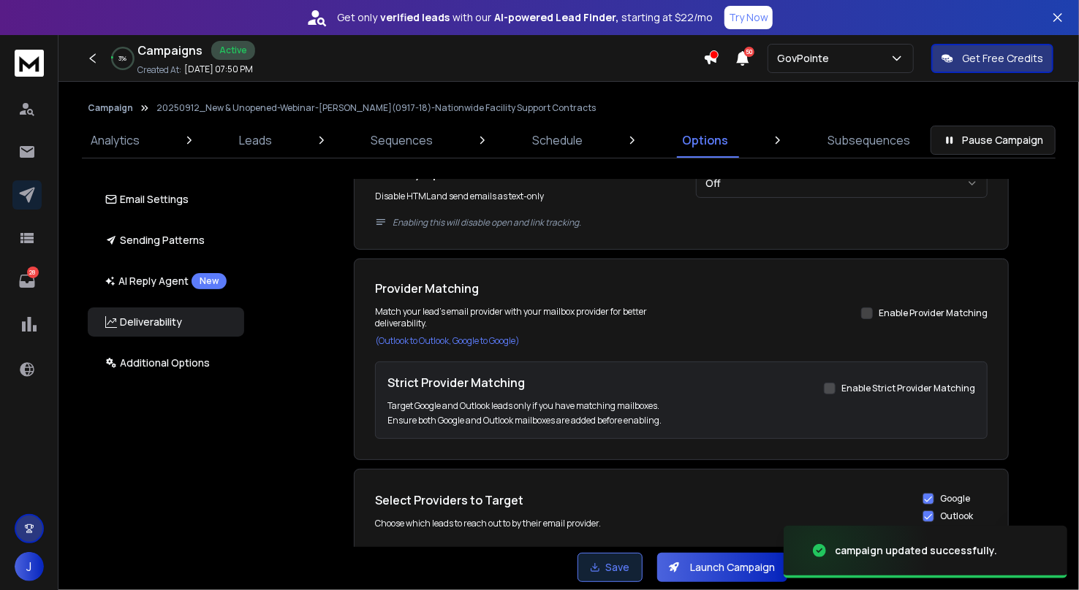
scroll to position [1888, 0]
click at [612, 580] on button "Save" at bounding box center [609, 567] width 65 height 29
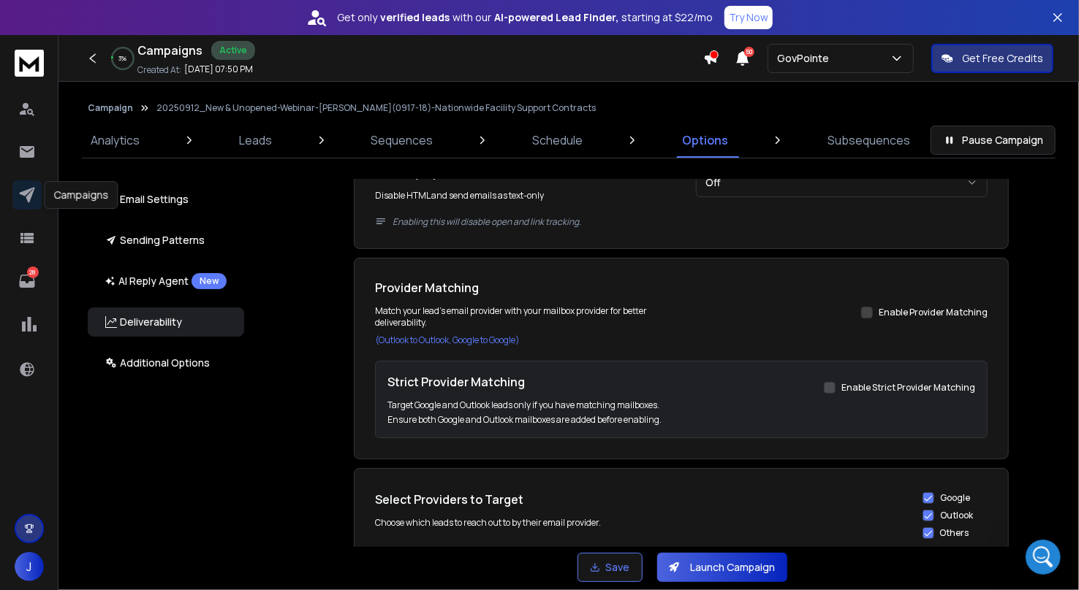
click at [33, 197] on icon at bounding box center [27, 195] width 18 height 18
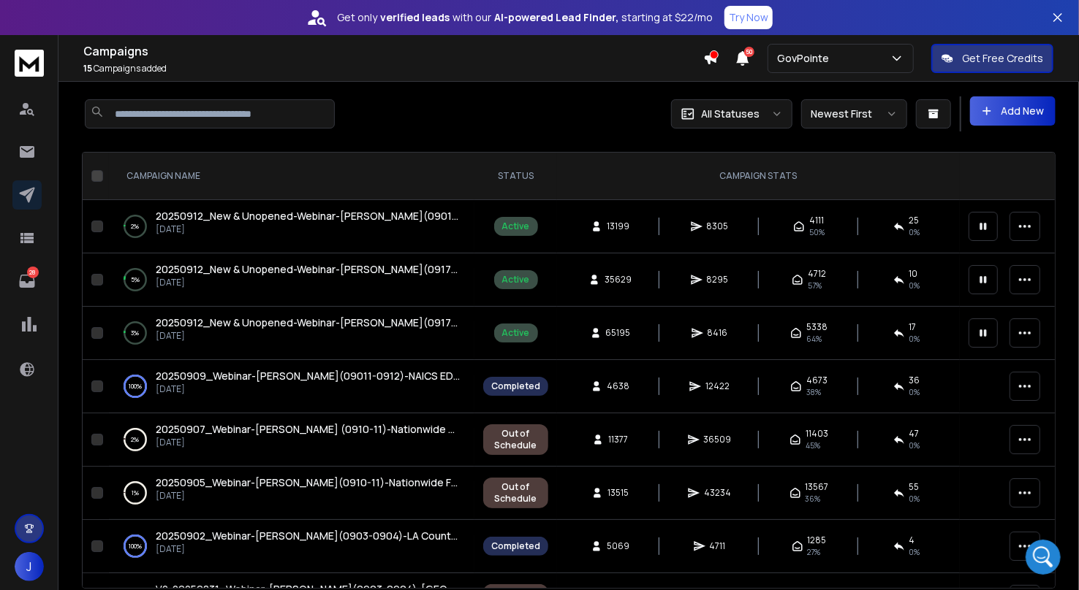
drag, startPoint x: 445, startPoint y: 343, endPoint x: 417, endPoint y: 316, distance: 38.8
click at [417, 316] on div "20250912_New & Unopened-Webinar-[PERSON_NAME](0917-18)-Nationwide Facility Supp…" at bounding box center [308, 333] width 304 height 35
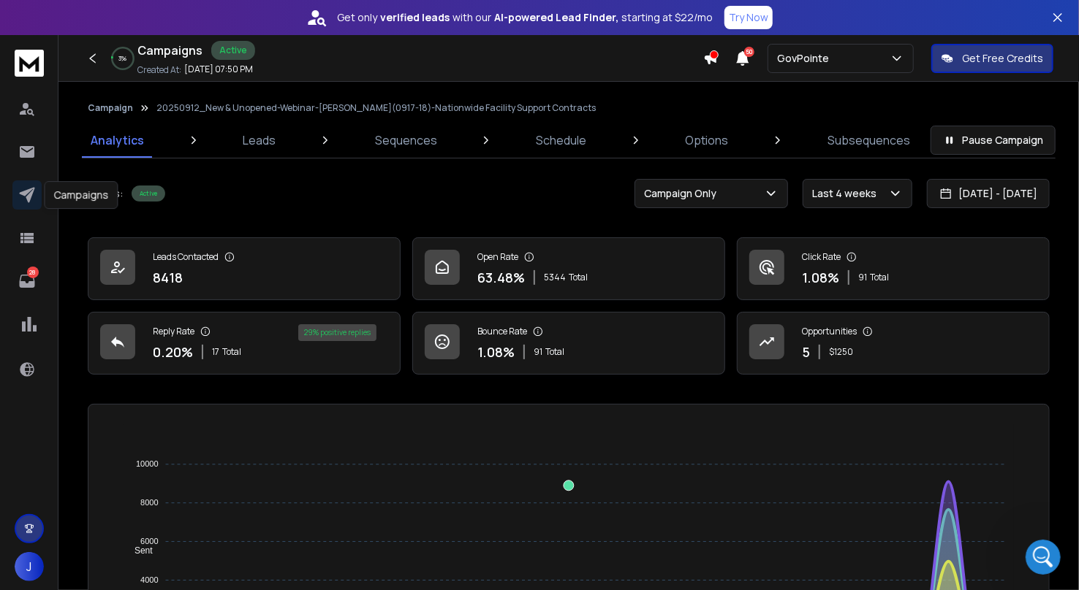
click at [23, 208] on link at bounding box center [26, 195] width 29 height 29
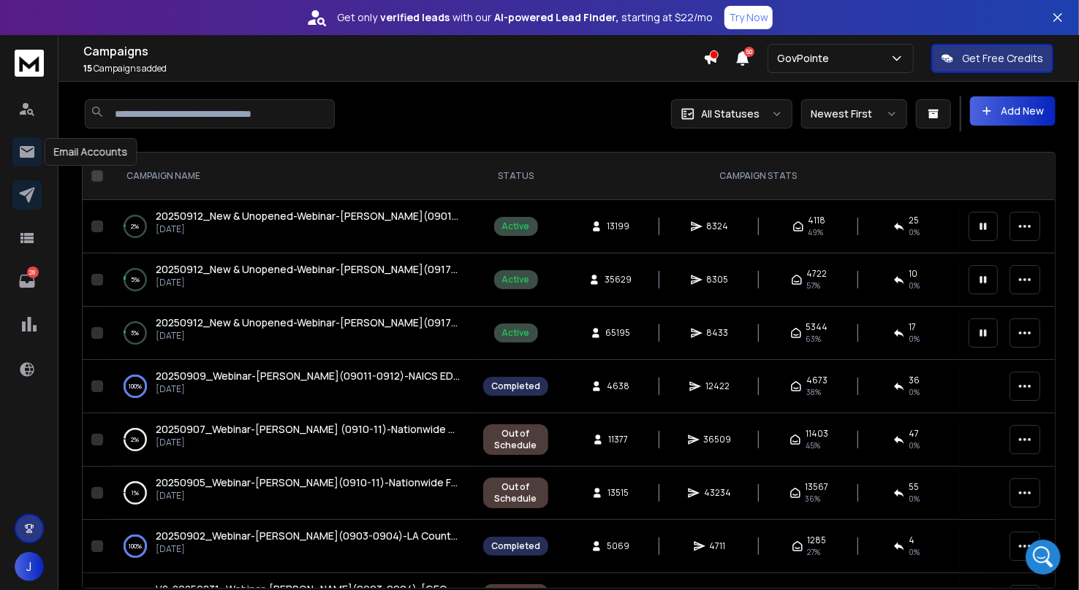
click at [21, 151] on icon at bounding box center [27, 152] width 15 height 12
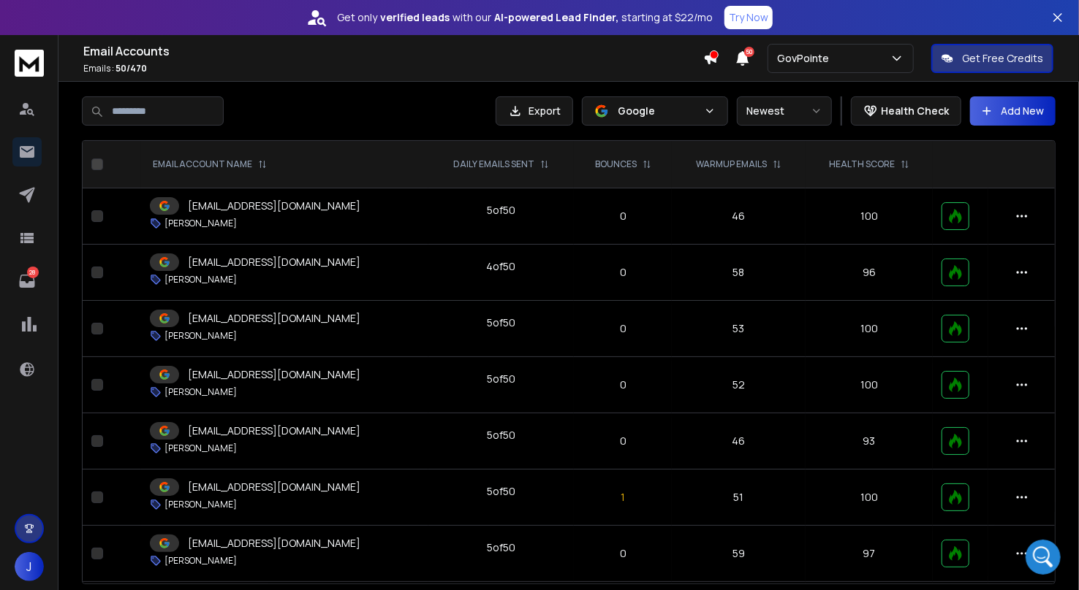
click at [628, 118] on div "Google" at bounding box center [655, 110] width 146 height 29
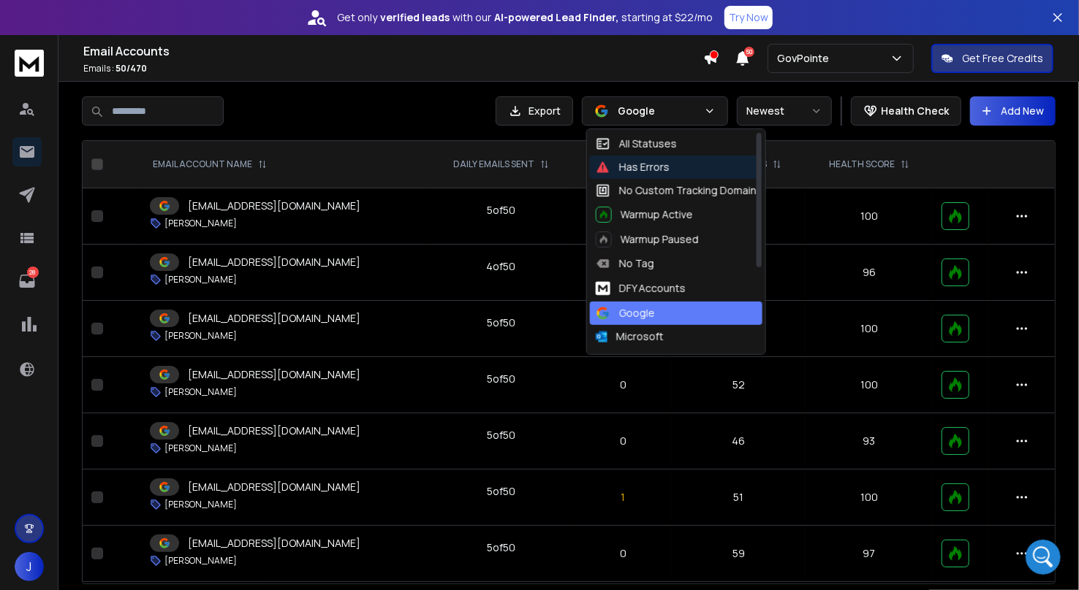
click at [653, 170] on div "Has Errors" at bounding box center [633, 167] width 74 height 15
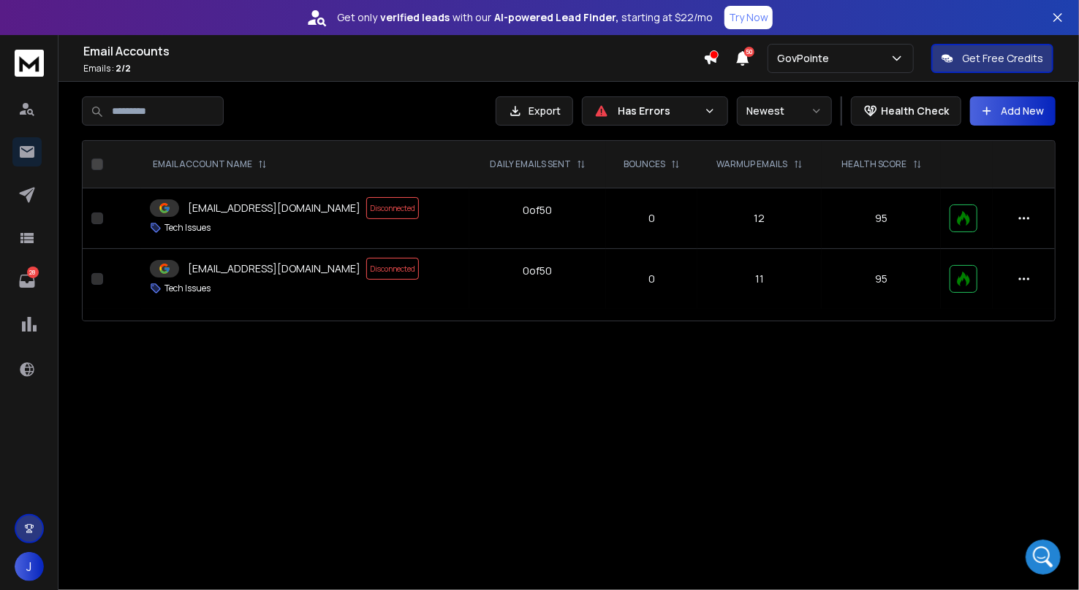
click at [620, 117] on div "Has Errors" at bounding box center [646, 111] width 104 height 15
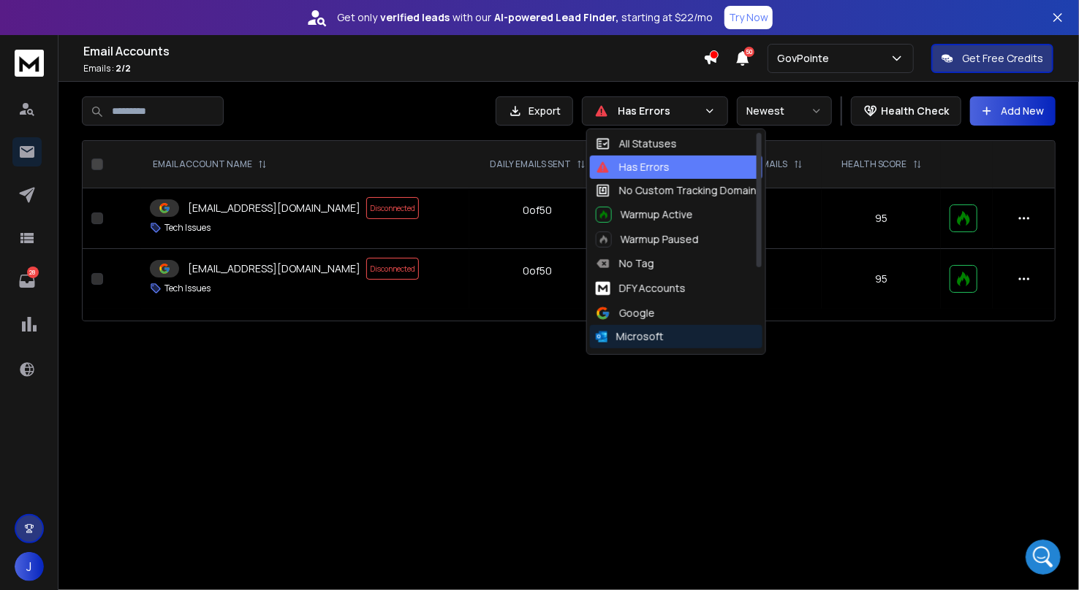
click at [640, 341] on div "Microsoft" at bounding box center [630, 337] width 68 height 15
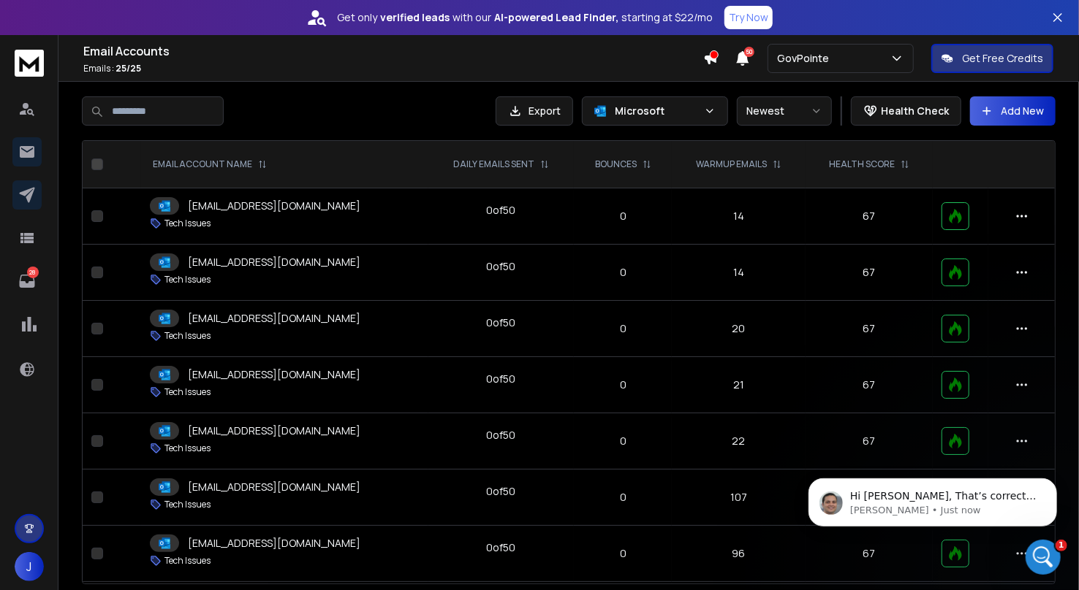
scroll to position [5724, 0]
